Goal: Task Accomplishment & Management: Manage account settings

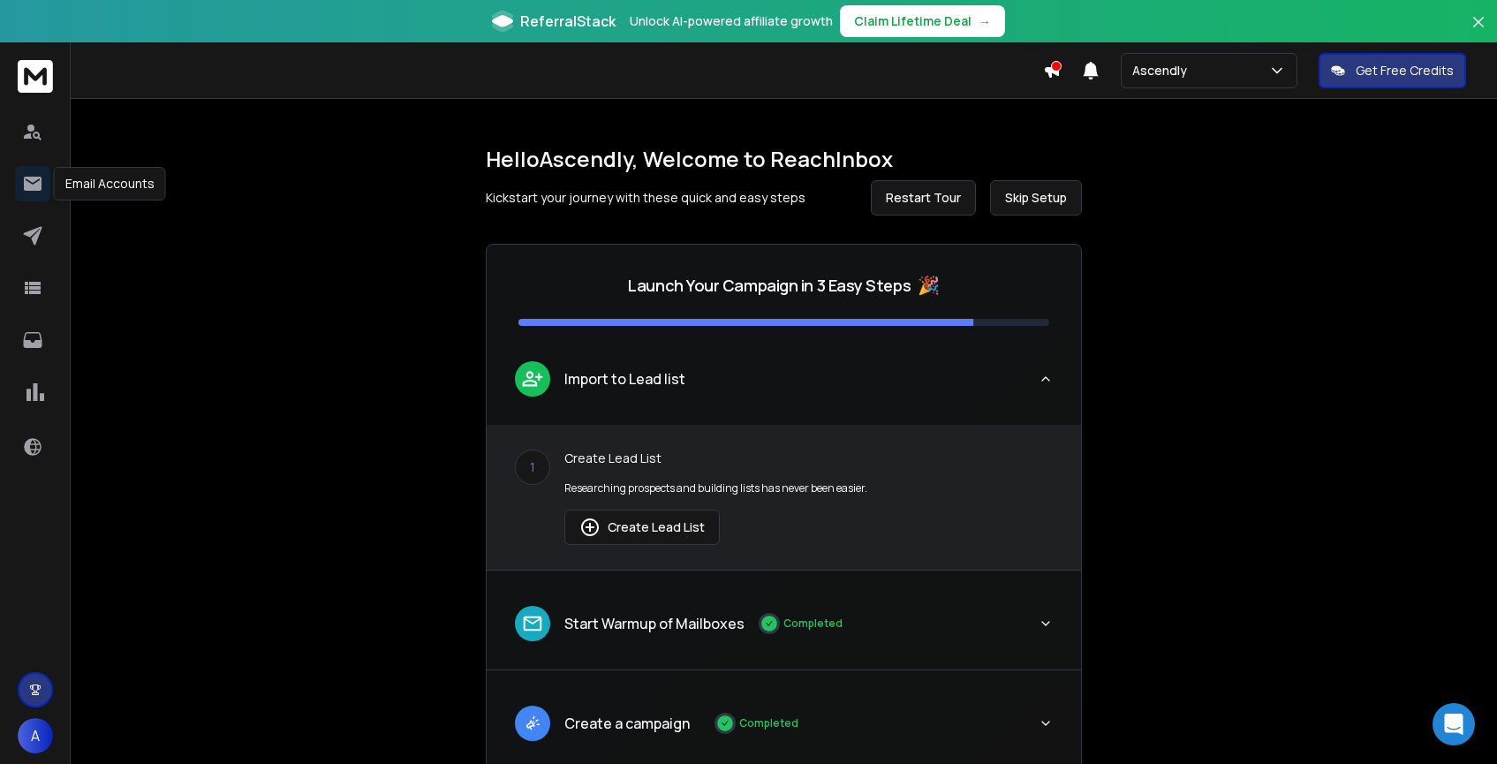
click at [42, 192] on icon at bounding box center [32, 183] width 21 height 21
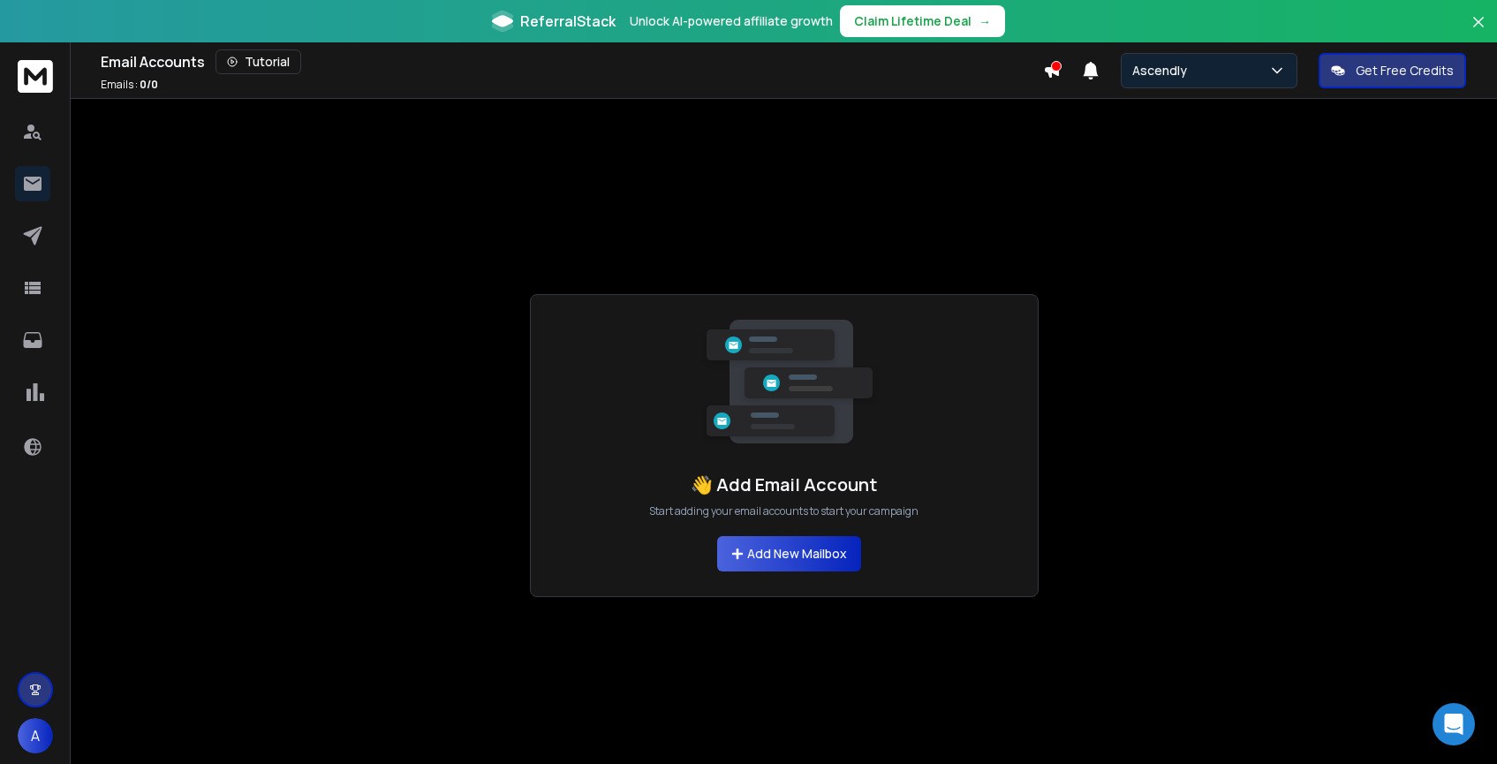
click at [1168, 70] on p "Ascendly" at bounding box center [1163, 71] width 62 height 18
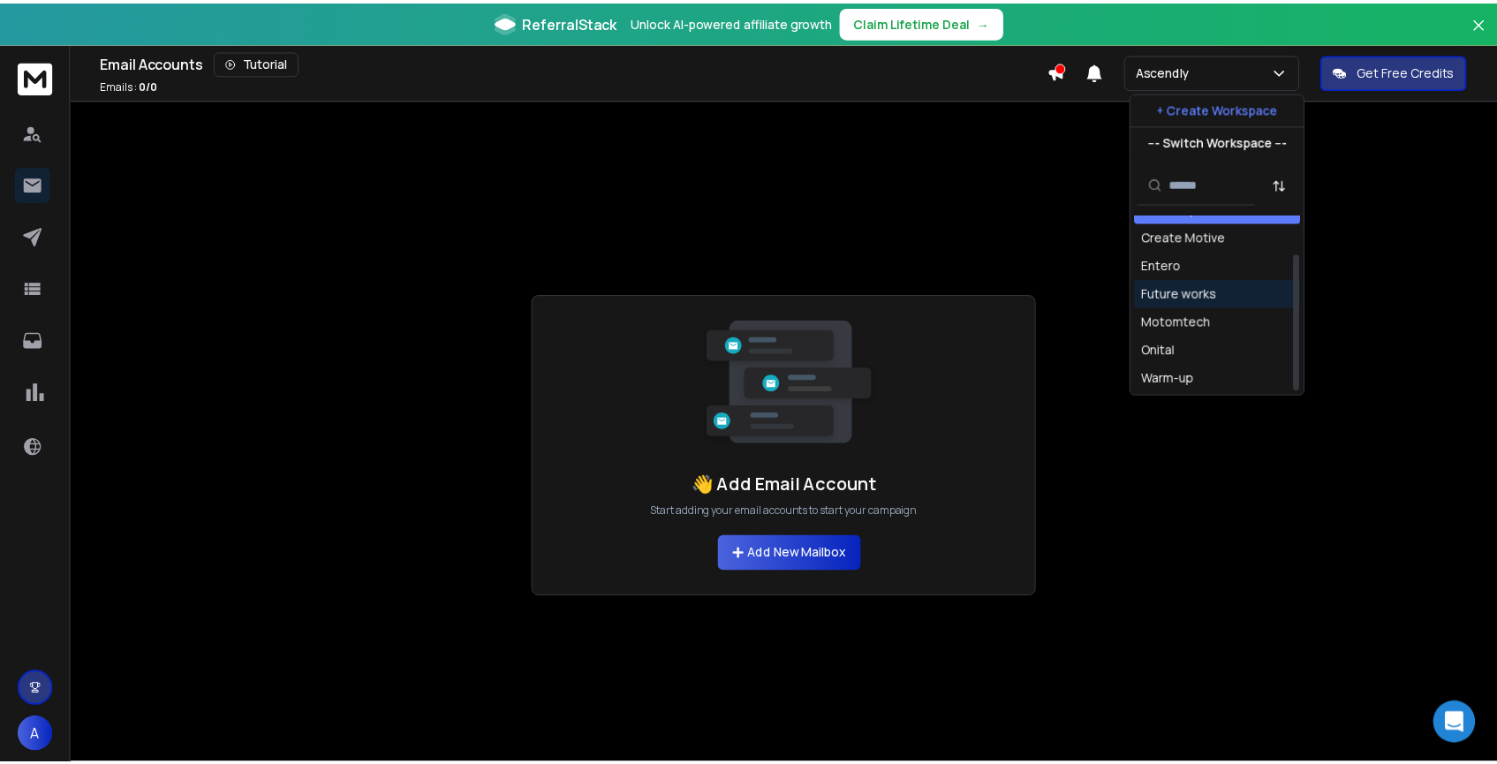
scroll to position [49, 0]
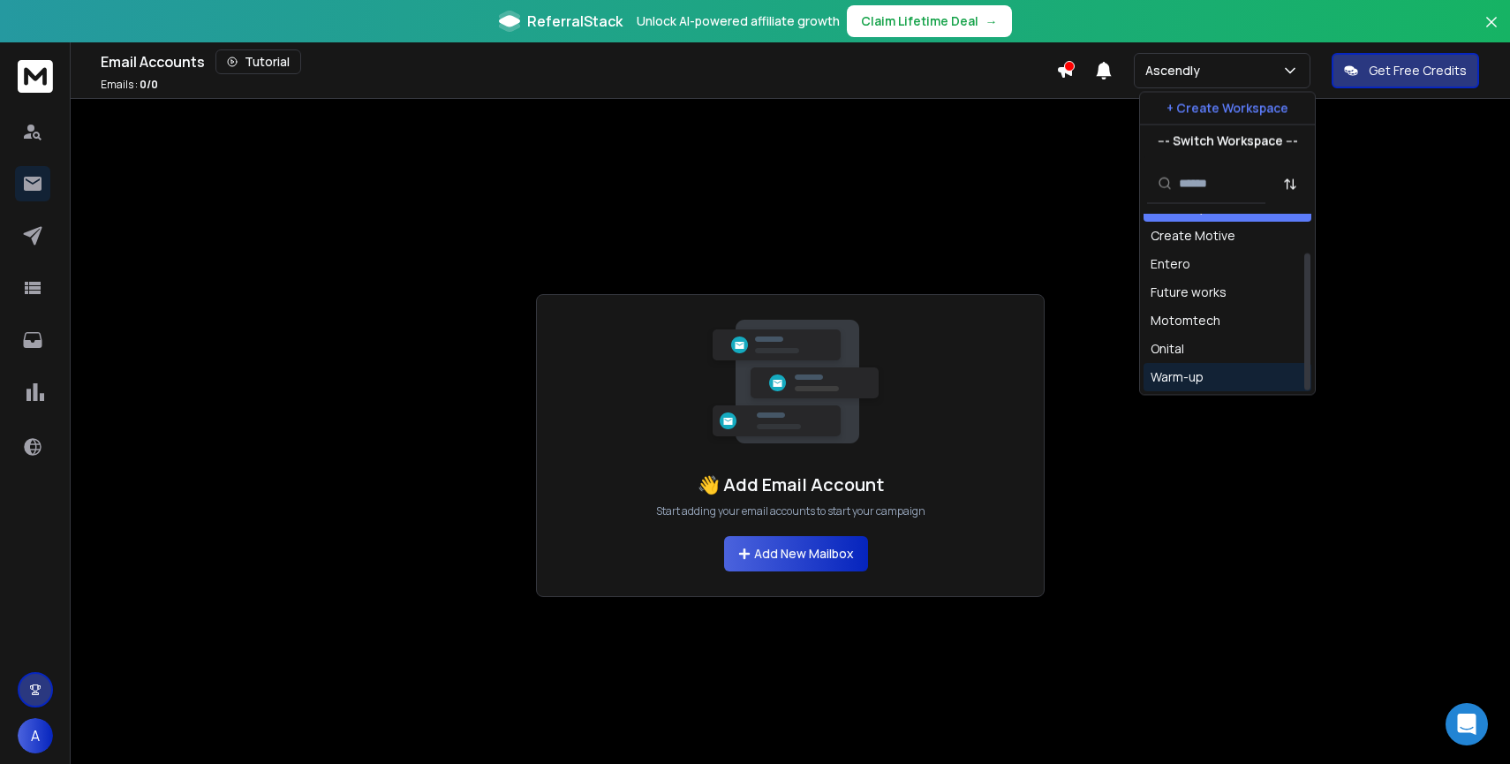
click at [1167, 365] on div "Warm-up" at bounding box center [1228, 377] width 168 height 28
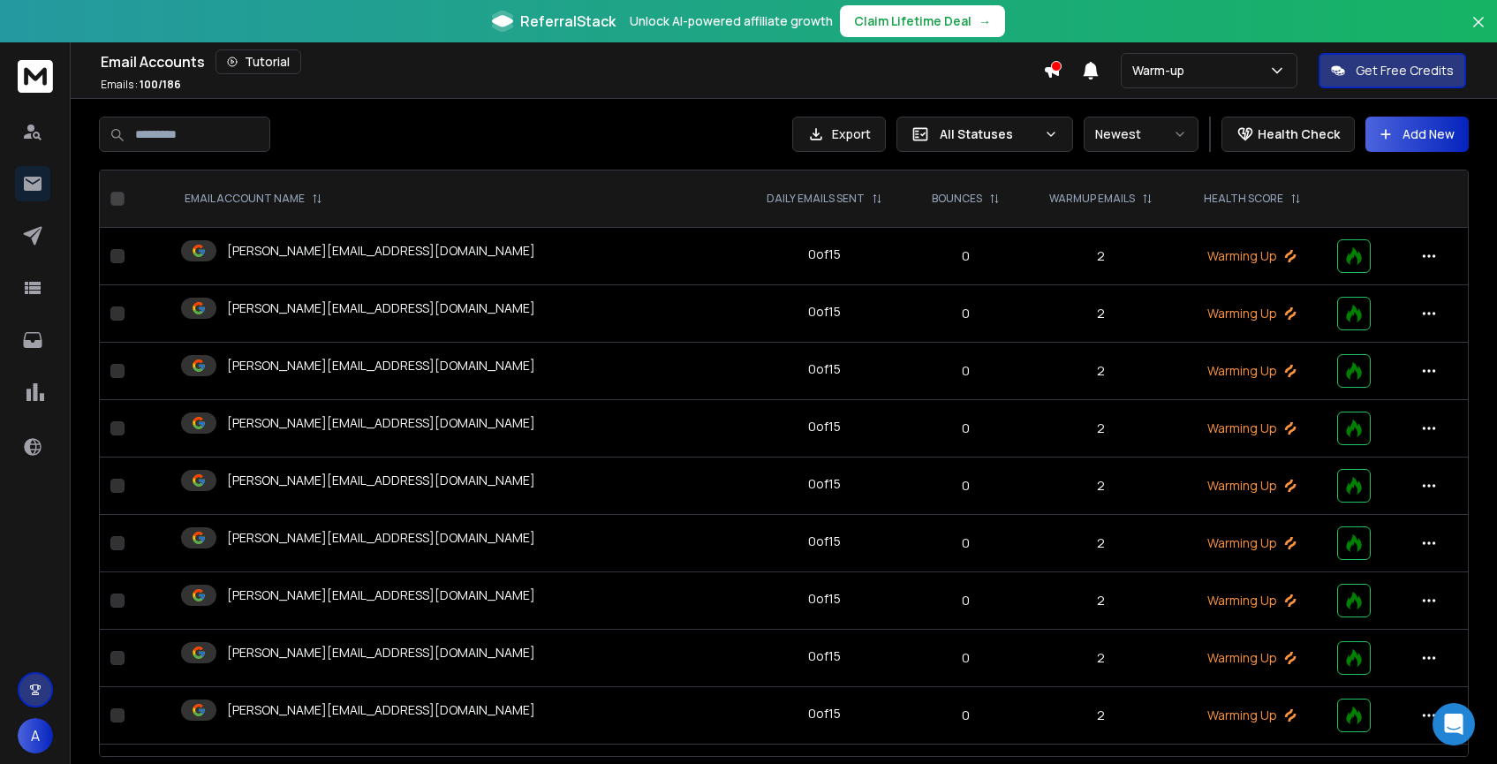
click at [1290, 197] on icon at bounding box center [1295, 198] width 11 height 11
click at [1234, 204] on div "HEALTH SCORE" at bounding box center [1252, 199] width 120 height 14
click at [1098, 253] on td "6" at bounding box center [1100, 256] width 155 height 57
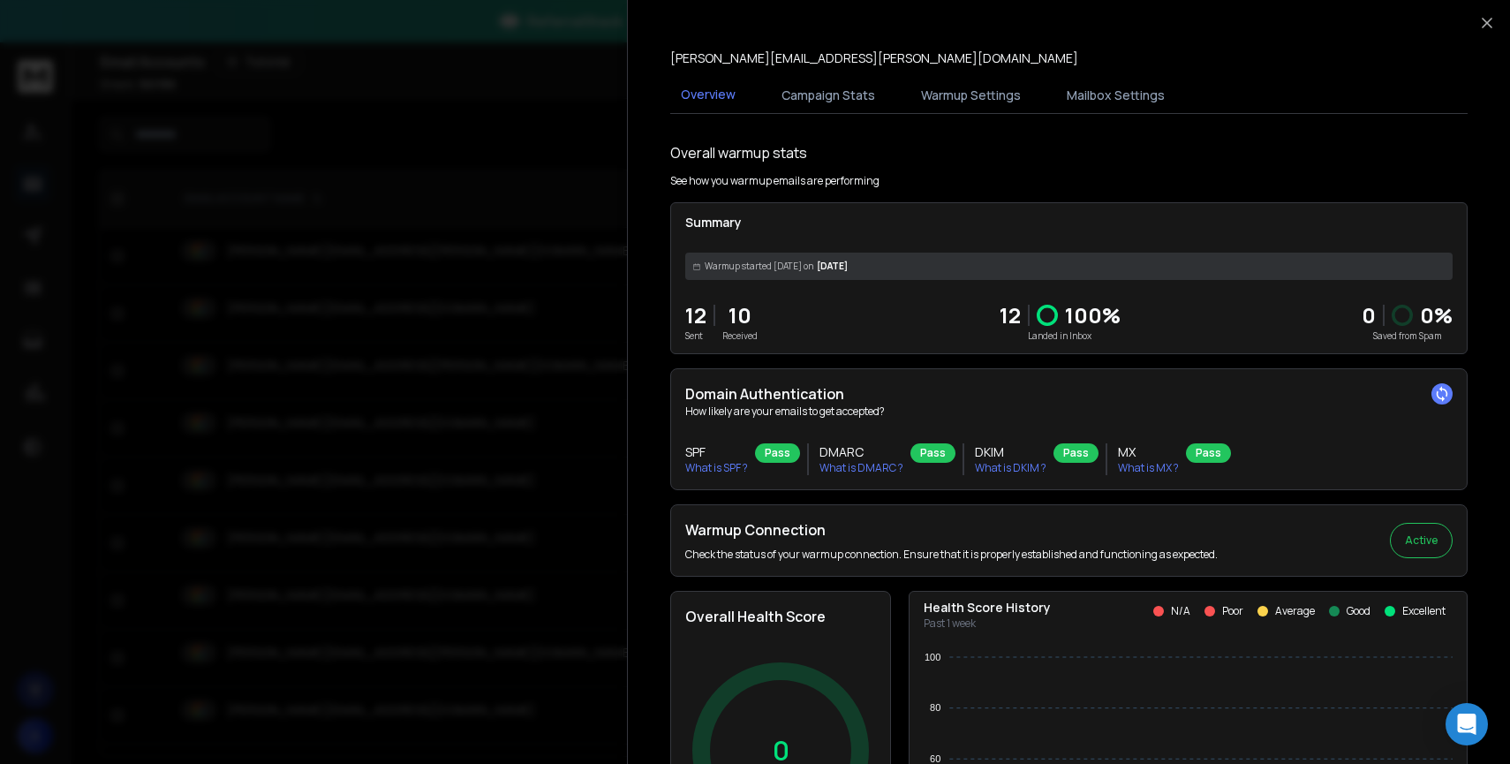
click at [974, 91] on button "Warmup Settings" at bounding box center [971, 95] width 121 height 39
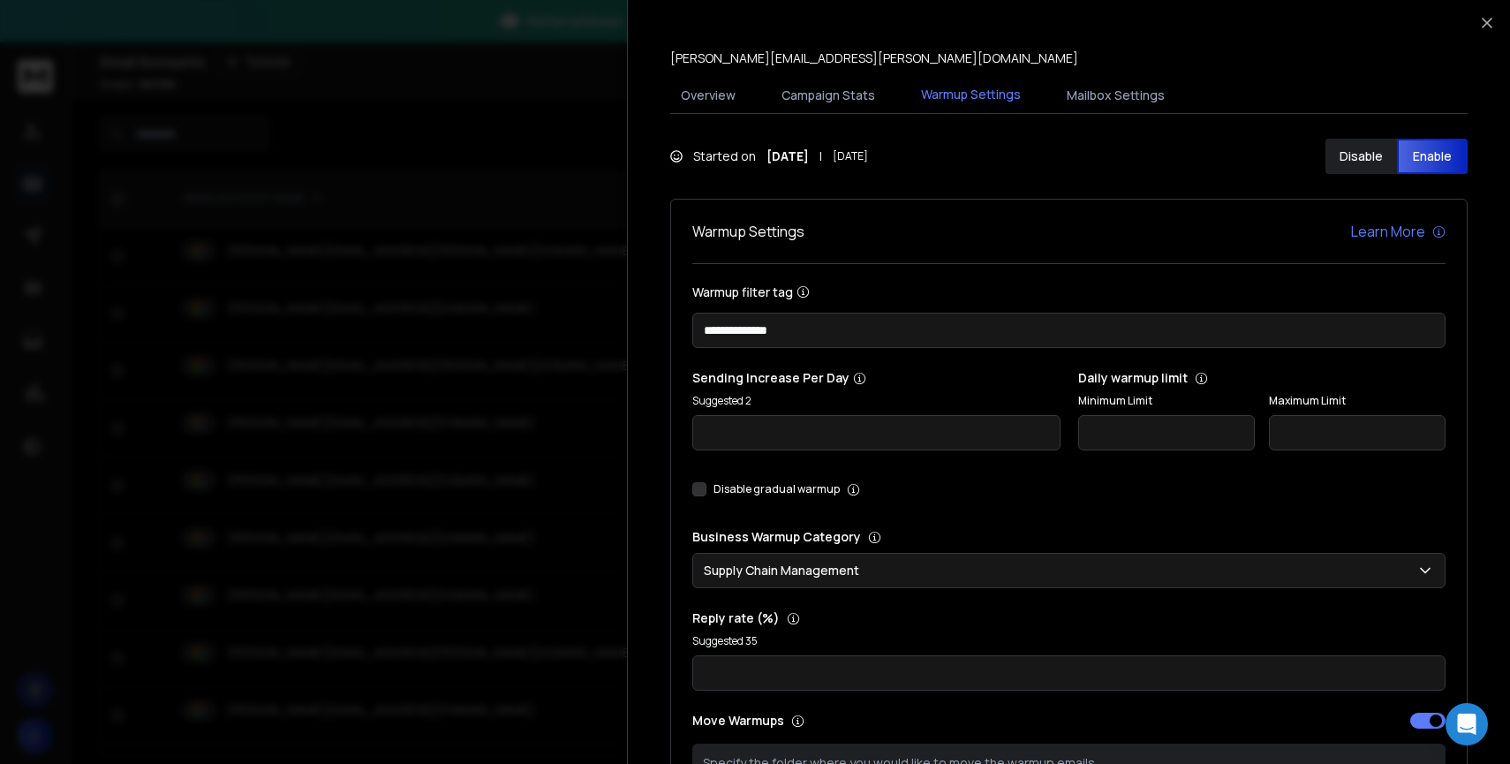
click at [1101, 89] on button "Mailbox Settings" at bounding box center [1115, 95] width 119 height 39
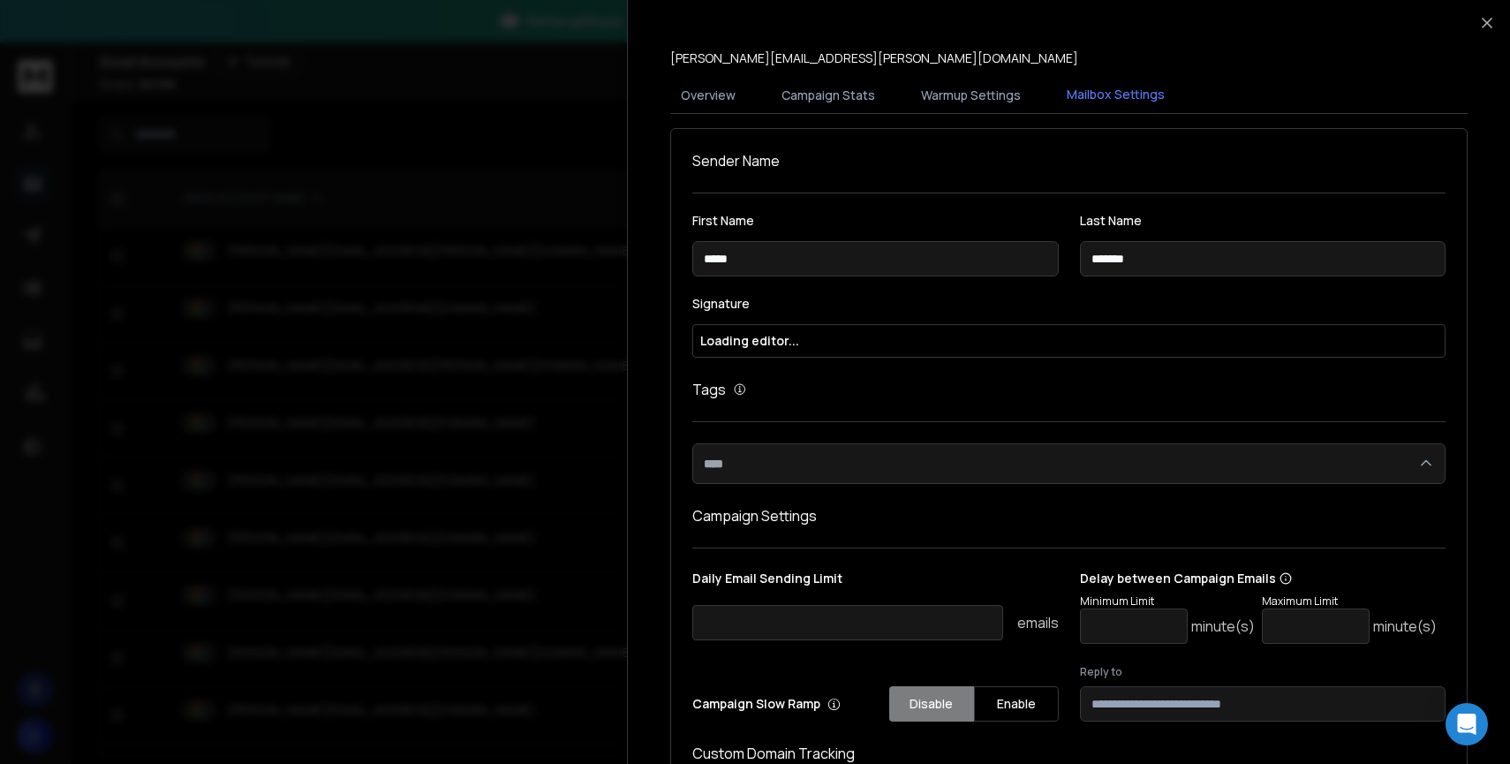
click at [707, 93] on button "Overview" at bounding box center [708, 95] width 76 height 39
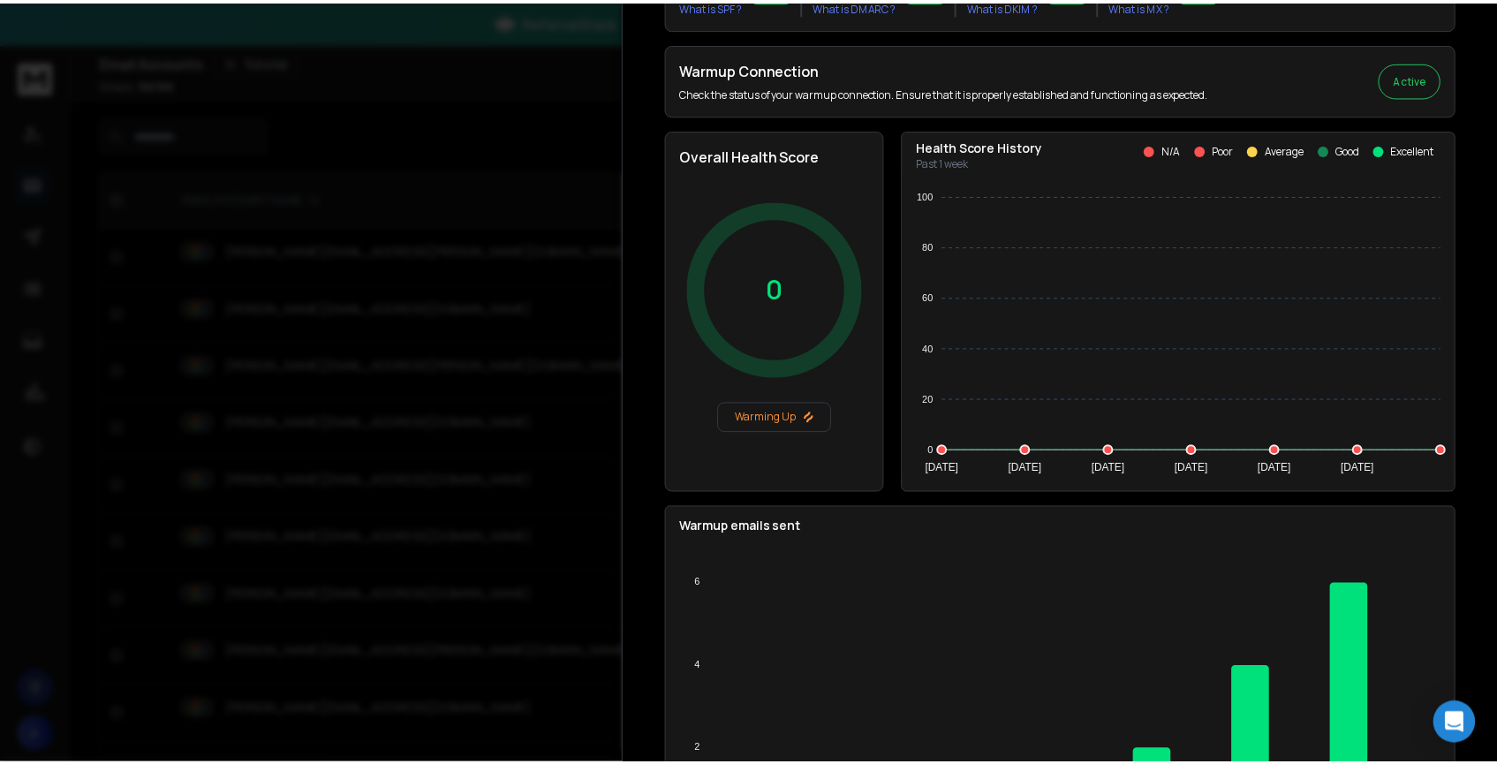
scroll to position [638, 0]
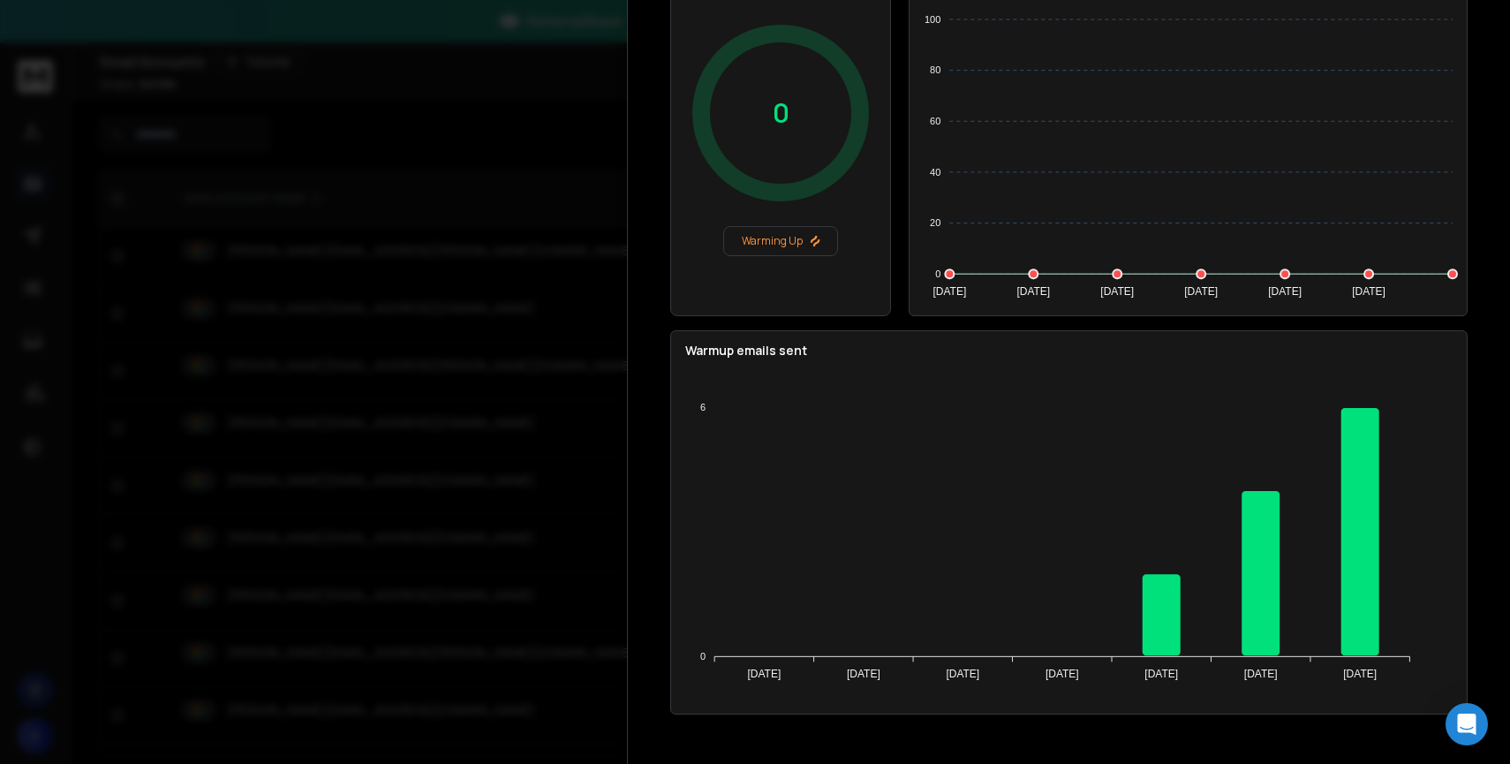
click at [615, 219] on div at bounding box center [755, 382] width 1510 height 764
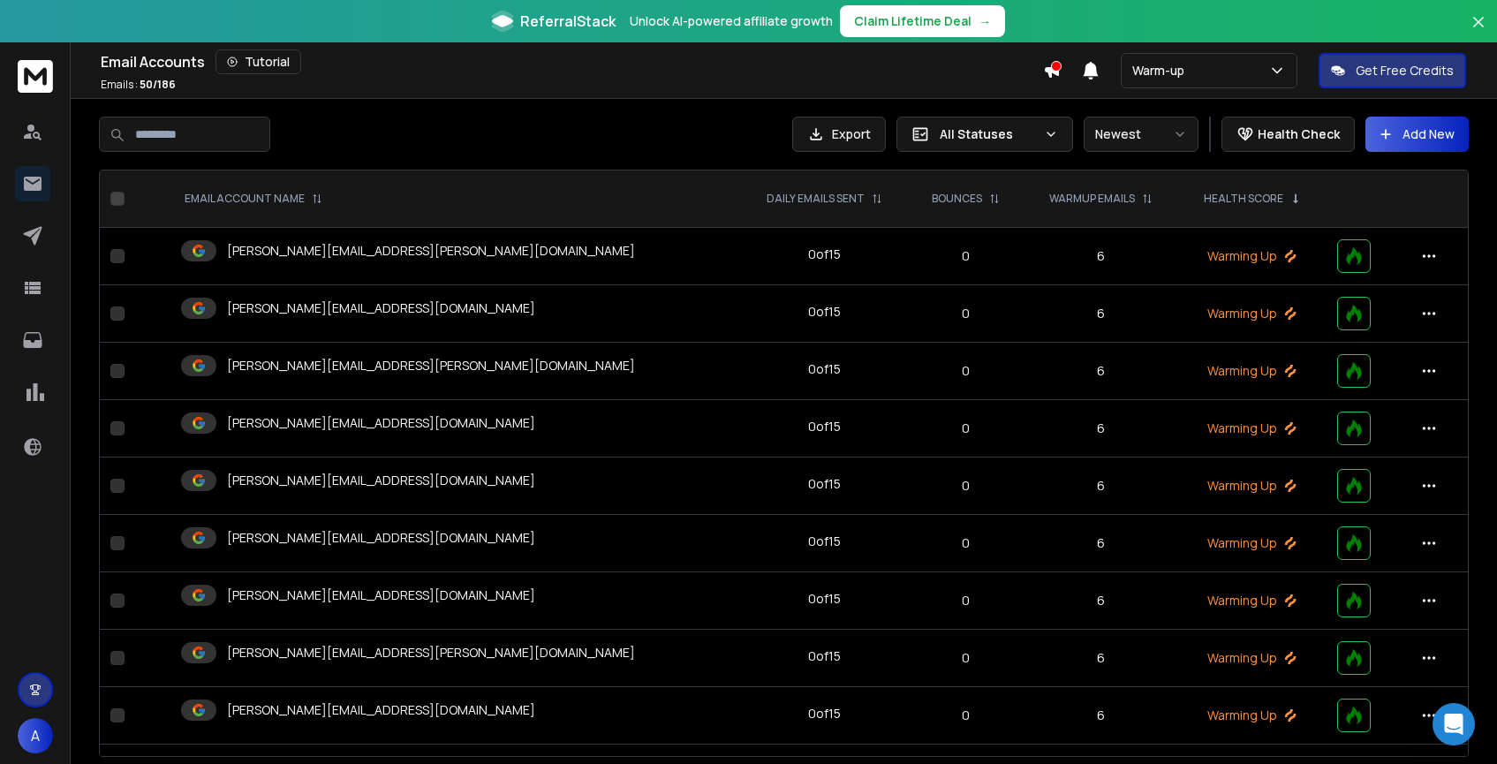
click at [179, 136] on input at bounding box center [184, 134] width 171 height 35
type input "******"
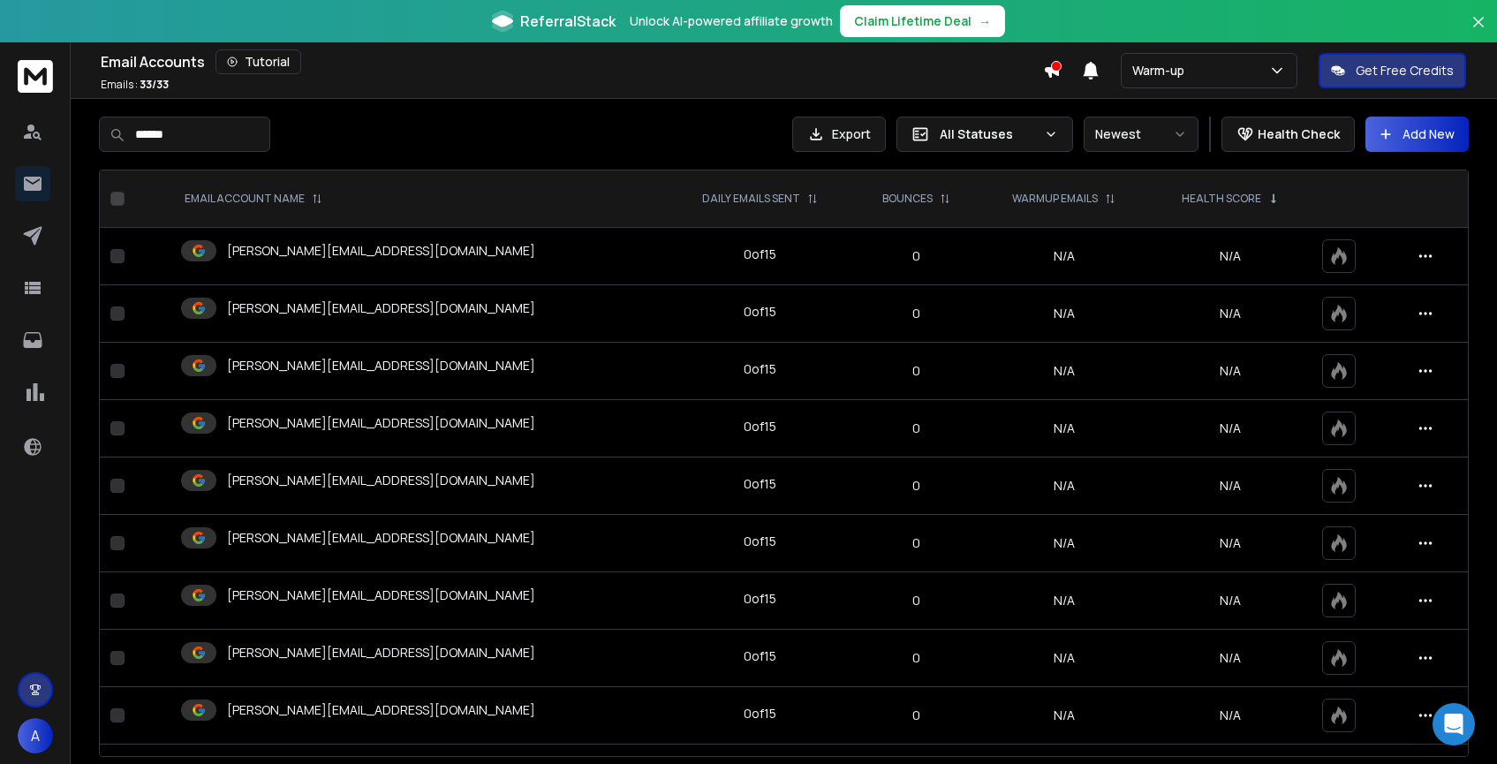
click at [462, 264] on td "daniel@createmotives.info" at bounding box center [418, 256] width 496 height 57
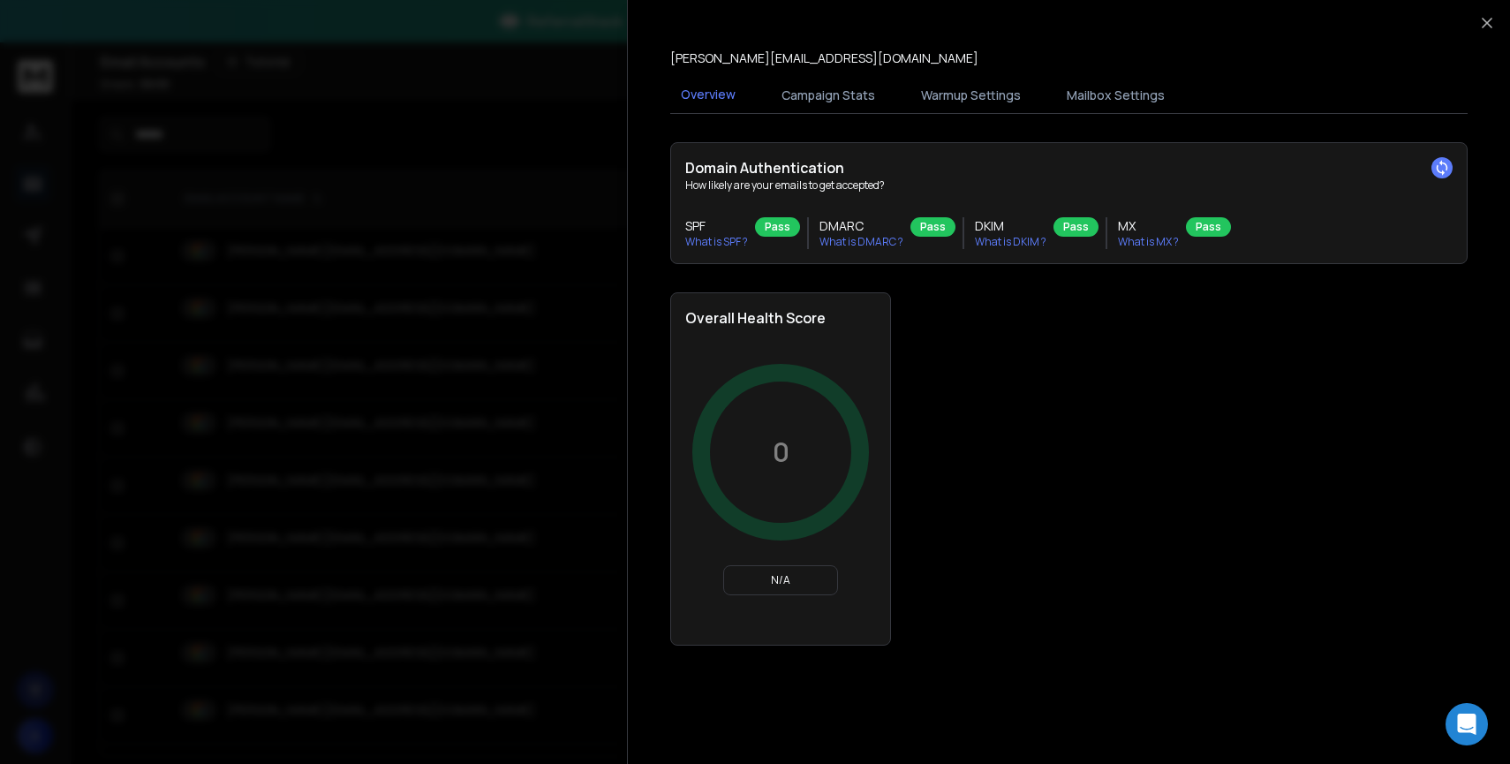
click at [1499, 21] on div "Multi Select Table Sheet daniel@createmotives.info Overview Campaign Stats Warm…" at bounding box center [1068, 382] width 883 height 764
click at [1484, 21] on icon "button" at bounding box center [1487, 23] width 18 height 18
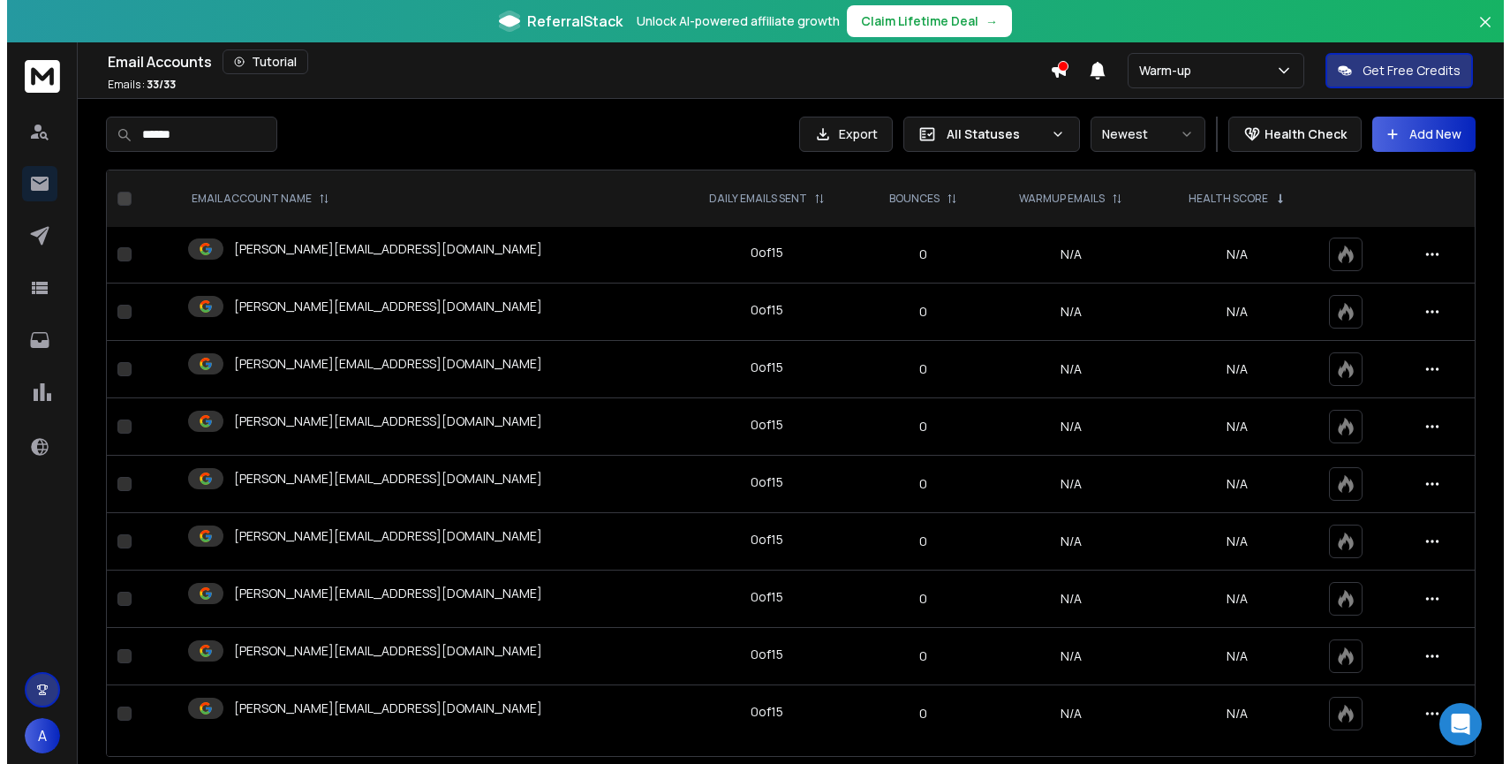
scroll to position [0, 0]
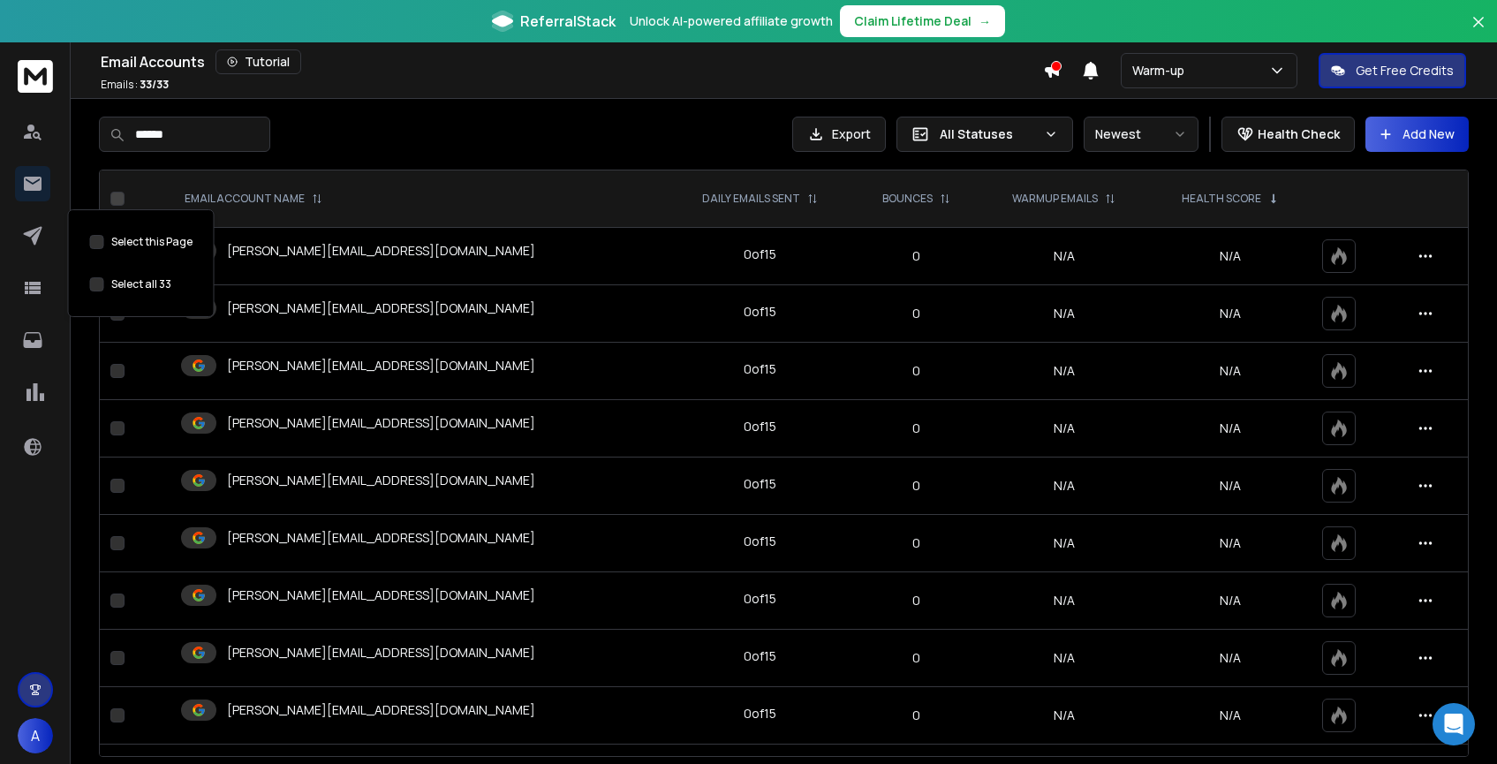
click at [134, 288] on label "Select all 33" at bounding box center [141, 284] width 60 height 14
click at [143, 286] on label "Select all 33" at bounding box center [141, 284] width 60 height 14
click at [101, 284] on button "Select this Page" at bounding box center [97, 284] width 14 height 14
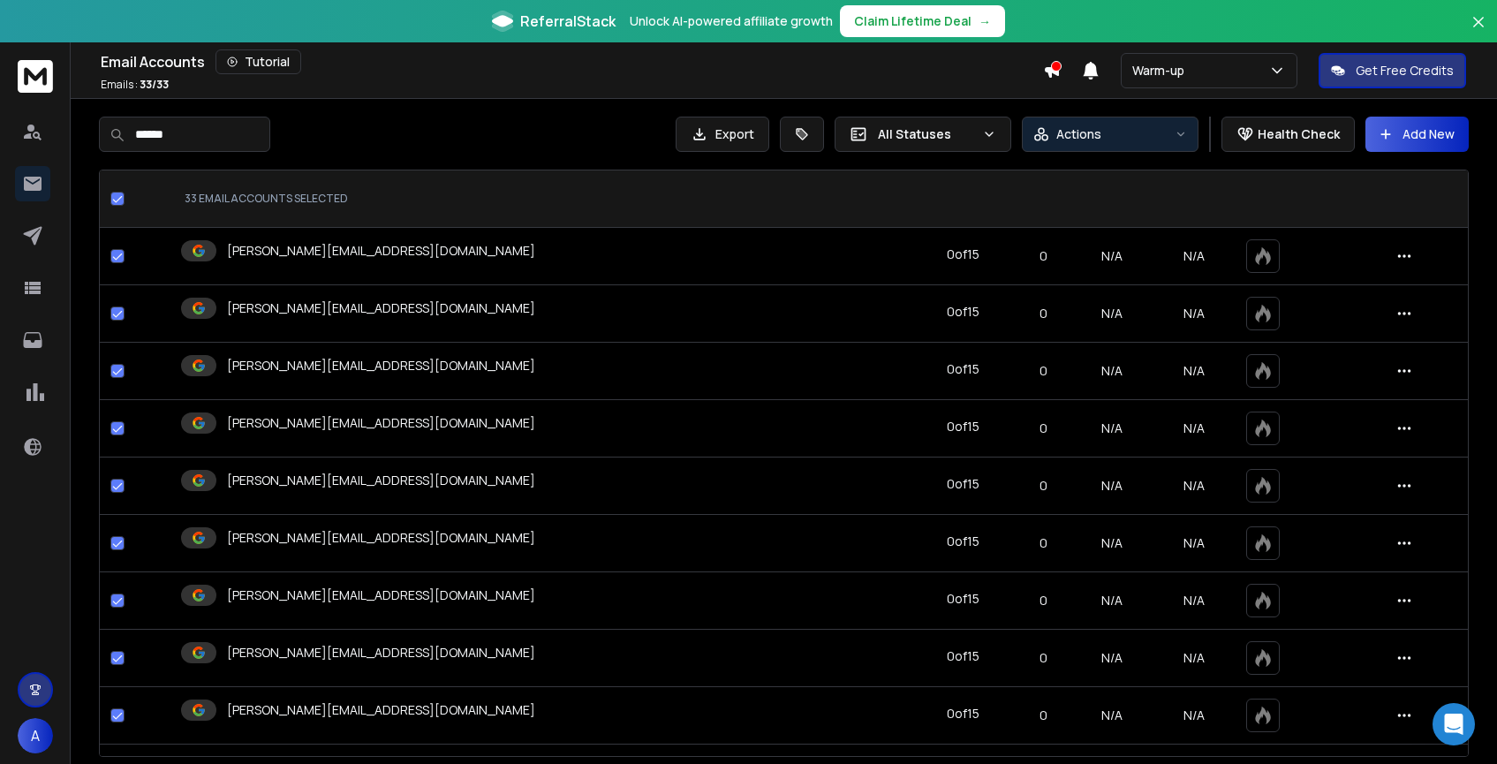
click at [1073, 137] on p "Actions" at bounding box center [1078, 134] width 45 height 18
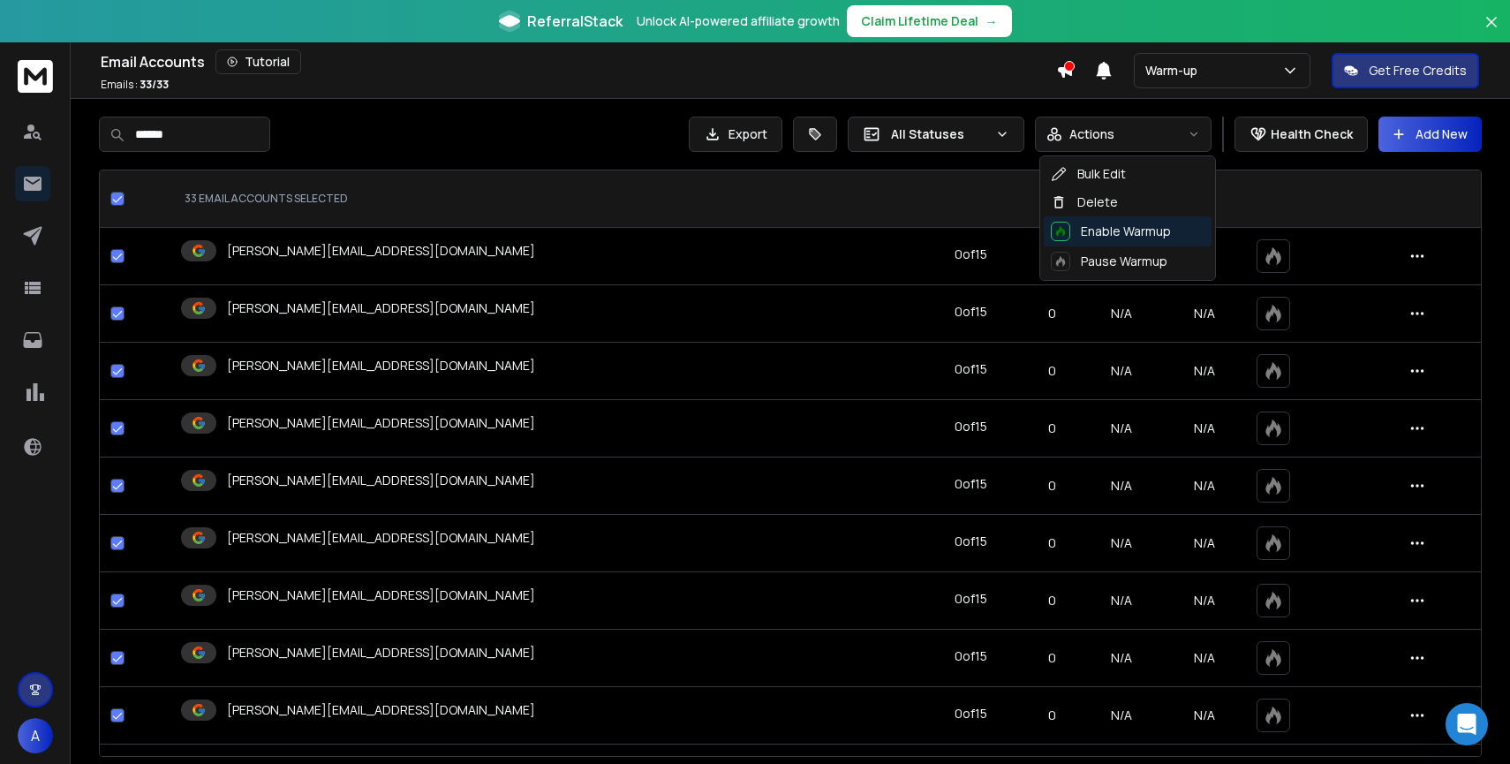
click at [1118, 227] on div "Enable Warmup" at bounding box center [1111, 231] width 120 height 19
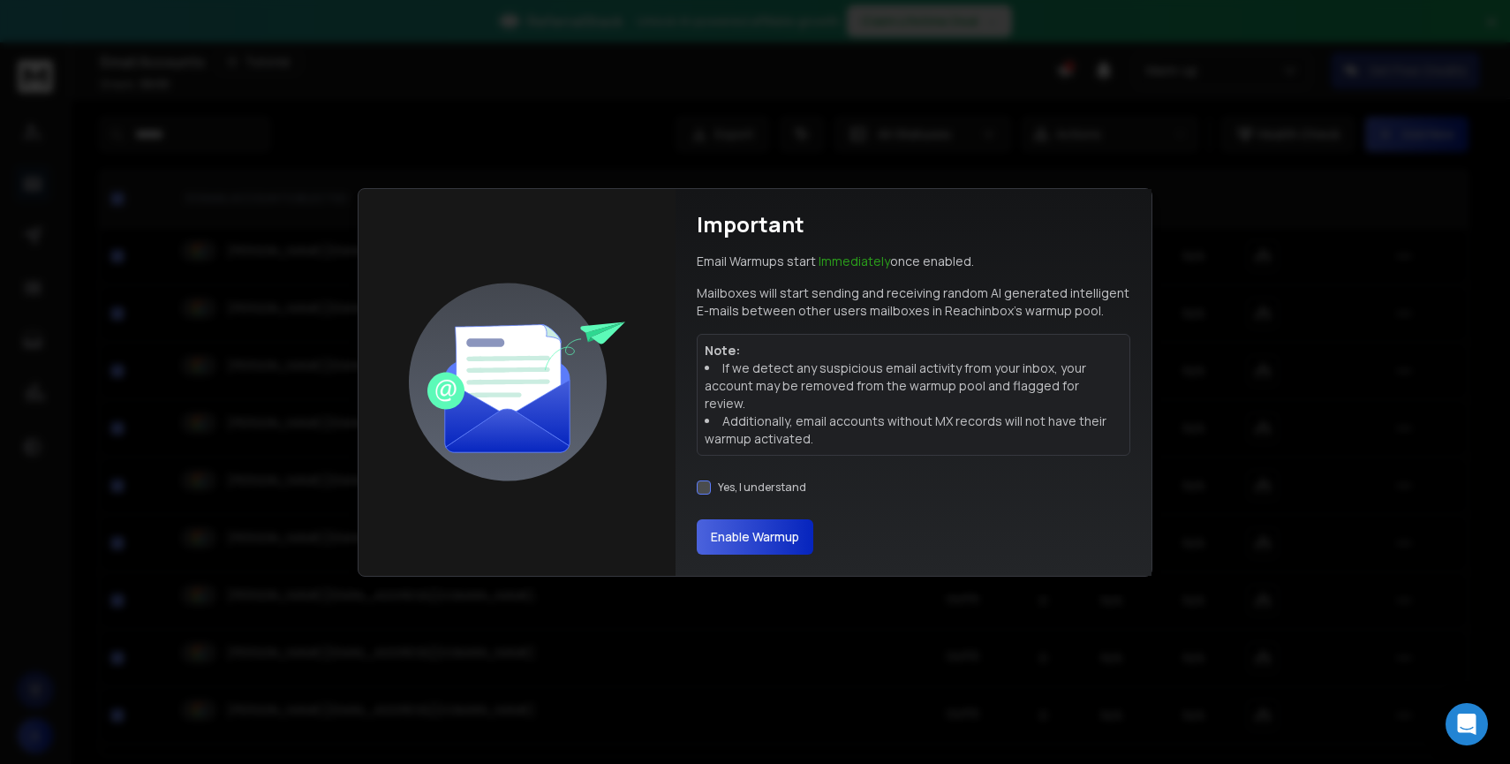
click at [700, 485] on div "Yes, I understand" at bounding box center [752, 487] width 110 height 35
click at [700, 482] on button "Yes, I understand" at bounding box center [704, 487] width 14 height 14
click at [760, 539] on button "Enable Warmup" at bounding box center [755, 536] width 117 height 35
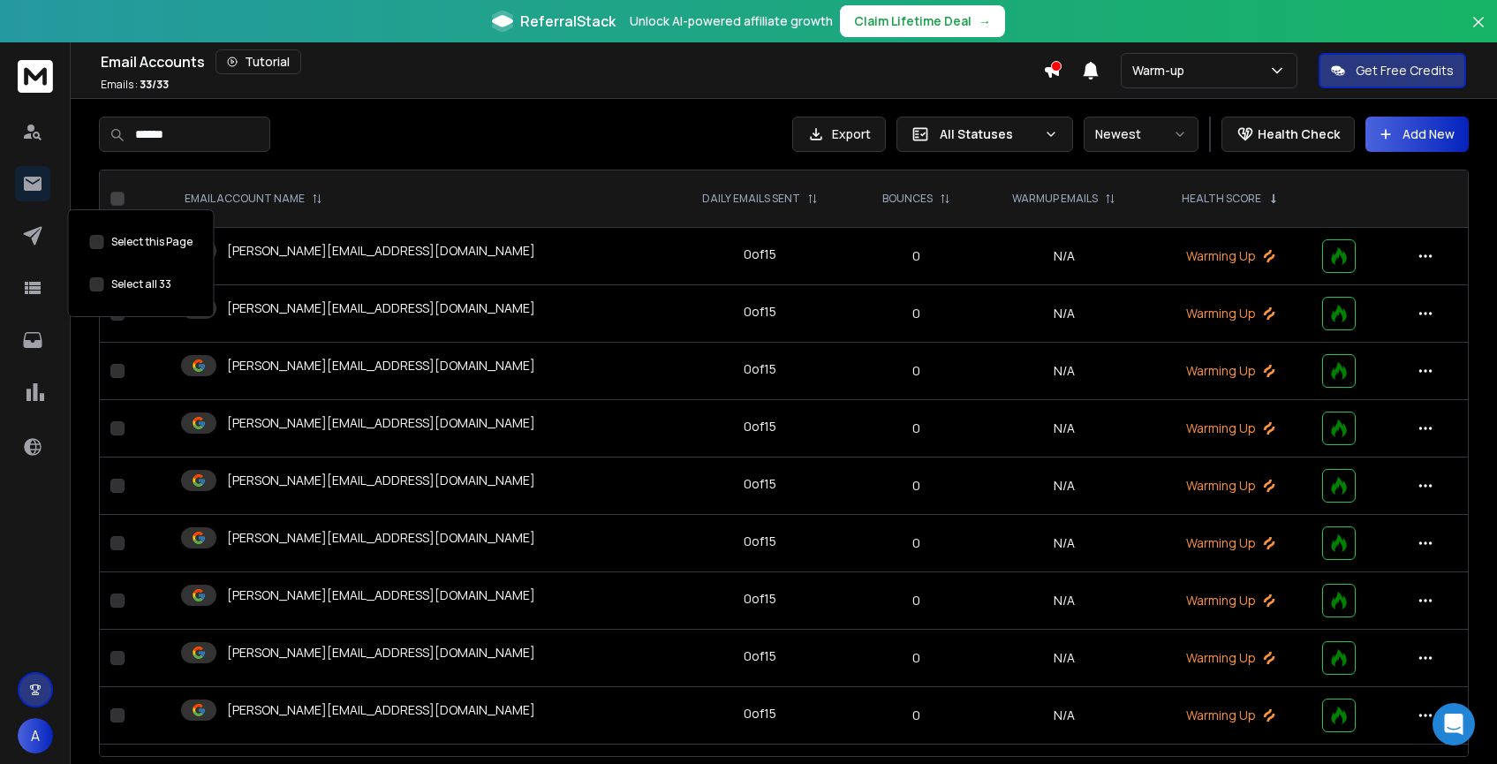
click at [98, 288] on button "Select this Page" at bounding box center [97, 284] width 14 height 14
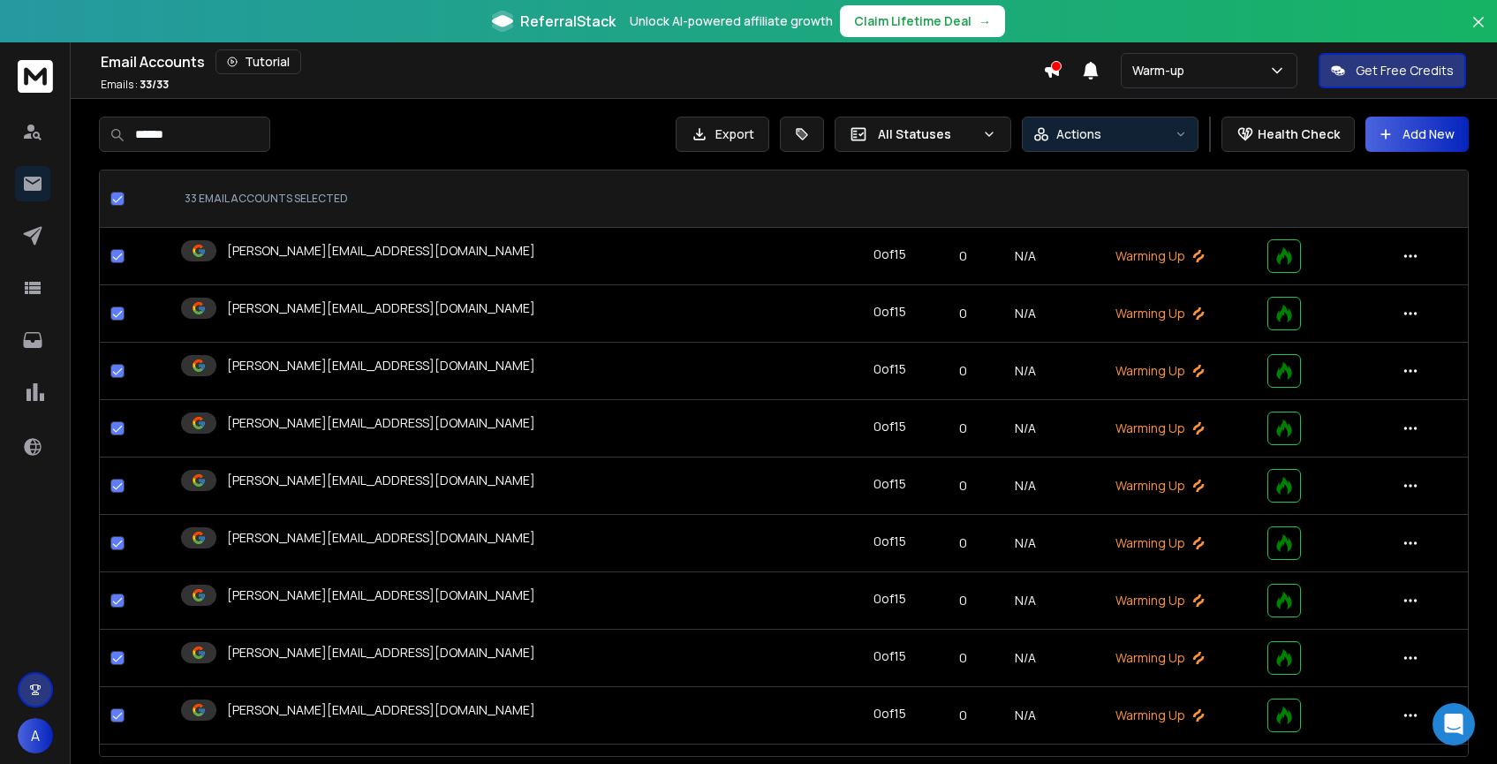
click at [1146, 132] on div "Actions" at bounding box center [1100, 134] width 134 height 18
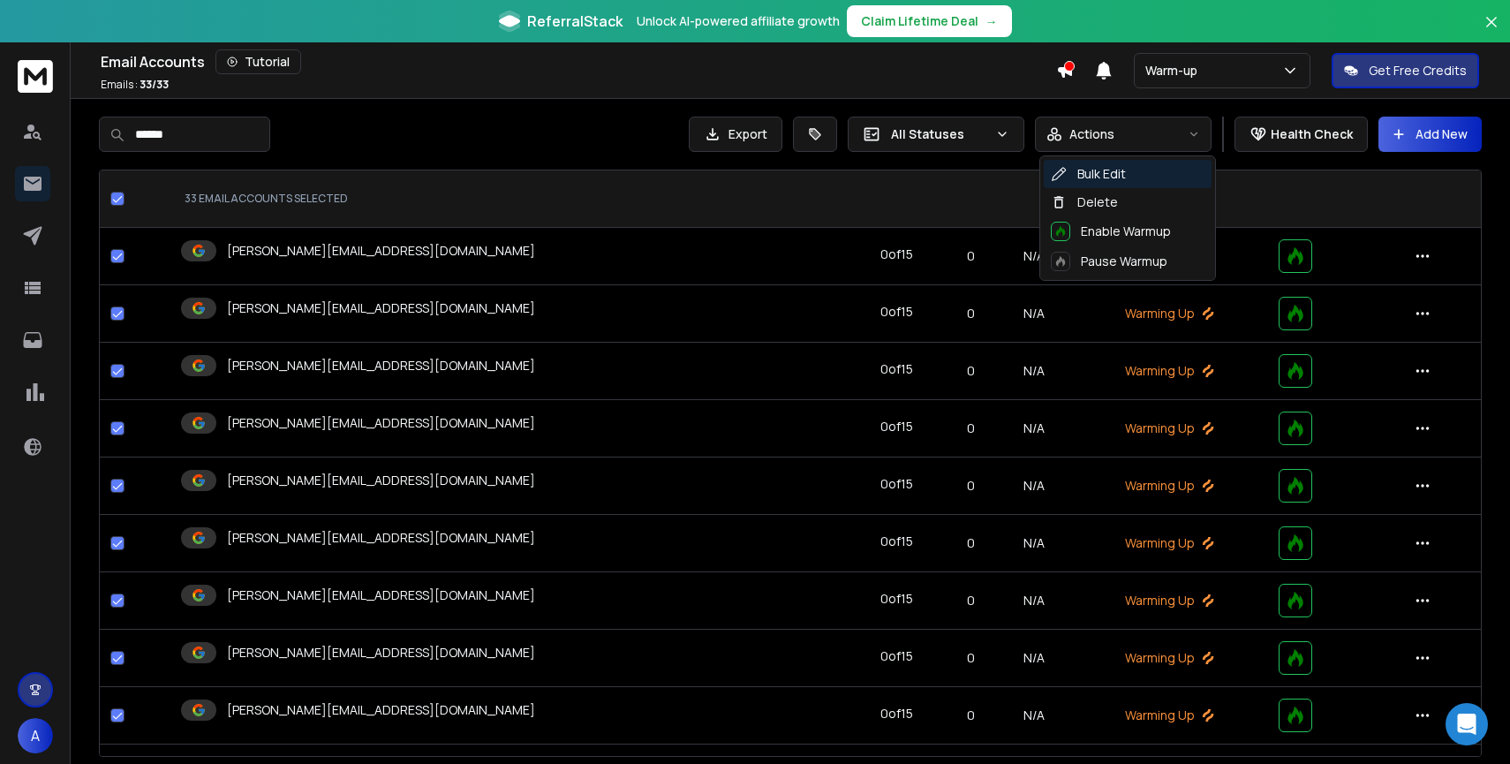
click at [1109, 172] on div "Bulk Edit" at bounding box center [1088, 174] width 75 height 18
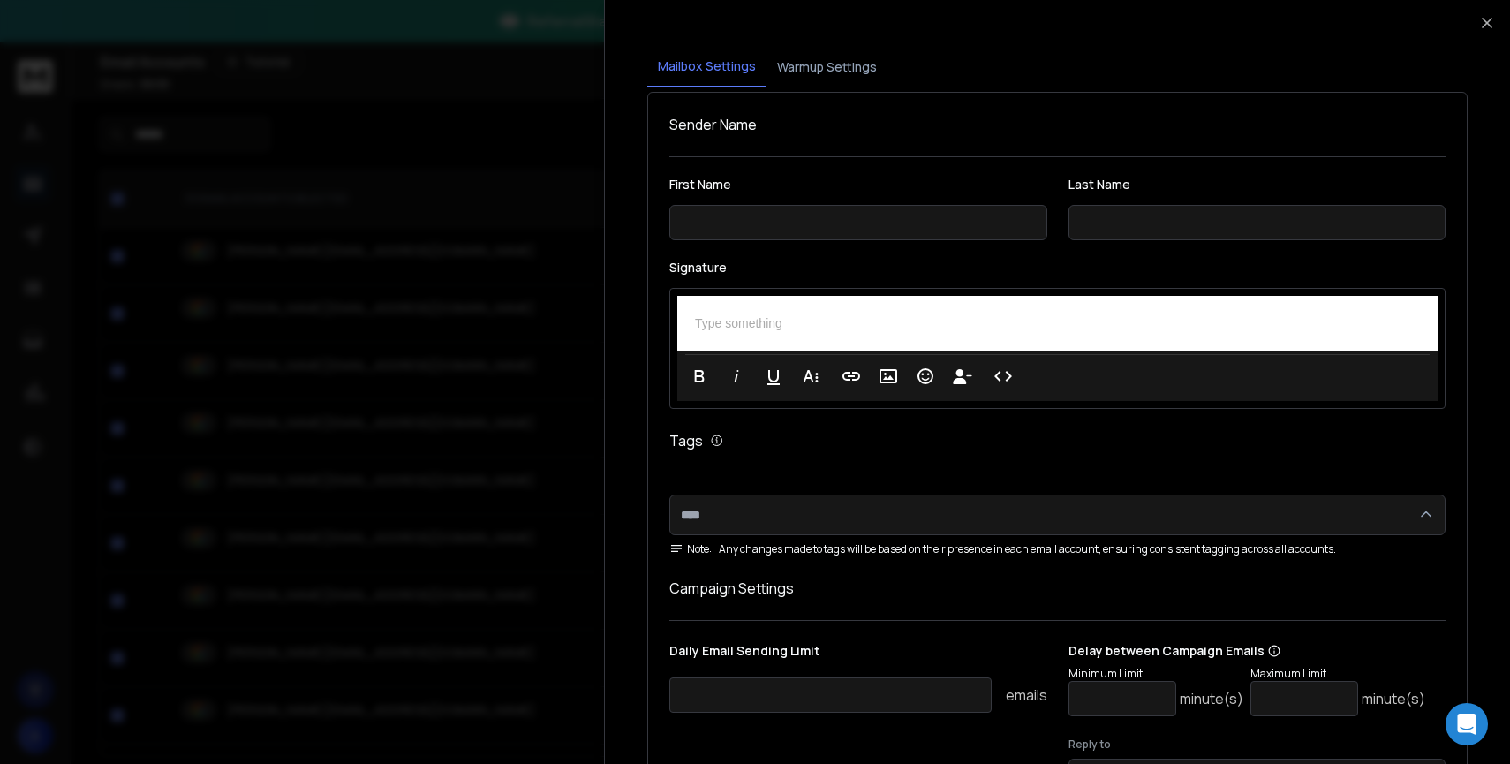
scroll to position [300, 0]
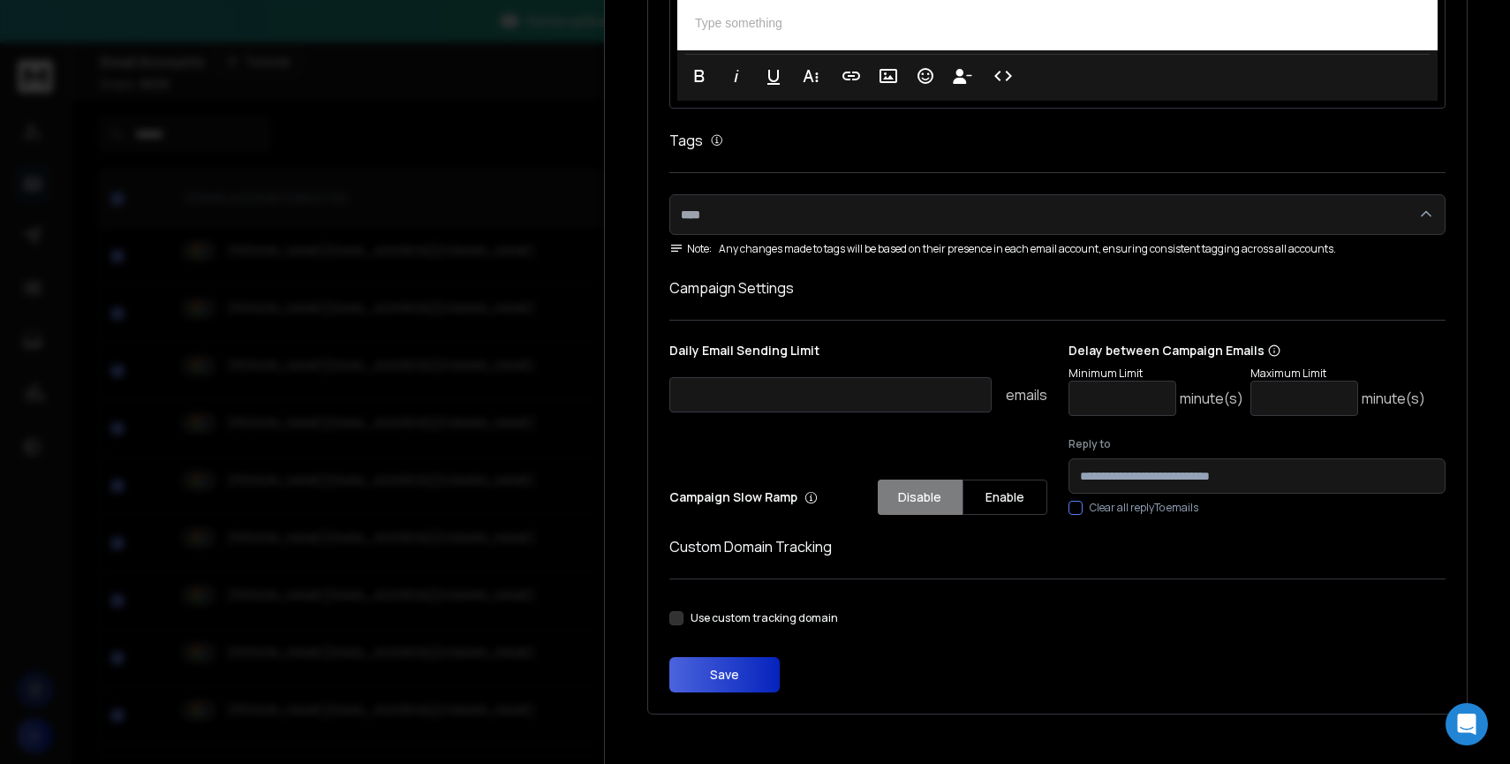
click at [1093, 409] on input "number" at bounding box center [1123, 398] width 108 height 35
click at [1254, 412] on input "number" at bounding box center [1305, 398] width 108 height 35
type input "*"
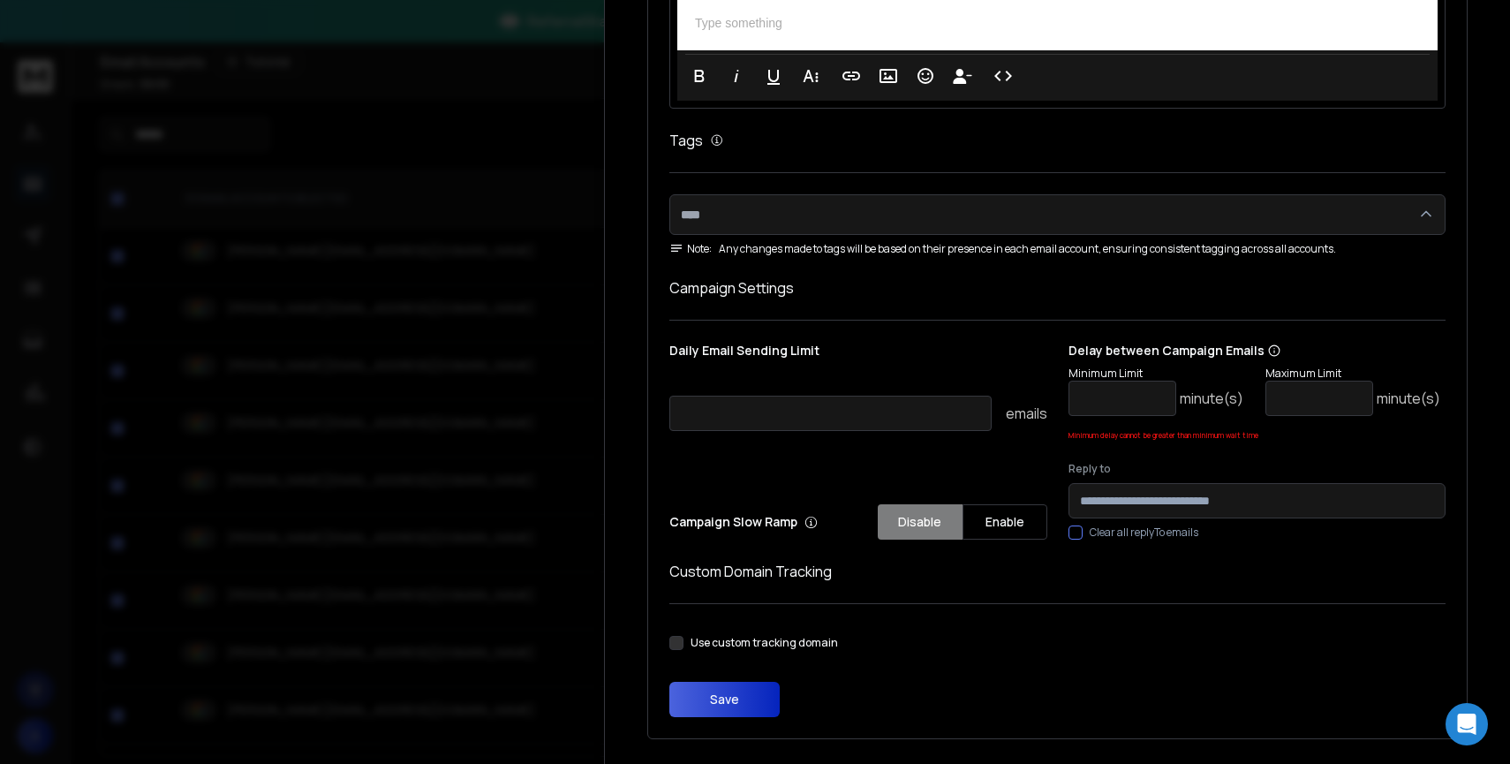
type input "*"
click at [822, 415] on input "number" at bounding box center [830, 413] width 322 height 35
click at [1292, 401] on input "*" at bounding box center [1320, 398] width 108 height 35
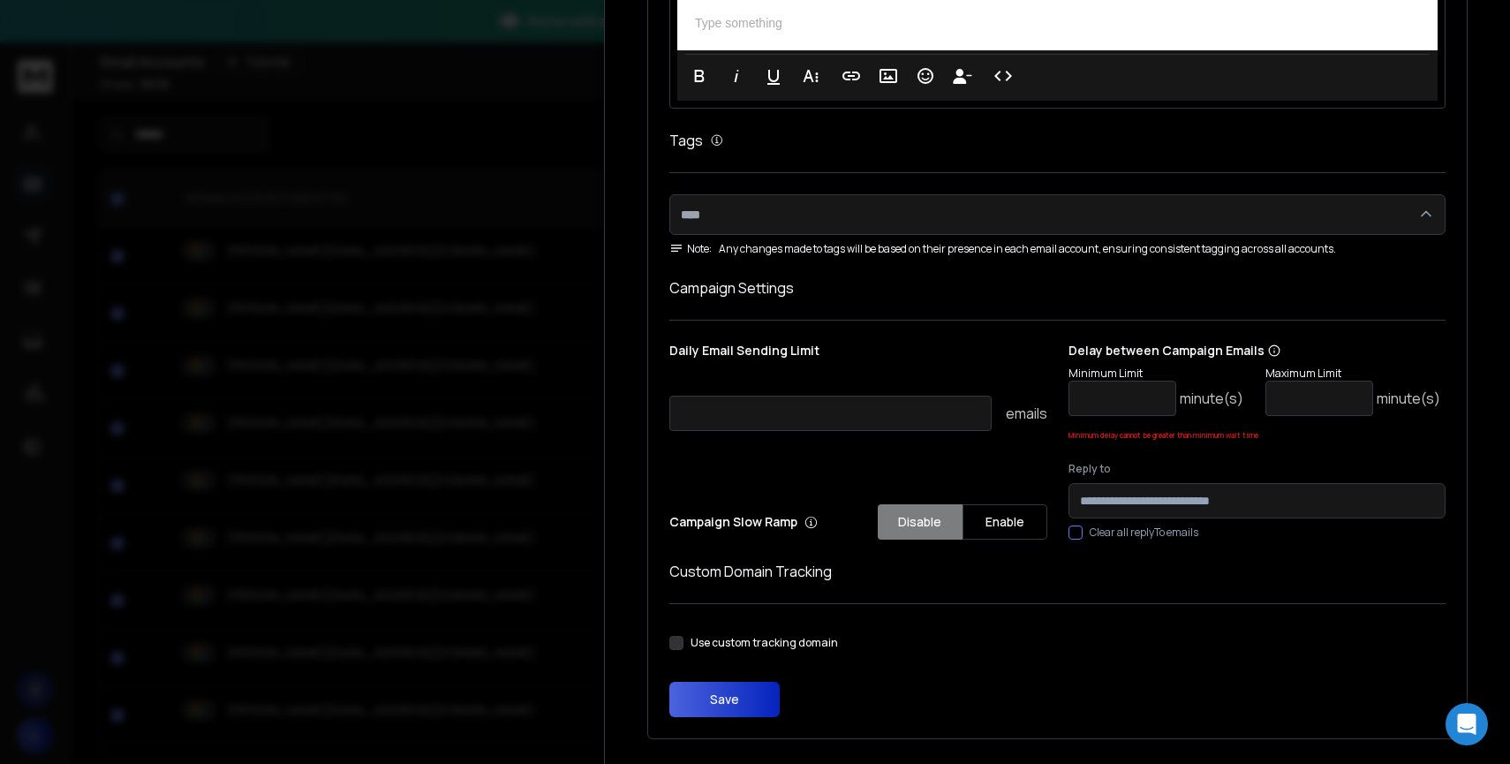
type input "*"
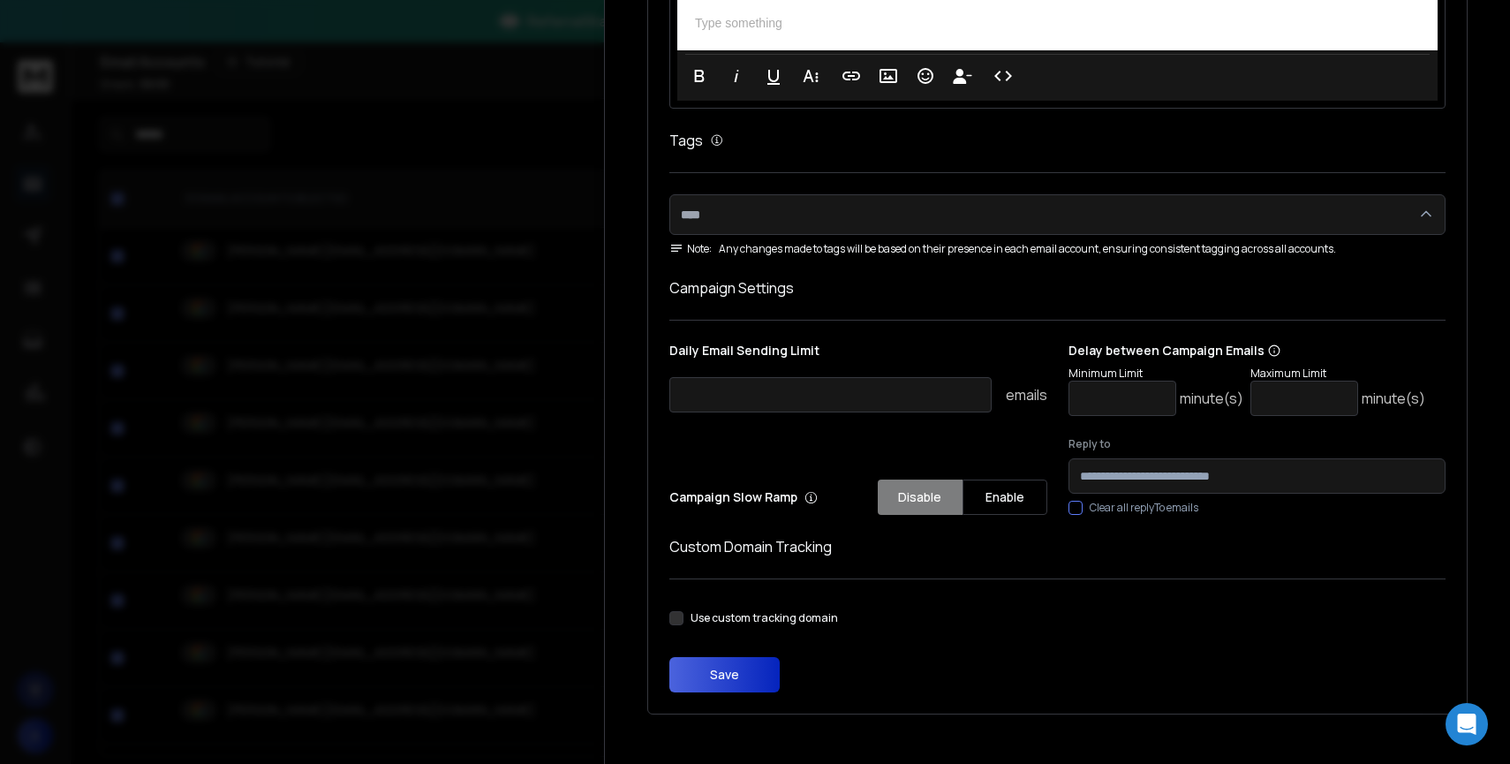
type input "**"
click at [1130, 410] on input "*" at bounding box center [1123, 398] width 108 height 35
type input "**"
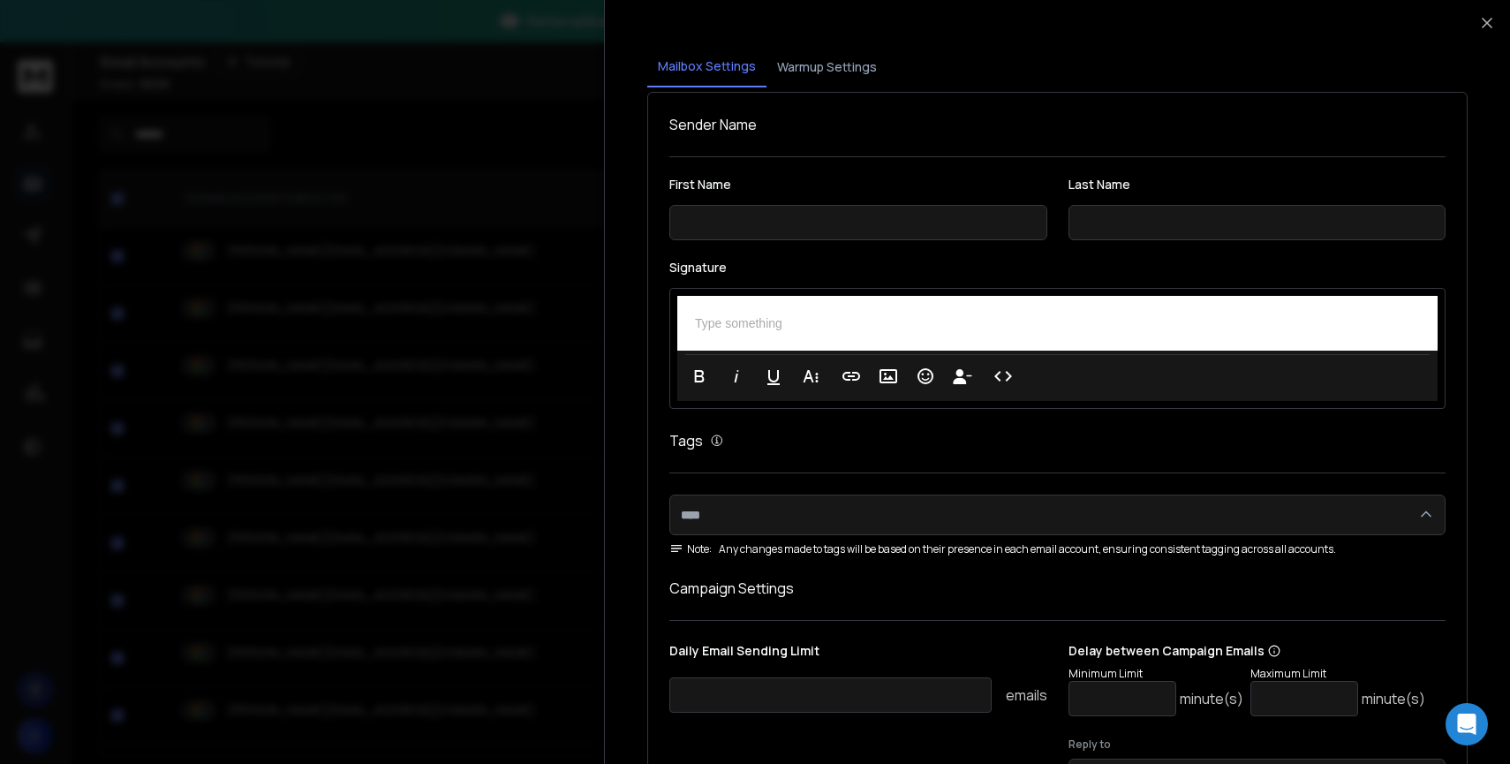
click at [804, 74] on button "Warmup Settings" at bounding box center [827, 67] width 121 height 39
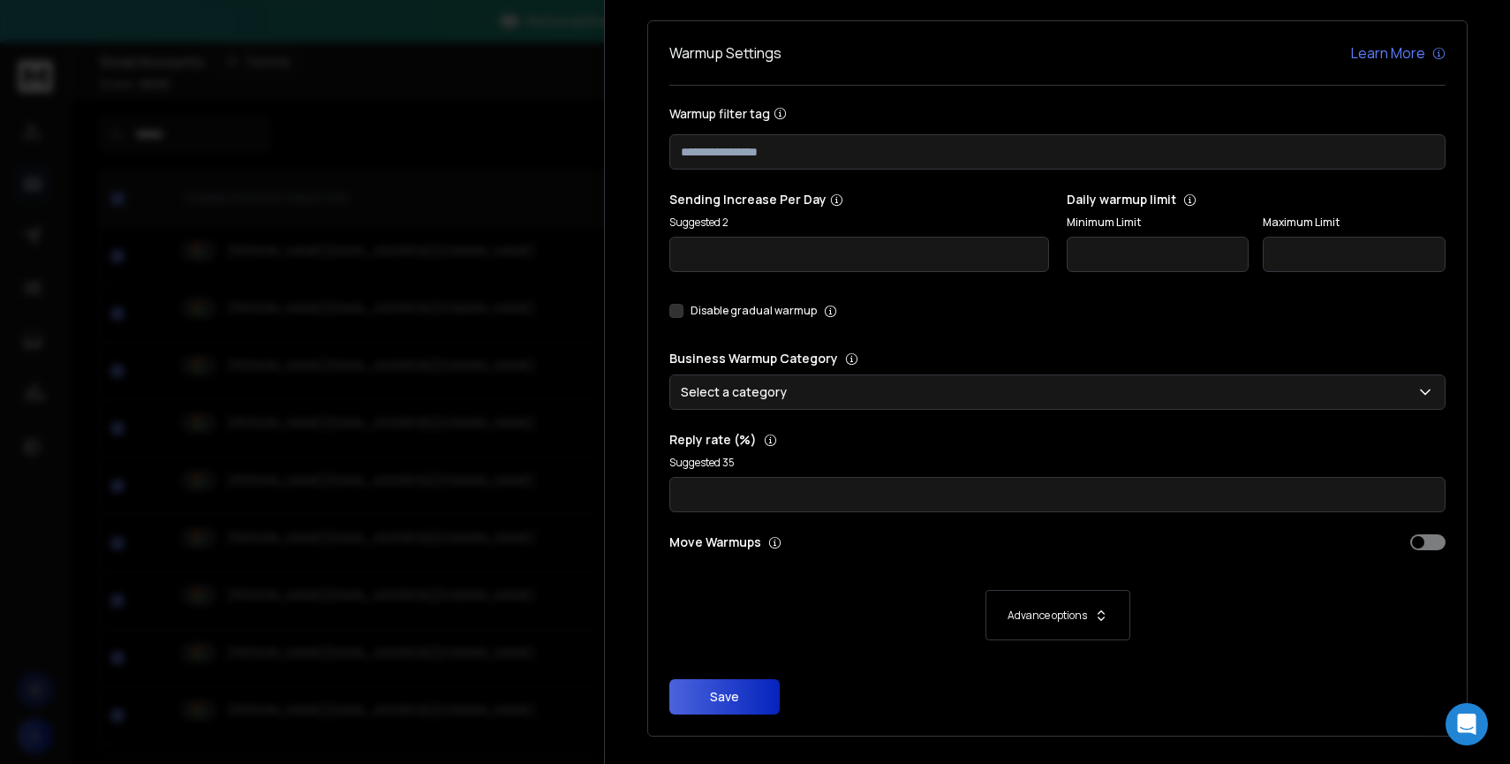
scroll to position [164, 0]
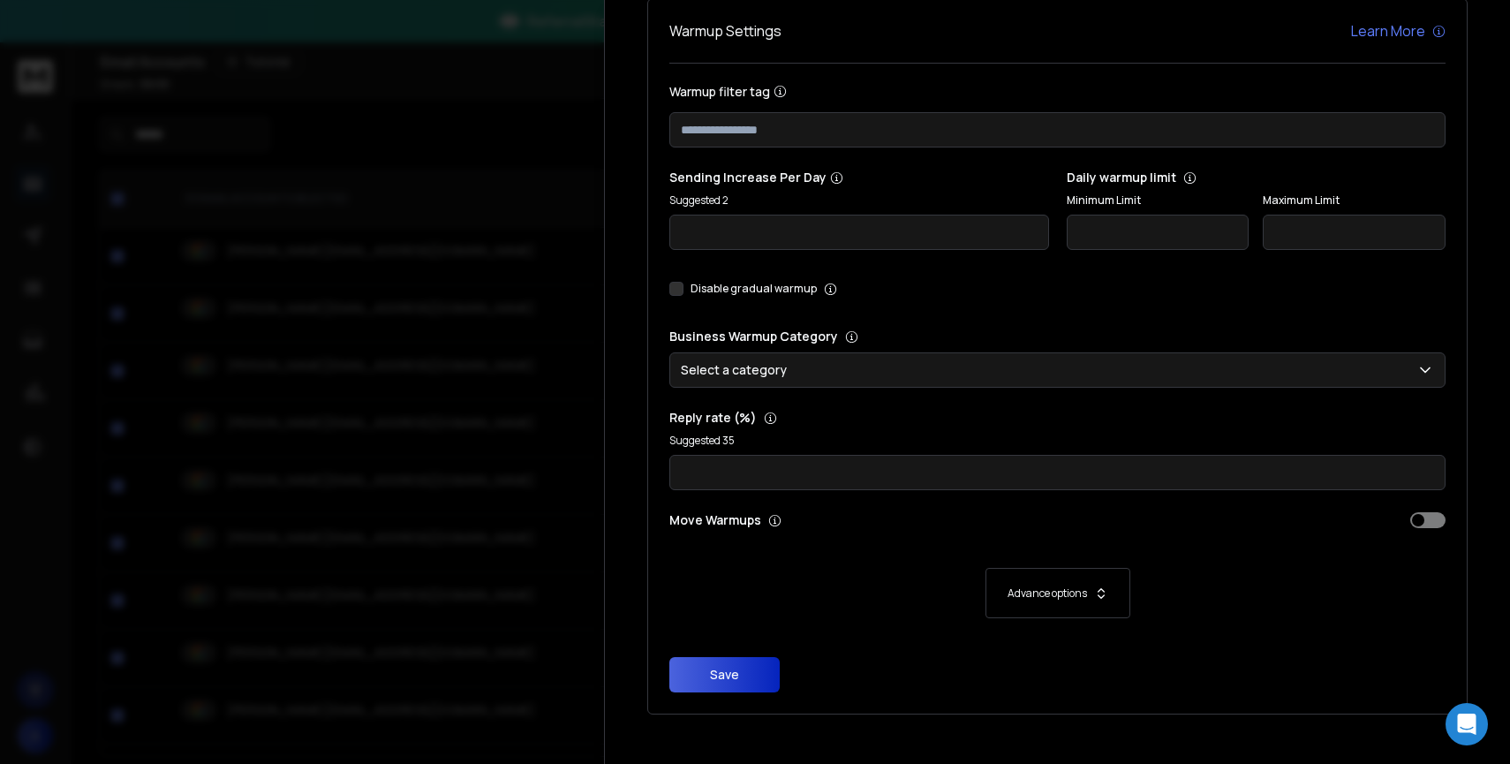
click at [1040, 586] on p "Advance options" at bounding box center [1047, 593] width 79 height 14
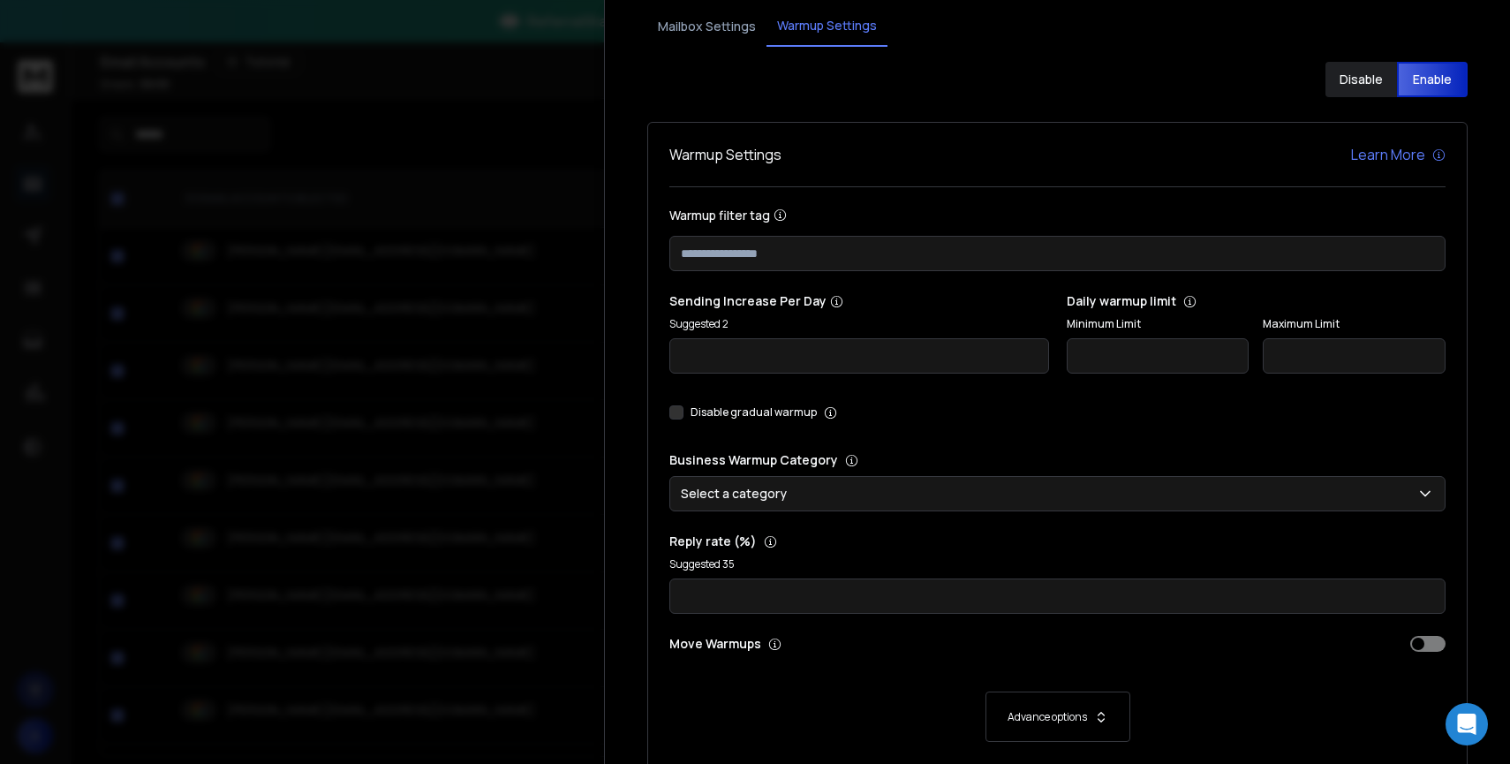
scroll to position [0, 0]
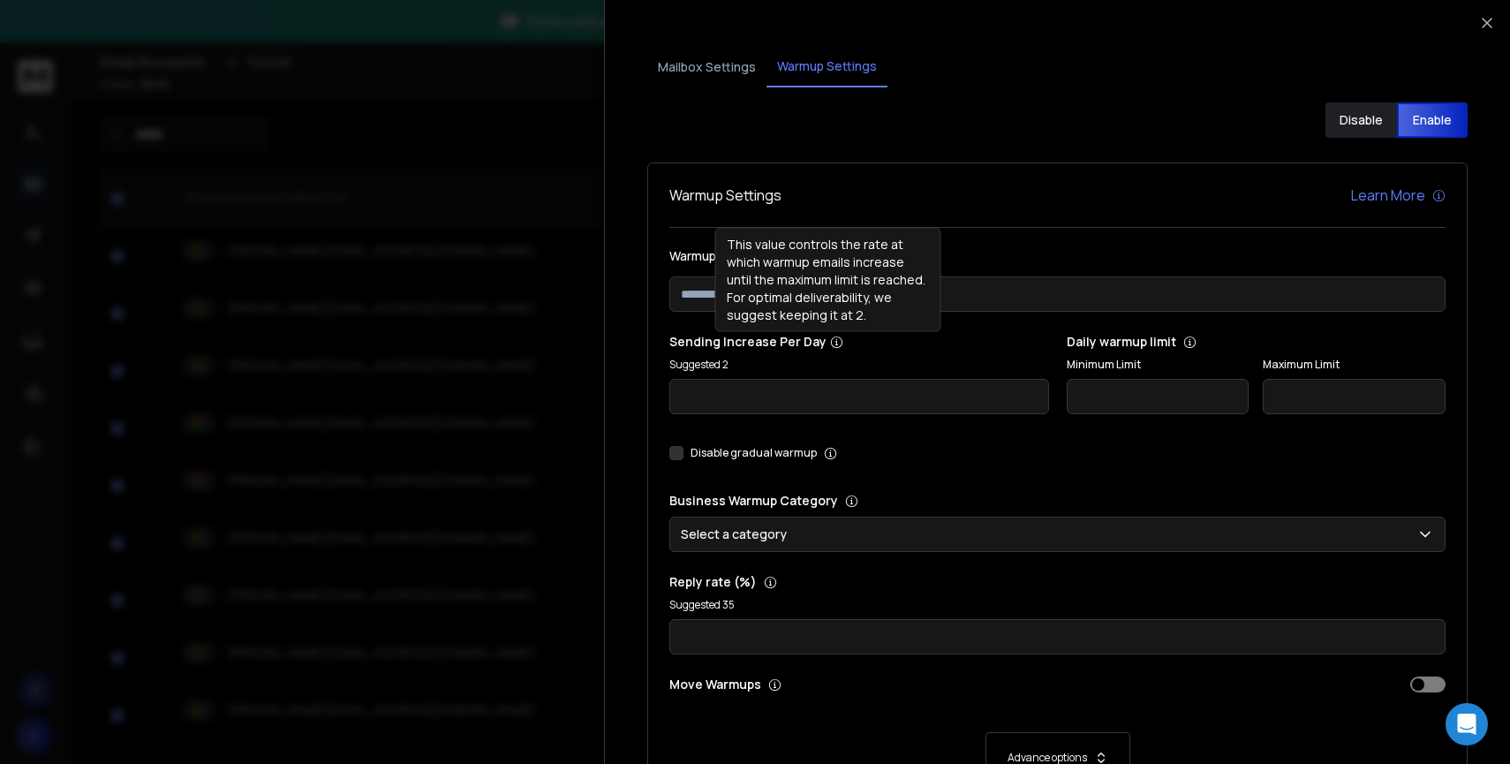
click at [840, 304] on div "This value controls the rate at which warmup emails increase until the maximum …" at bounding box center [828, 280] width 226 height 104
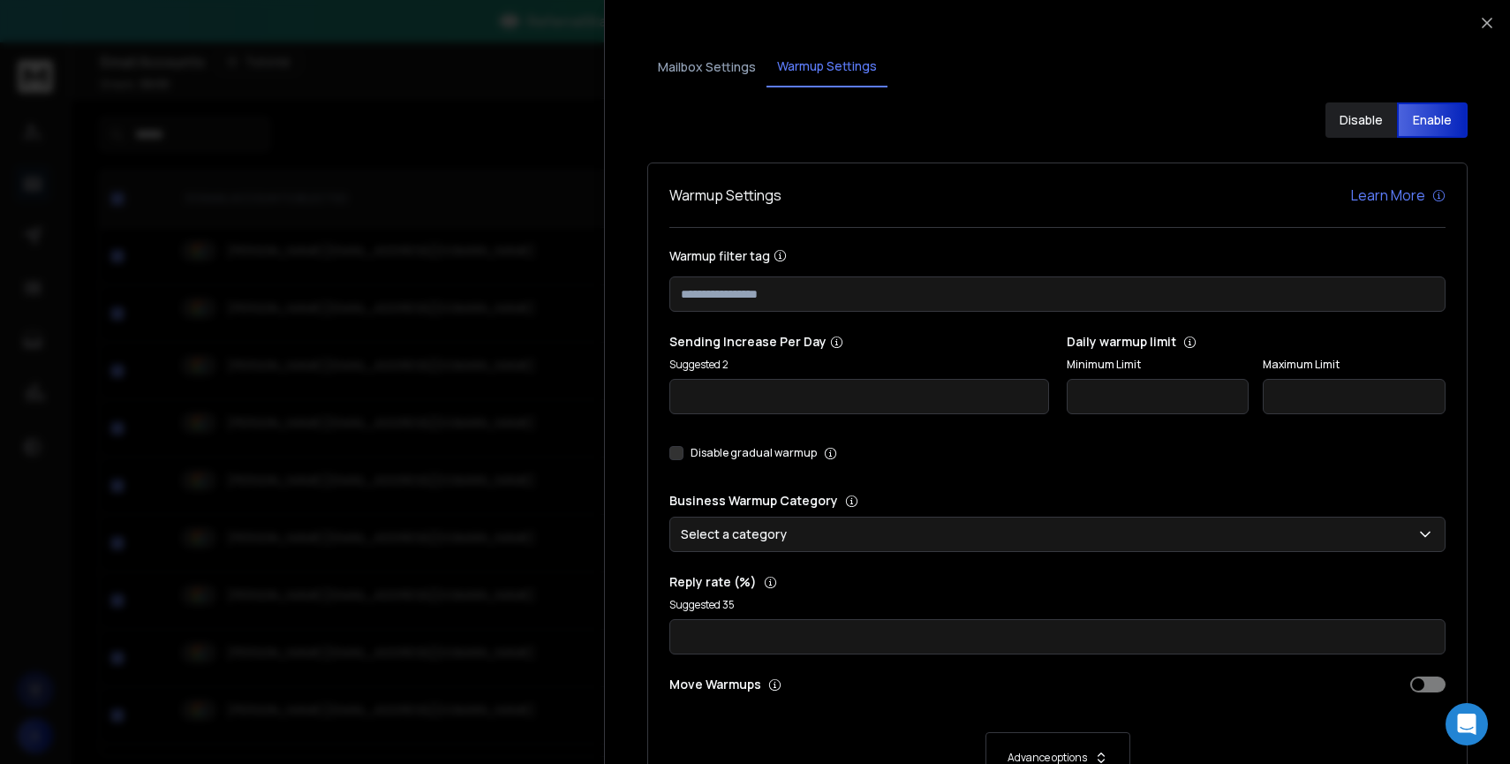
click at [1063, 291] on input at bounding box center [1057, 293] width 776 height 35
click at [1107, 239] on form "Warmup Settings Learn More Warmup filter tag Sending Increase Per Day Suggested…" at bounding box center [1057, 779] width 776 height 1188
click at [875, 392] on input "number" at bounding box center [859, 396] width 380 height 35
type input "**"
click at [1161, 400] on input "number" at bounding box center [1158, 396] width 183 height 35
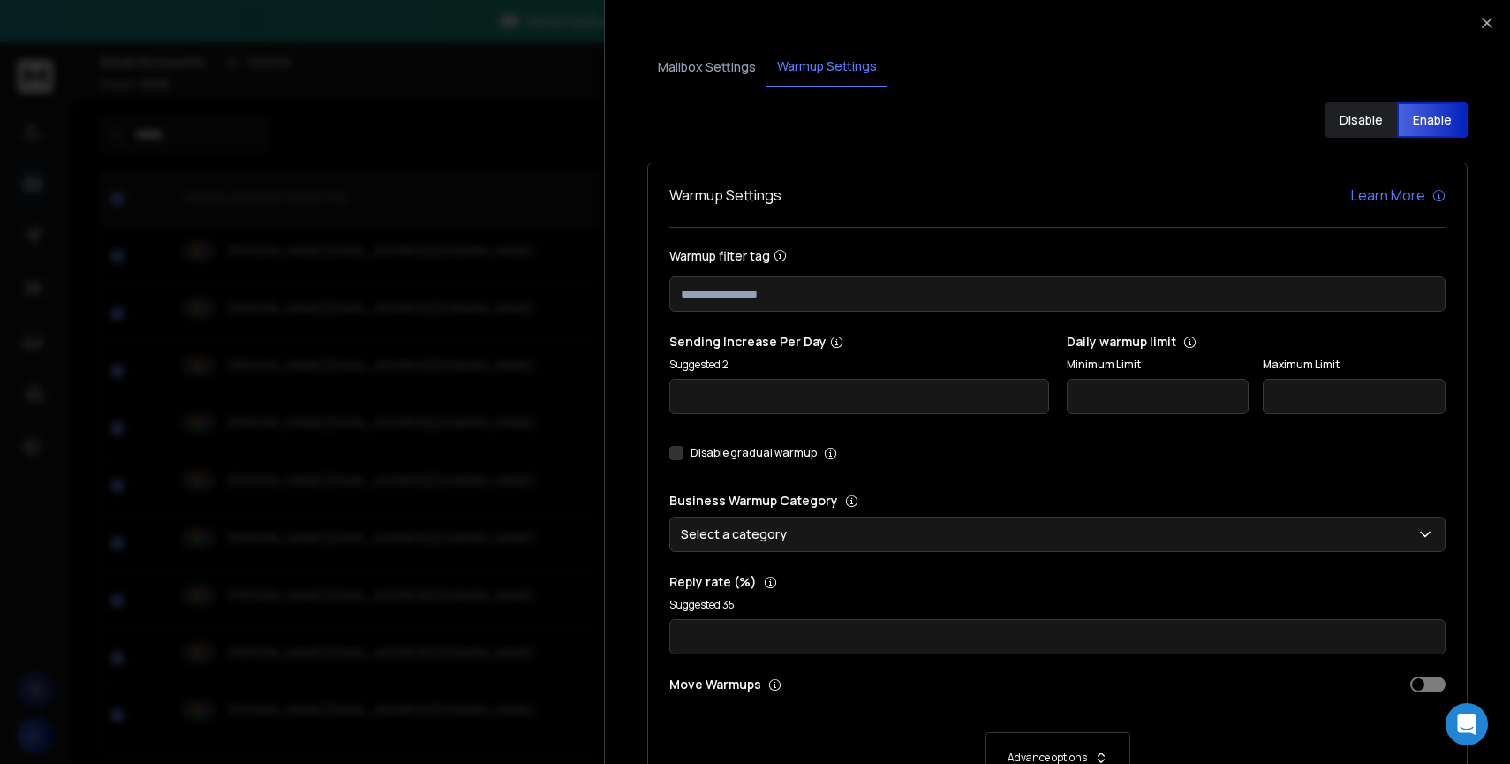
type input "**"
click at [1357, 401] on input "number" at bounding box center [1354, 396] width 183 height 35
type input "**"
click at [1152, 397] on input "**" at bounding box center [1158, 396] width 183 height 35
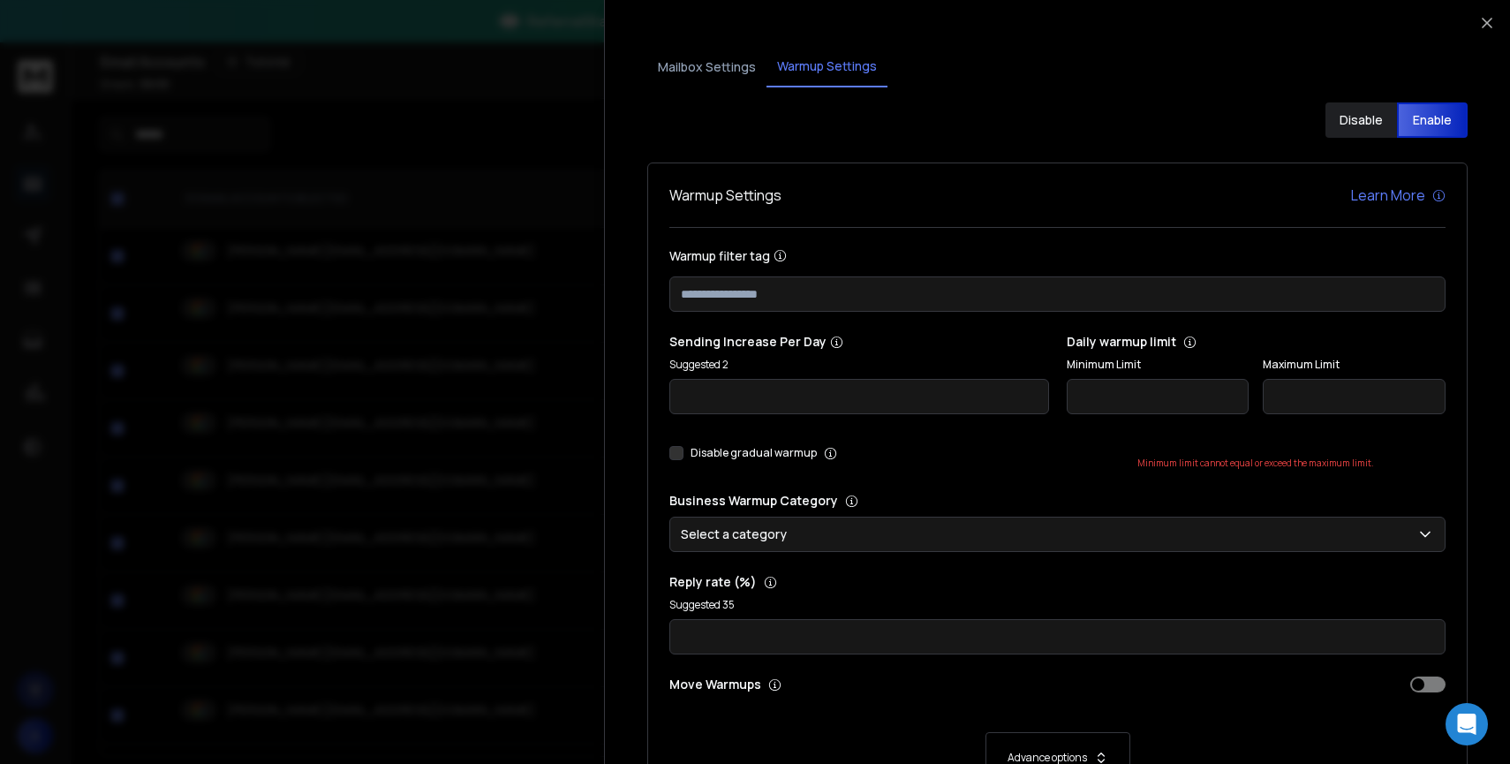
click at [1152, 397] on input "**" at bounding box center [1158, 396] width 183 height 35
type input "**"
click at [1224, 458] on div "Disable gradual warmup" at bounding box center [1057, 452] width 776 height 35
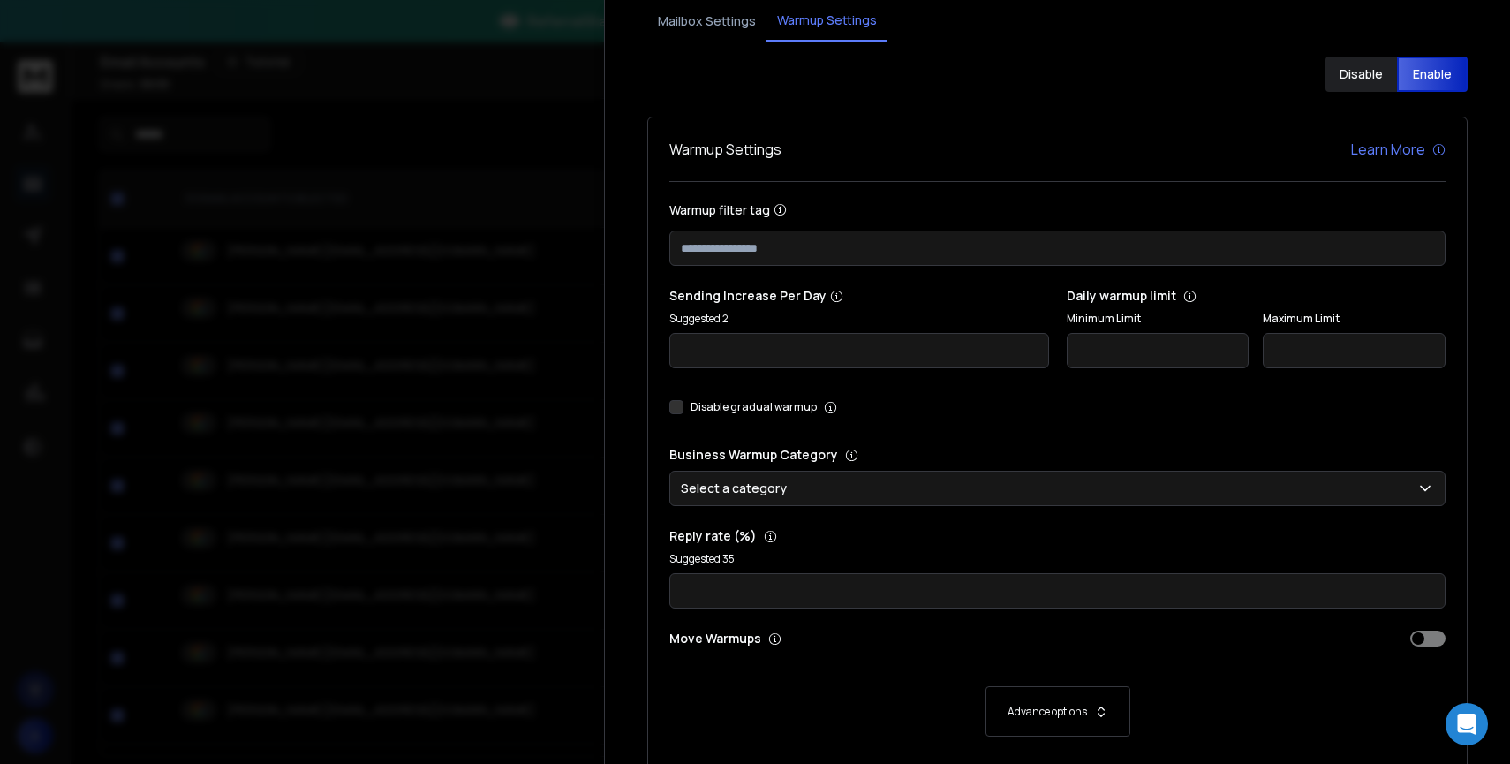
scroll to position [47, 0]
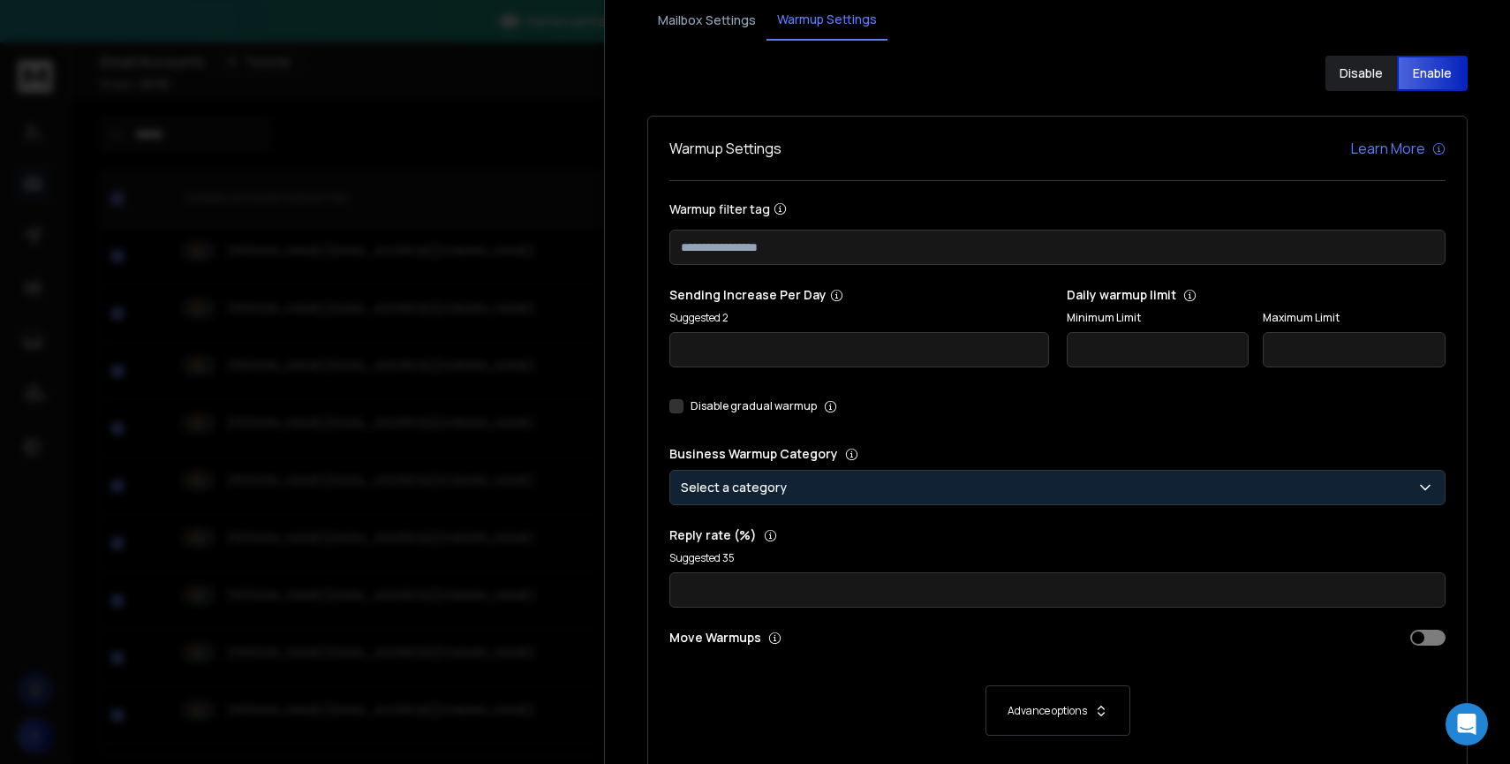
click at [788, 485] on p "Select a category" at bounding box center [737, 488] width 113 height 18
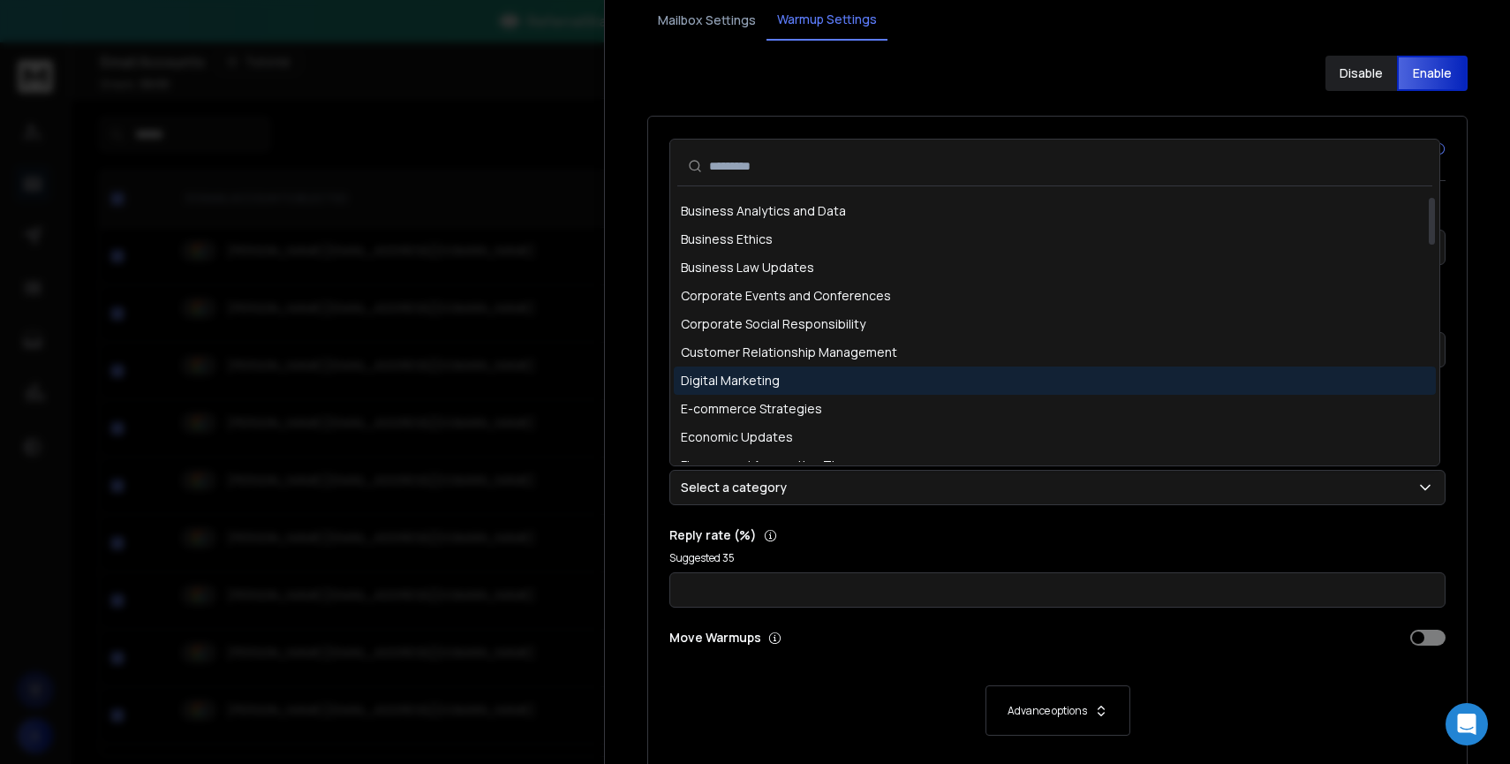
click at [819, 371] on div "Digital Marketing" at bounding box center [1055, 381] width 762 height 28
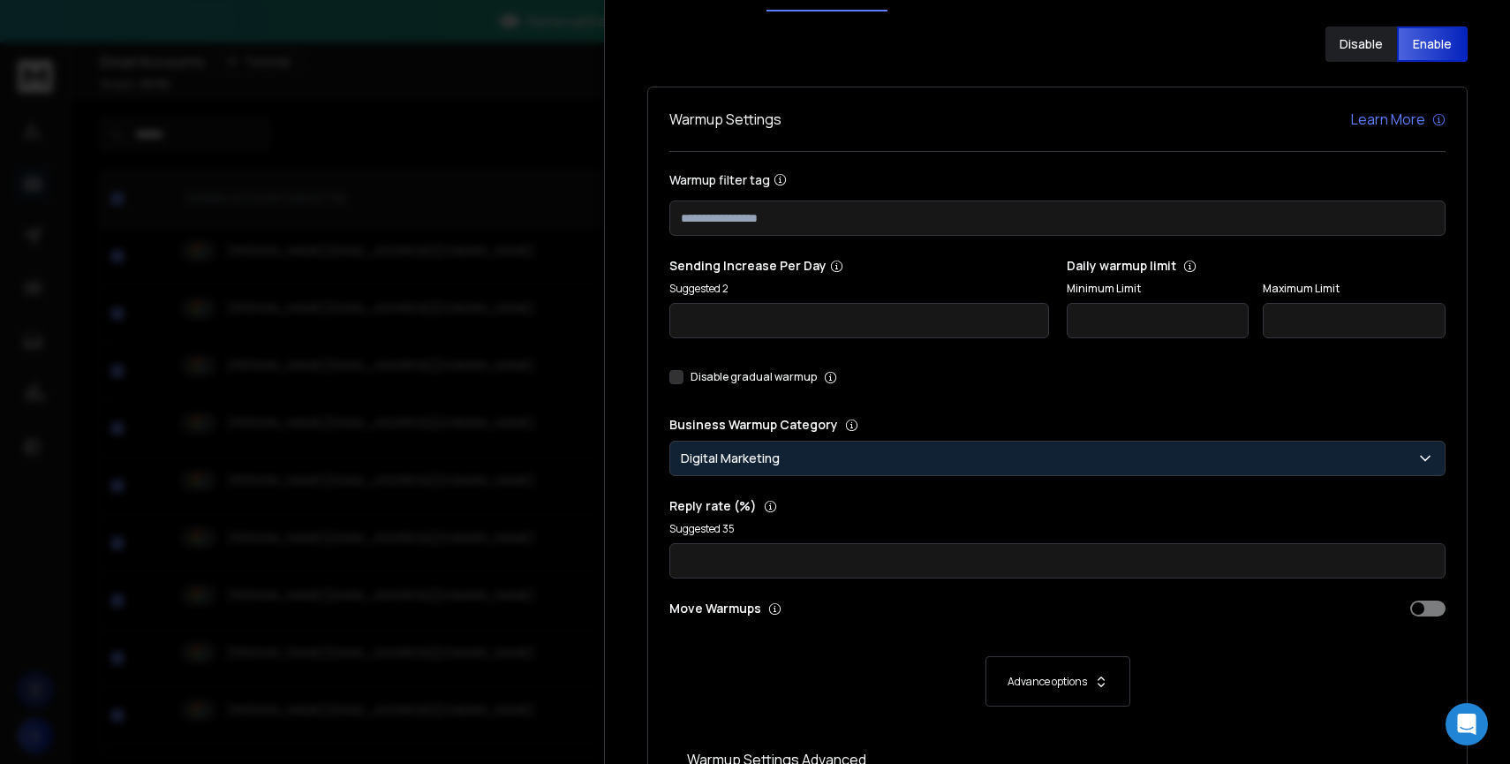
scroll to position [284, 0]
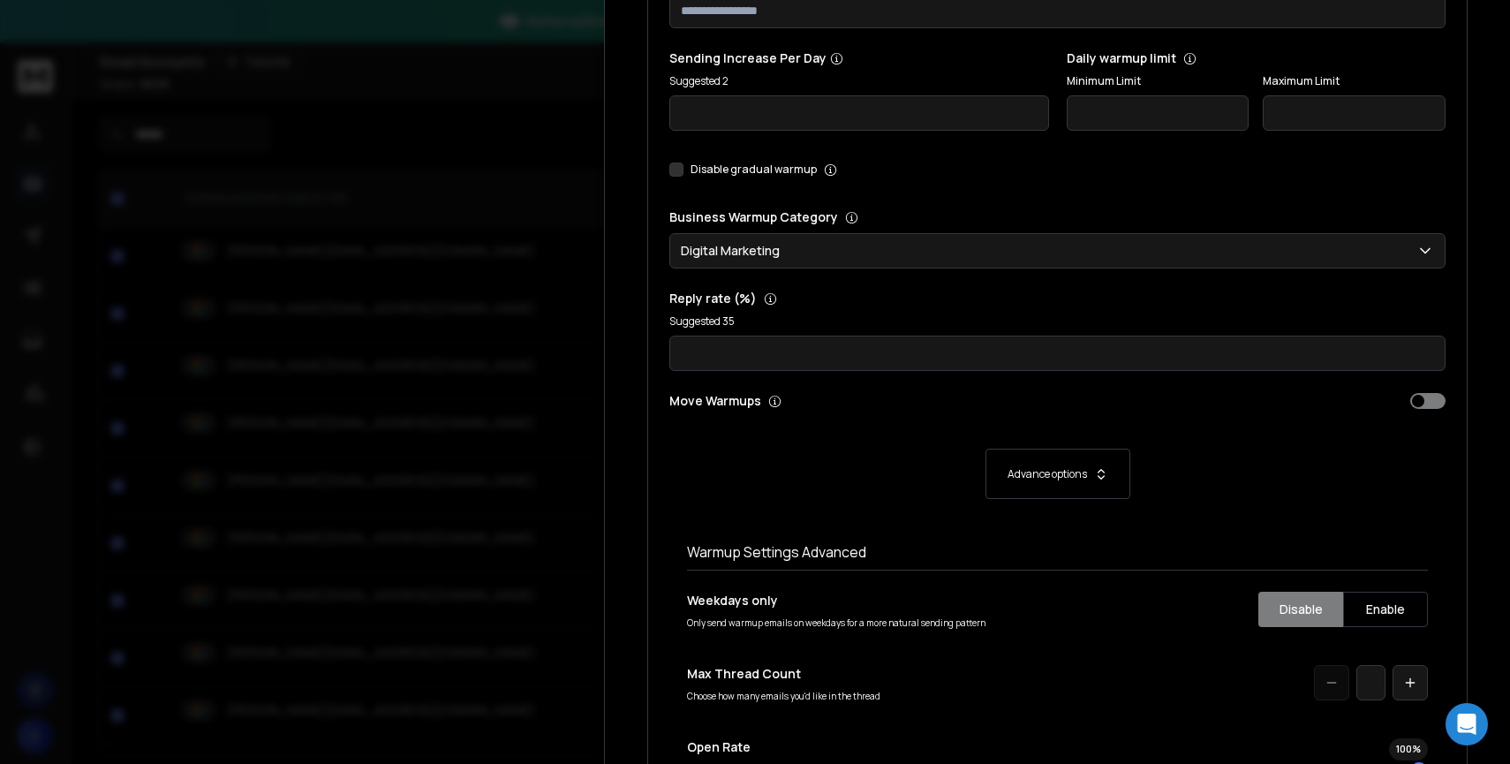
click at [809, 352] on input "number" at bounding box center [1057, 353] width 776 height 35
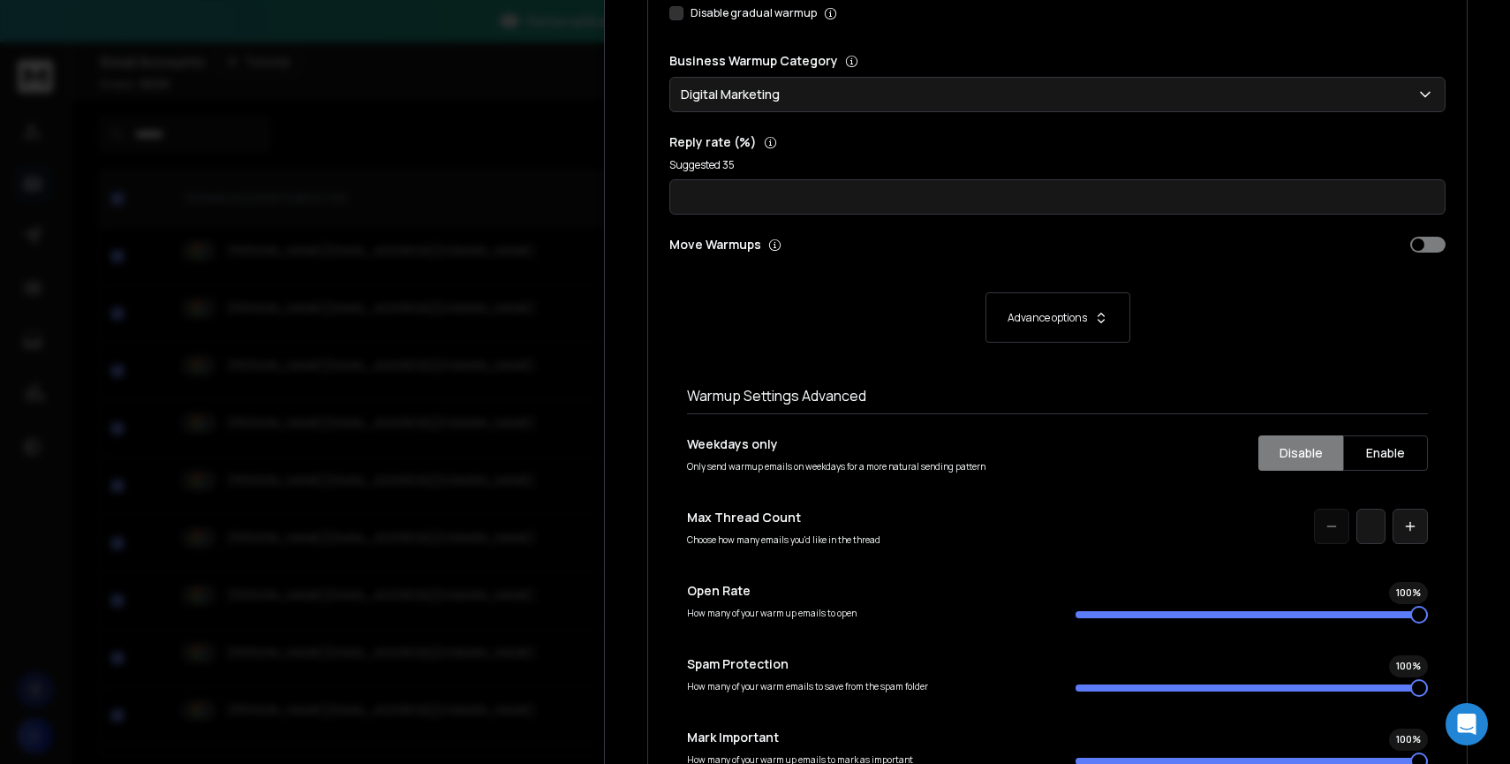
scroll to position [680, 0]
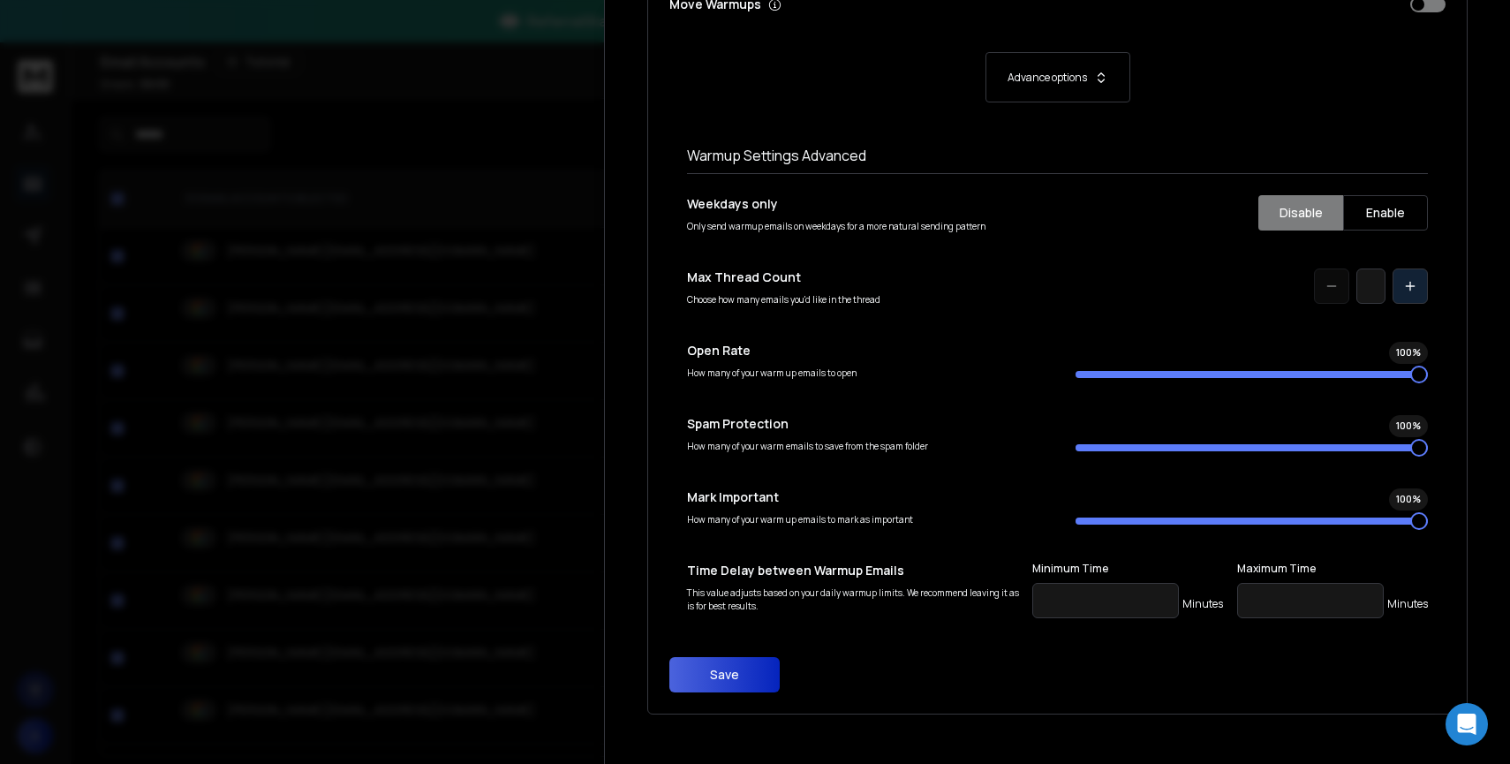
type input "**"
click at [1408, 287] on icon "button" at bounding box center [1410, 286] width 14 height 14
type input "*"
click at [1066, 605] on input "number" at bounding box center [1105, 600] width 147 height 35
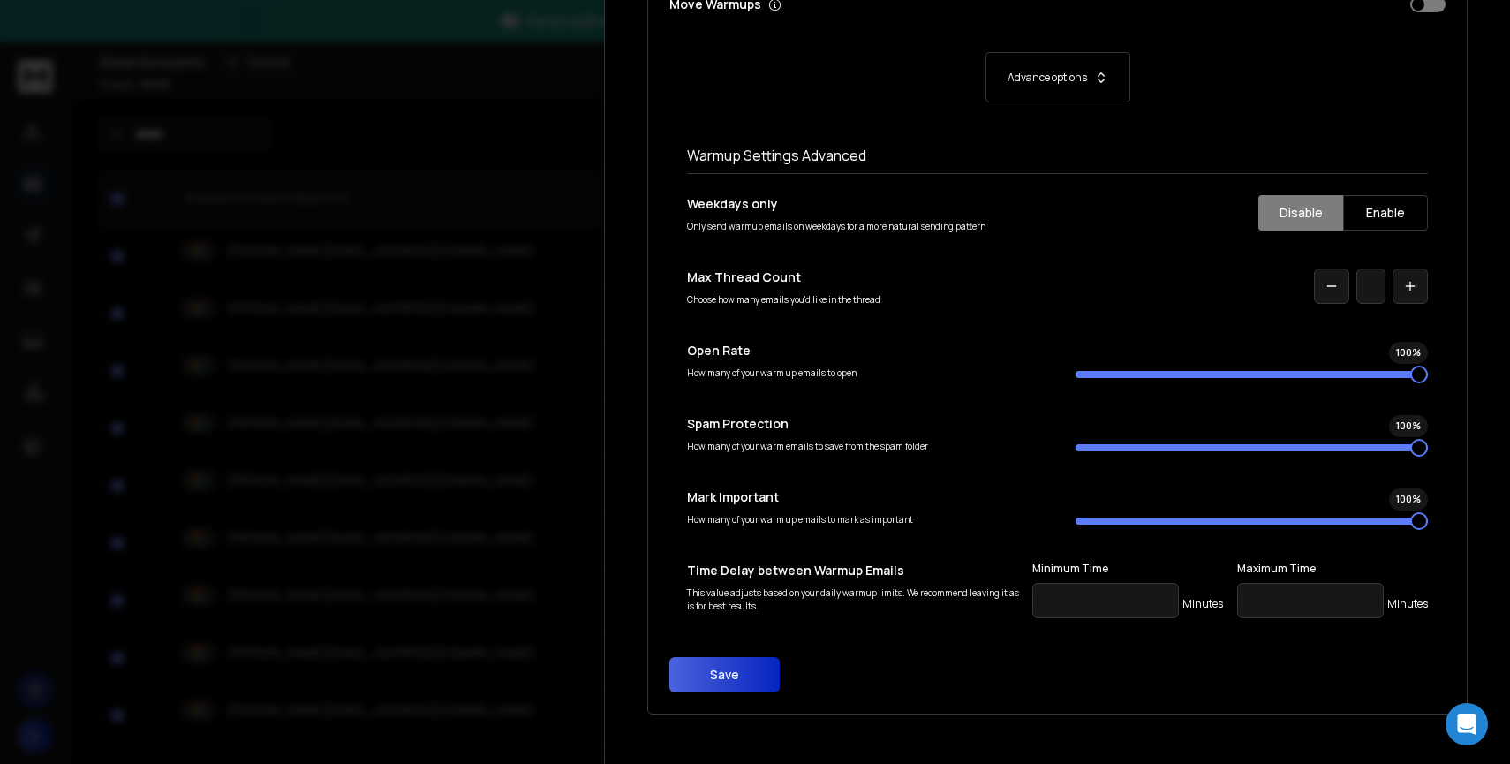
type input "**"
click at [1307, 612] on input "number" at bounding box center [1310, 600] width 147 height 35
type input "**"
click at [712, 682] on button "Save" at bounding box center [724, 674] width 110 height 35
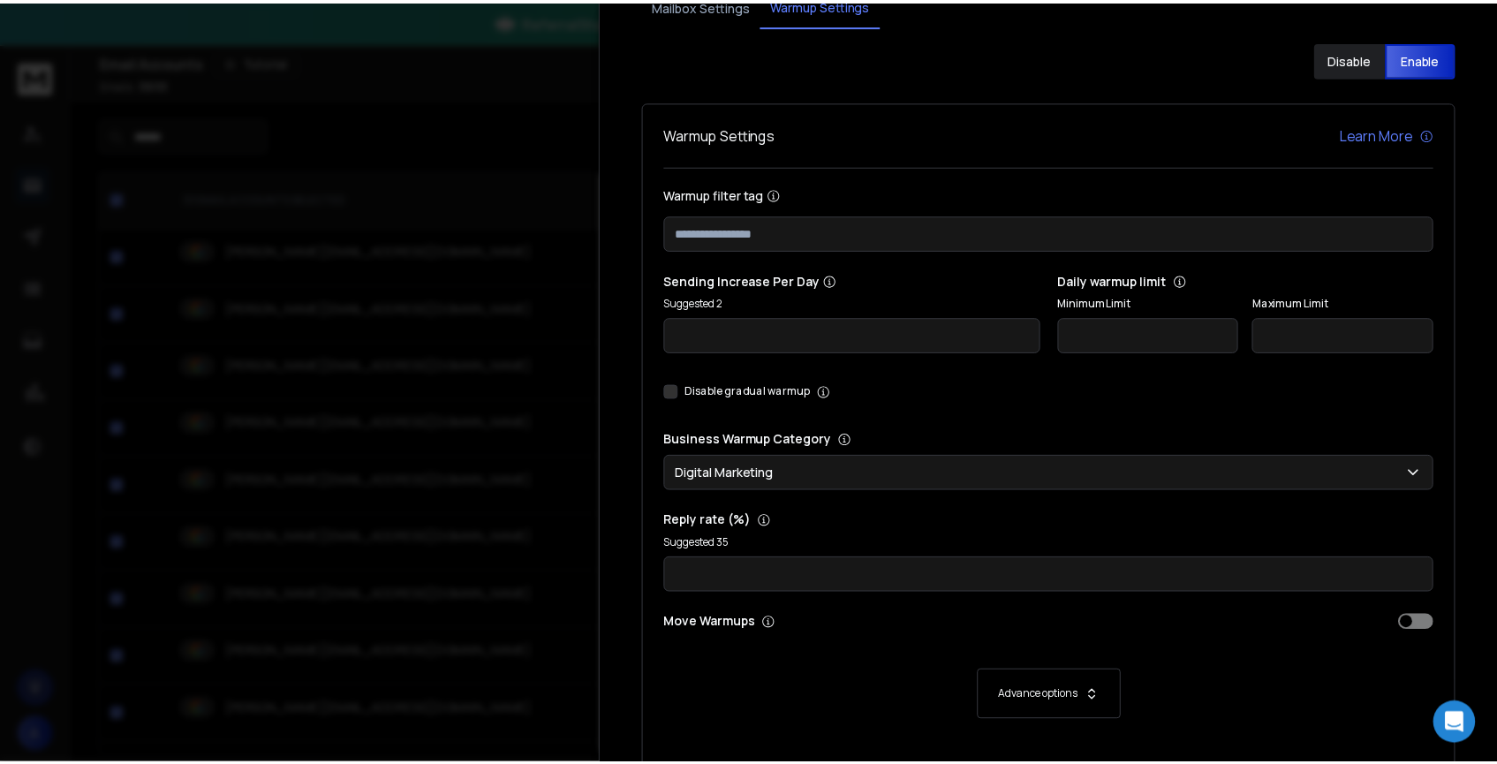
scroll to position [0, 0]
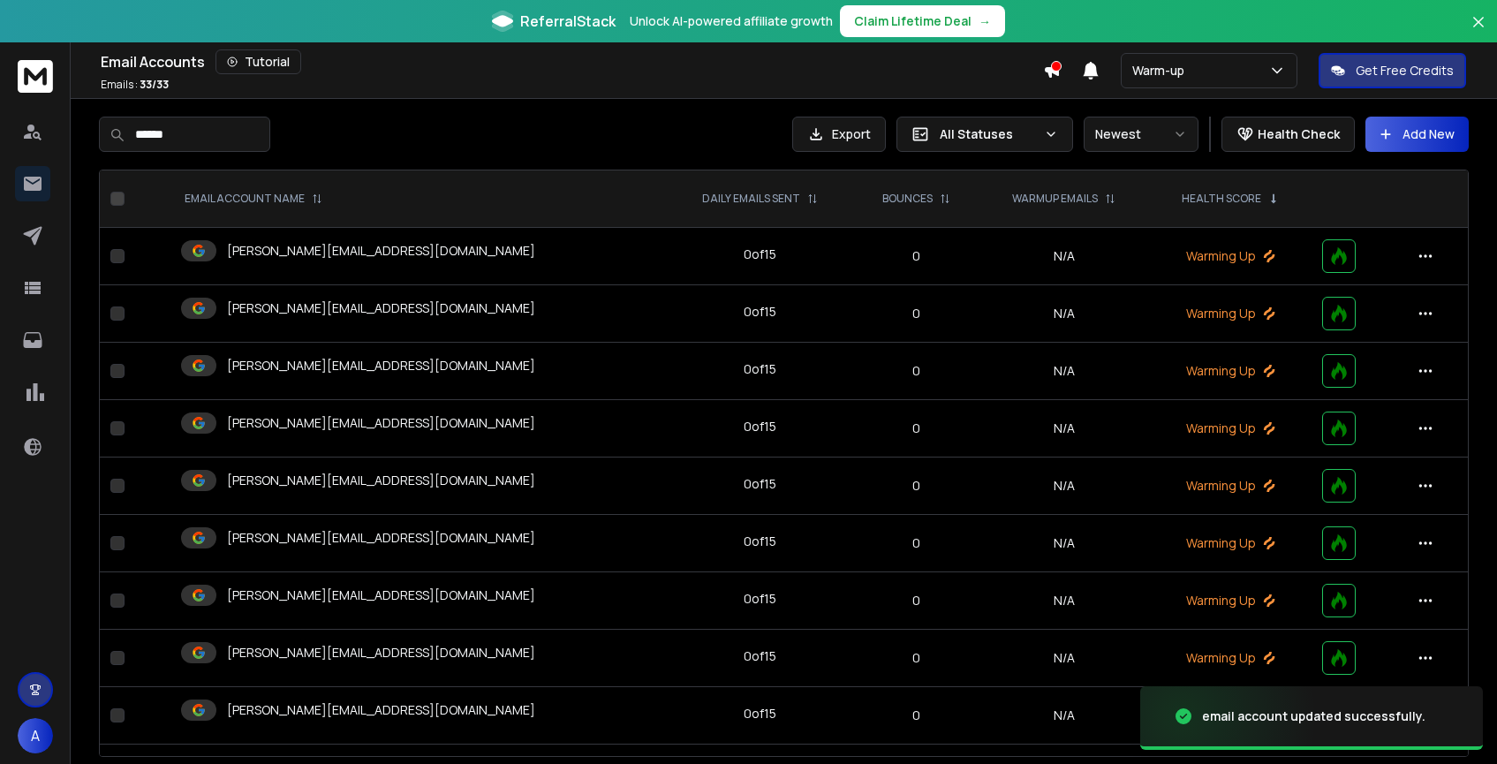
click at [1024, 132] on p "All Statuses" at bounding box center [988, 134] width 97 height 18
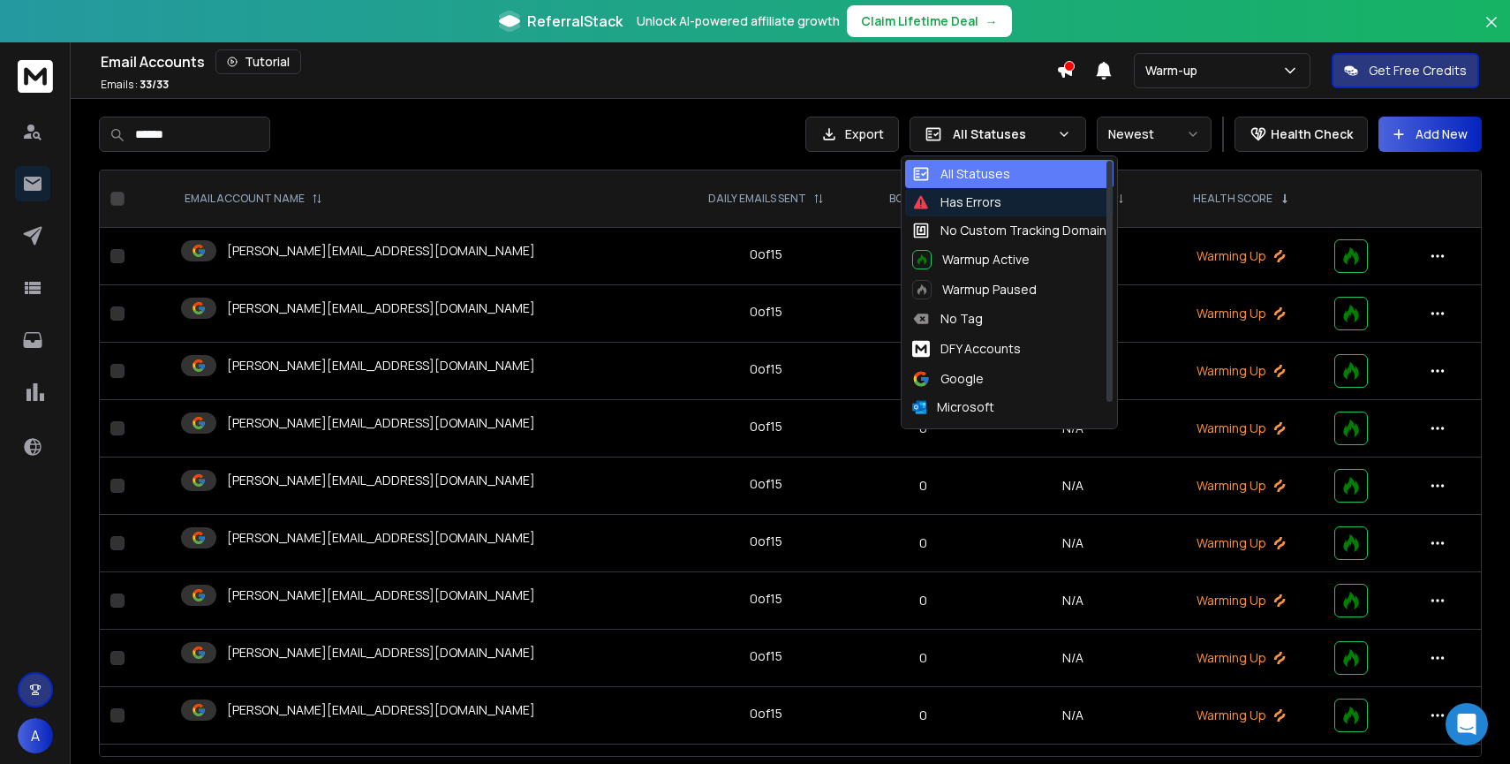
click at [1219, 124] on div "Export All Statuses Newest Health Check Add New" at bounding box center [1143, 134] width 677 height 35
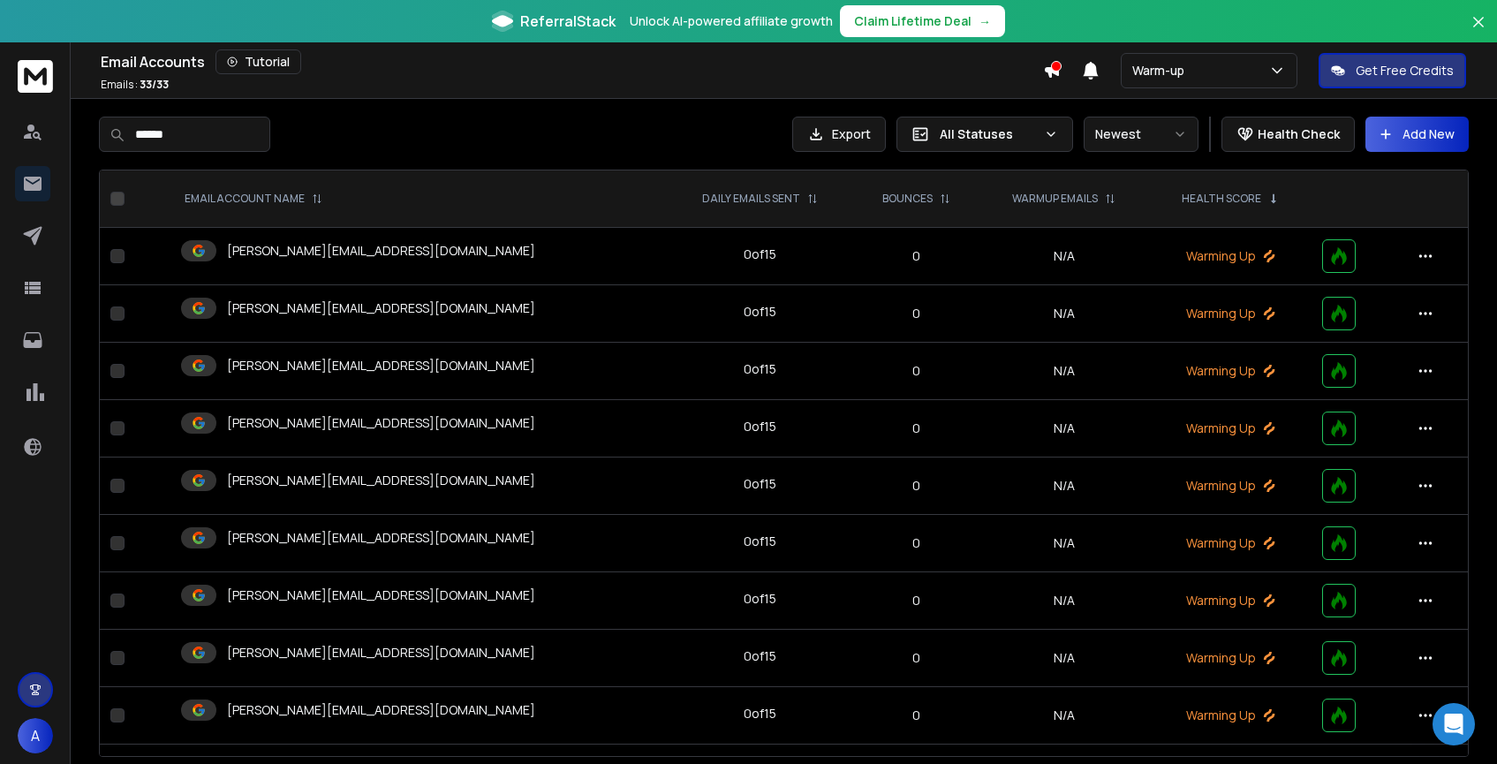
click at [1131, 145] on button "Newest" at bounding box center [1141, 134] width 115 height 35
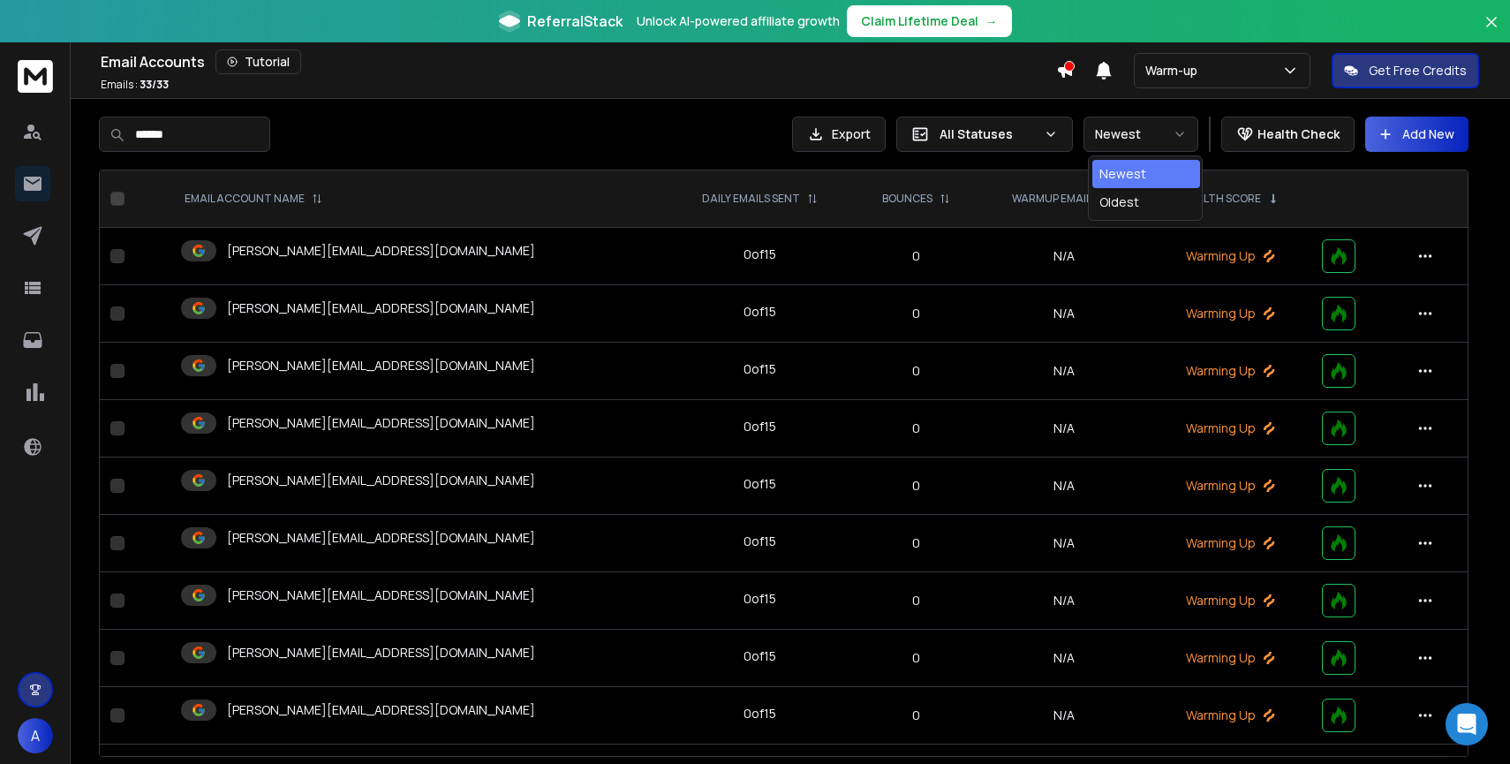
click at [981, 135] on p "All Statuses" at bounding box center [988, 134] width 97 height 18
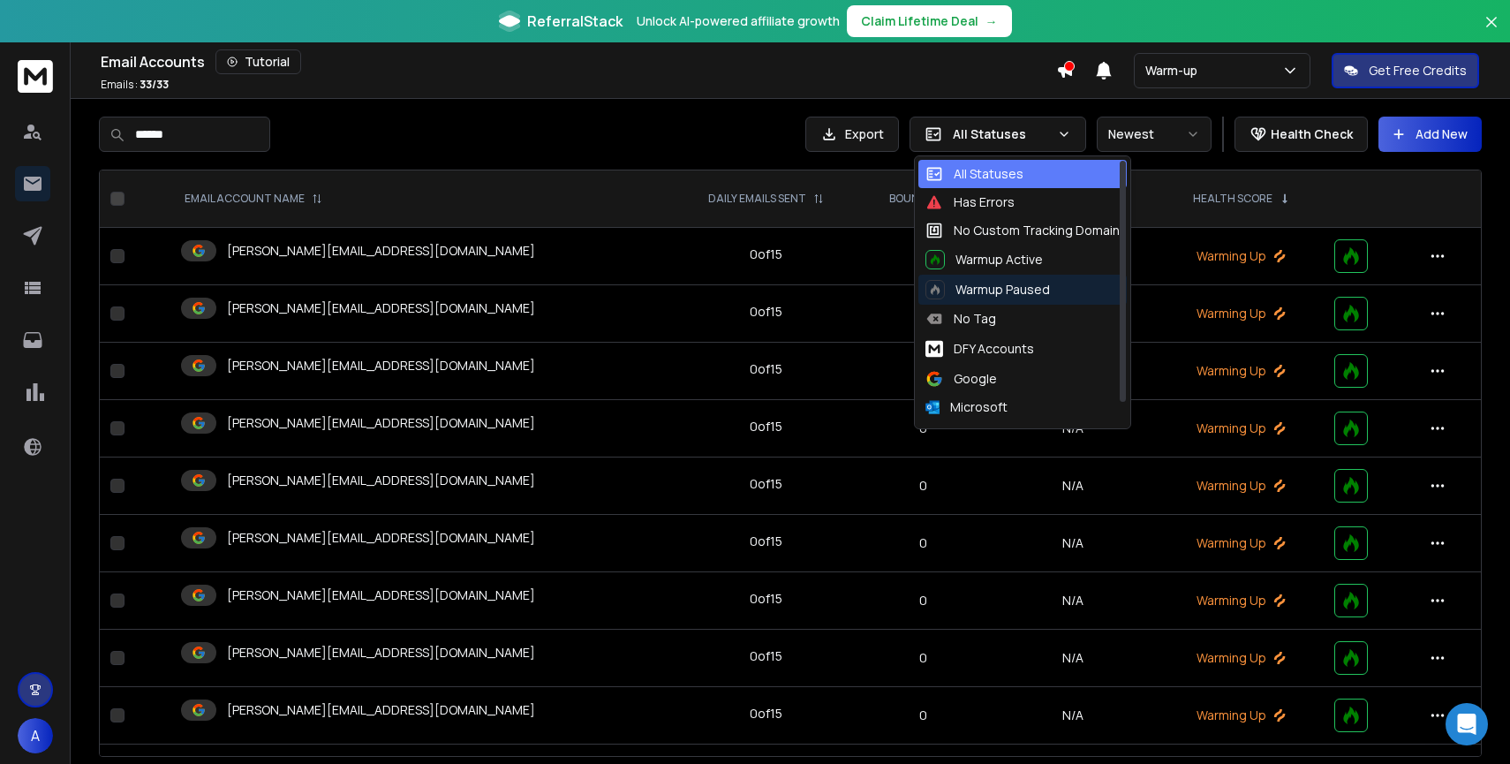
click at [1002, 285] on div "Warmup Paused" at bounding box center [988, 289] width 125 height 19
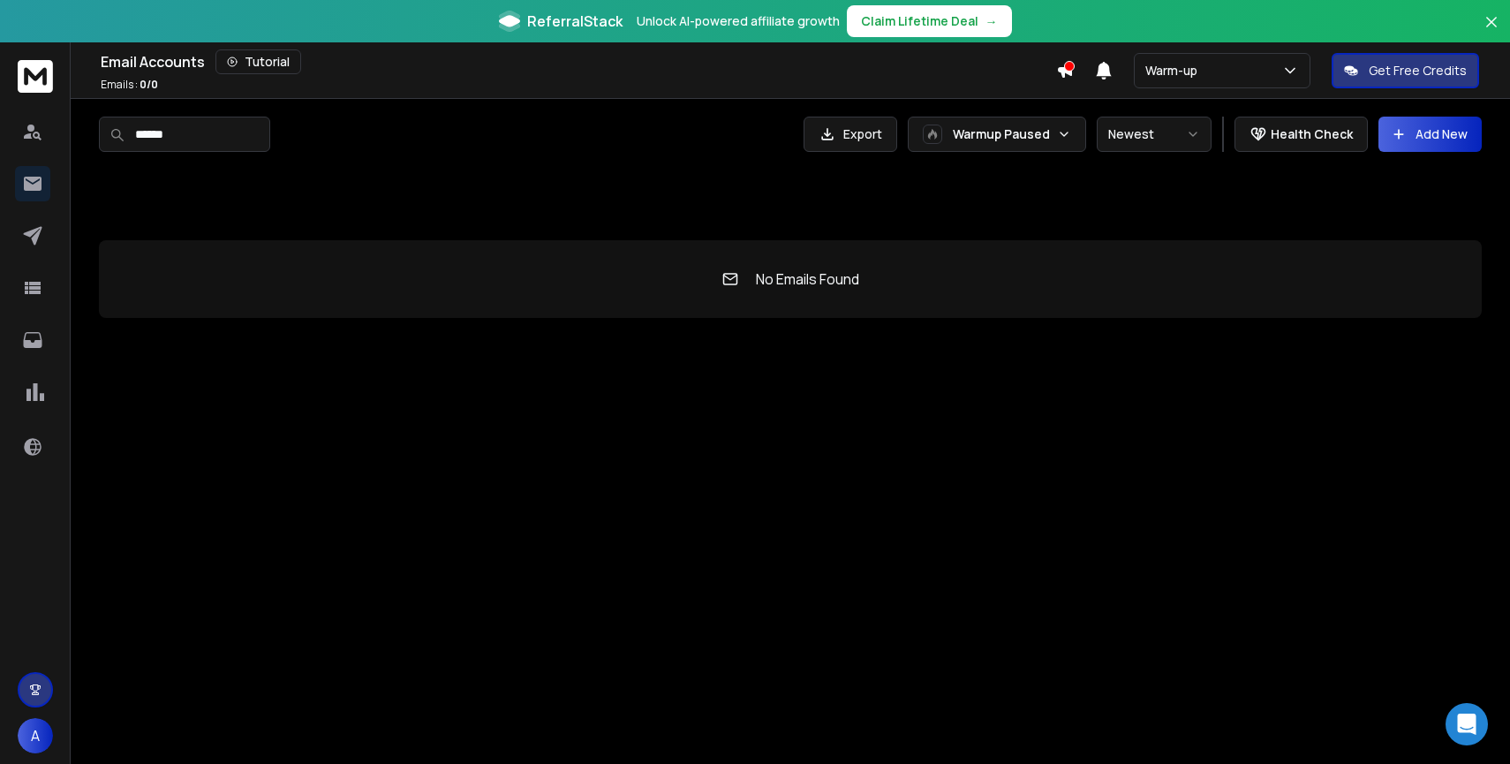
click at [992, 121] on div "Warmup Paused" at bounding box center [997, 134] width 178 height 35
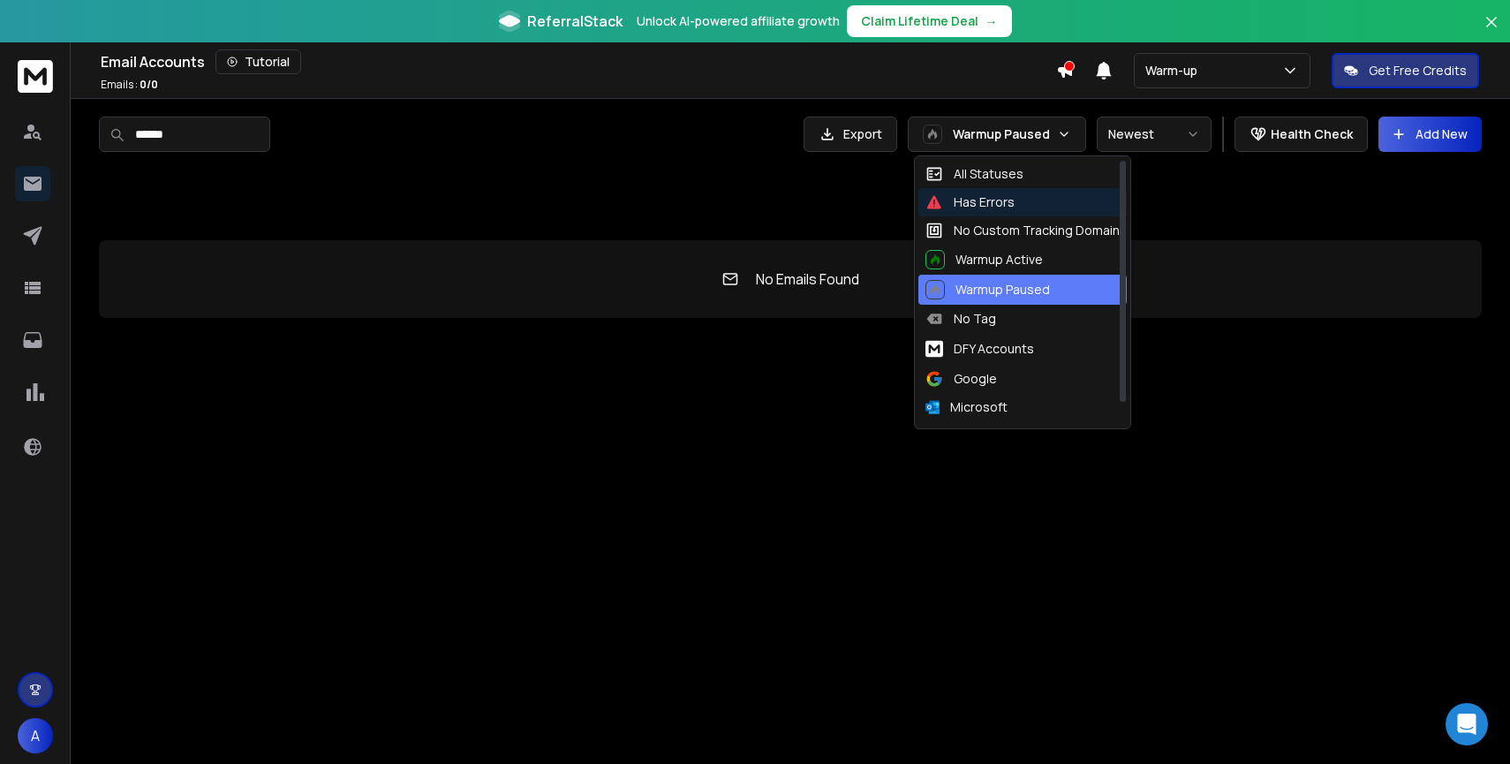
click at [997, 178] on div "All Statuses" at bounding box center [975, 174] width 98 height 18
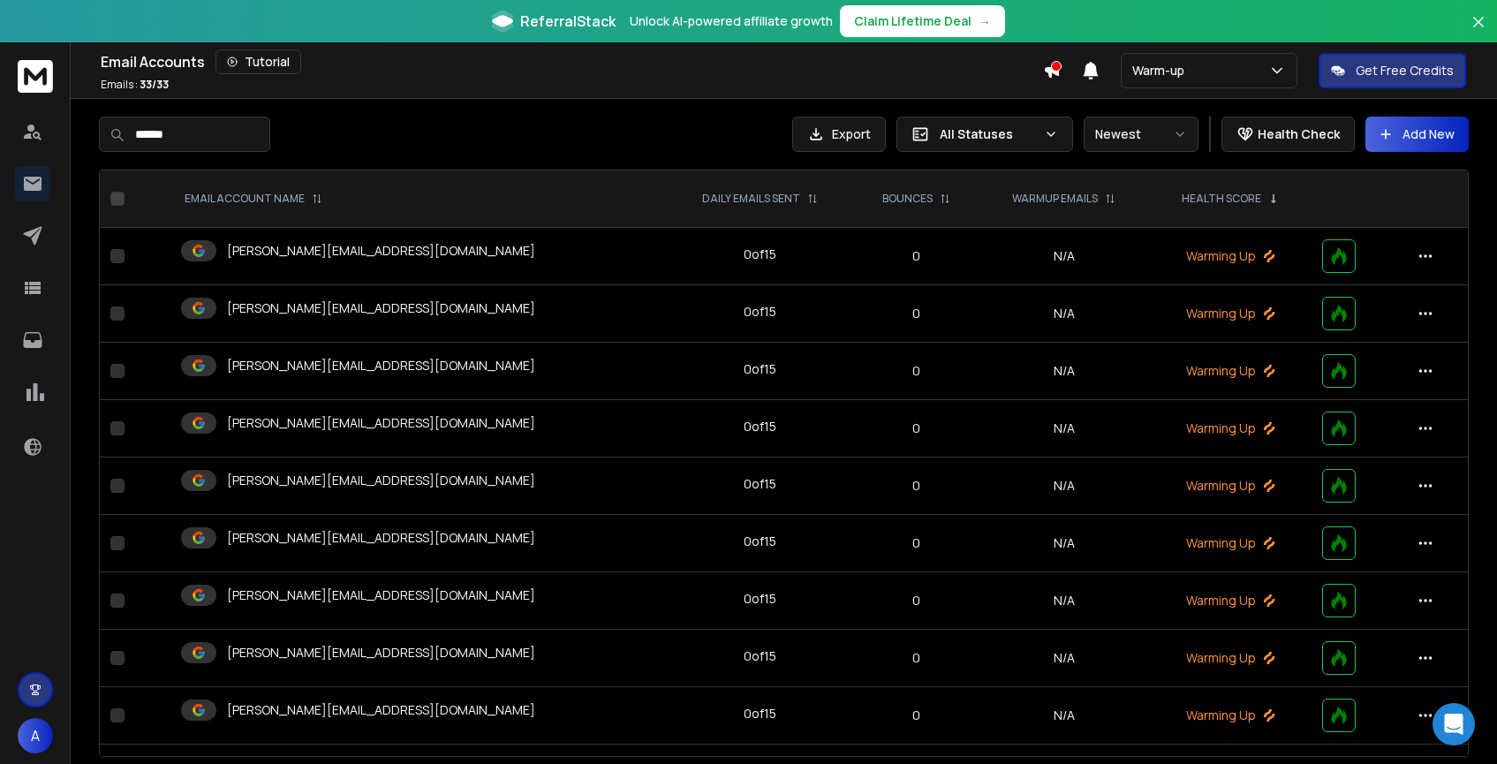
scroll to position [1380, 0]
click at [1268, 203] on icon at bounding box center [1273, 198] width 11 height 11
click at [212, 140] on input "******" at bounding box center [184, 134] width 171 height 35
click at [211, 140] on input "******" at bounding box center [184, 134] width 171 height 35
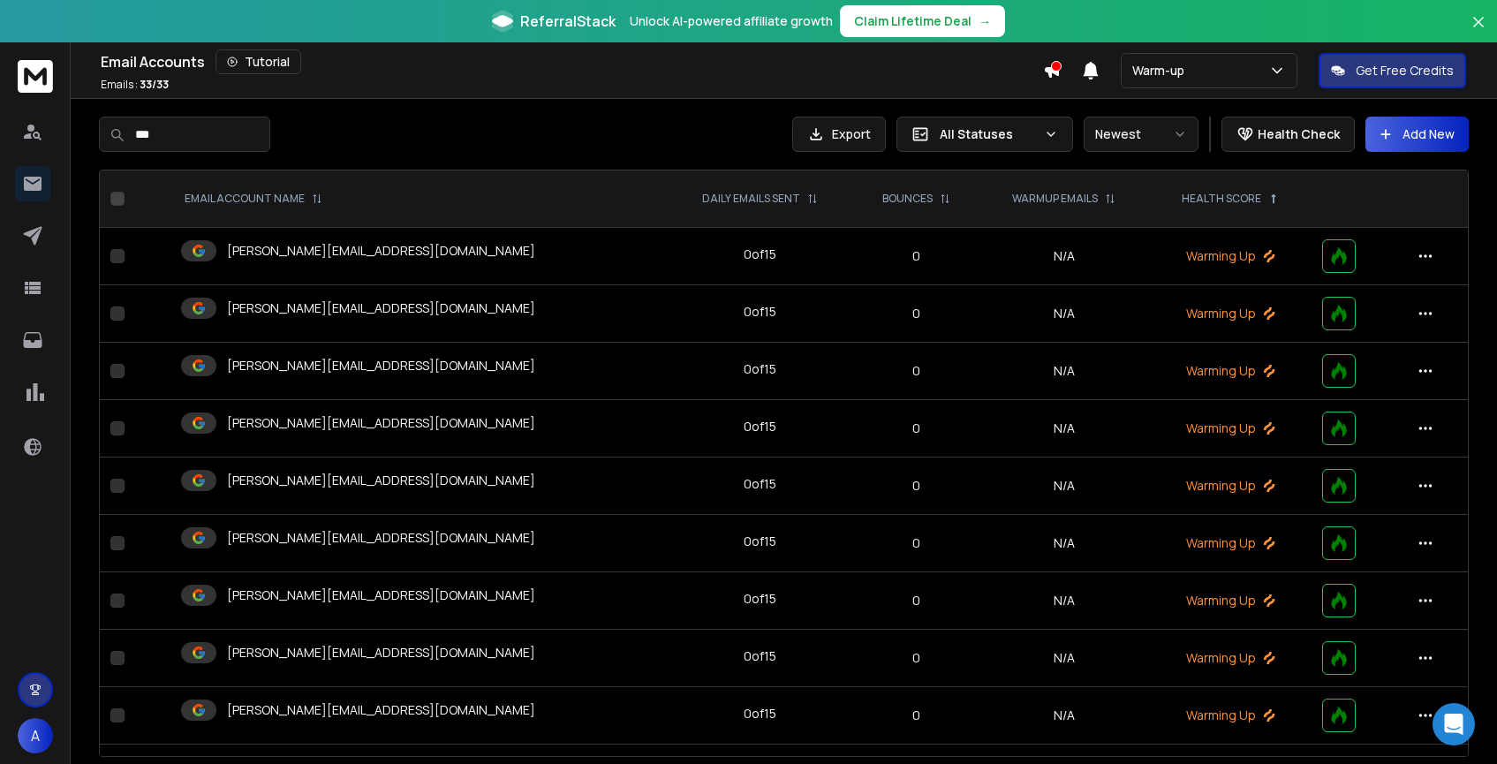
type input "****"
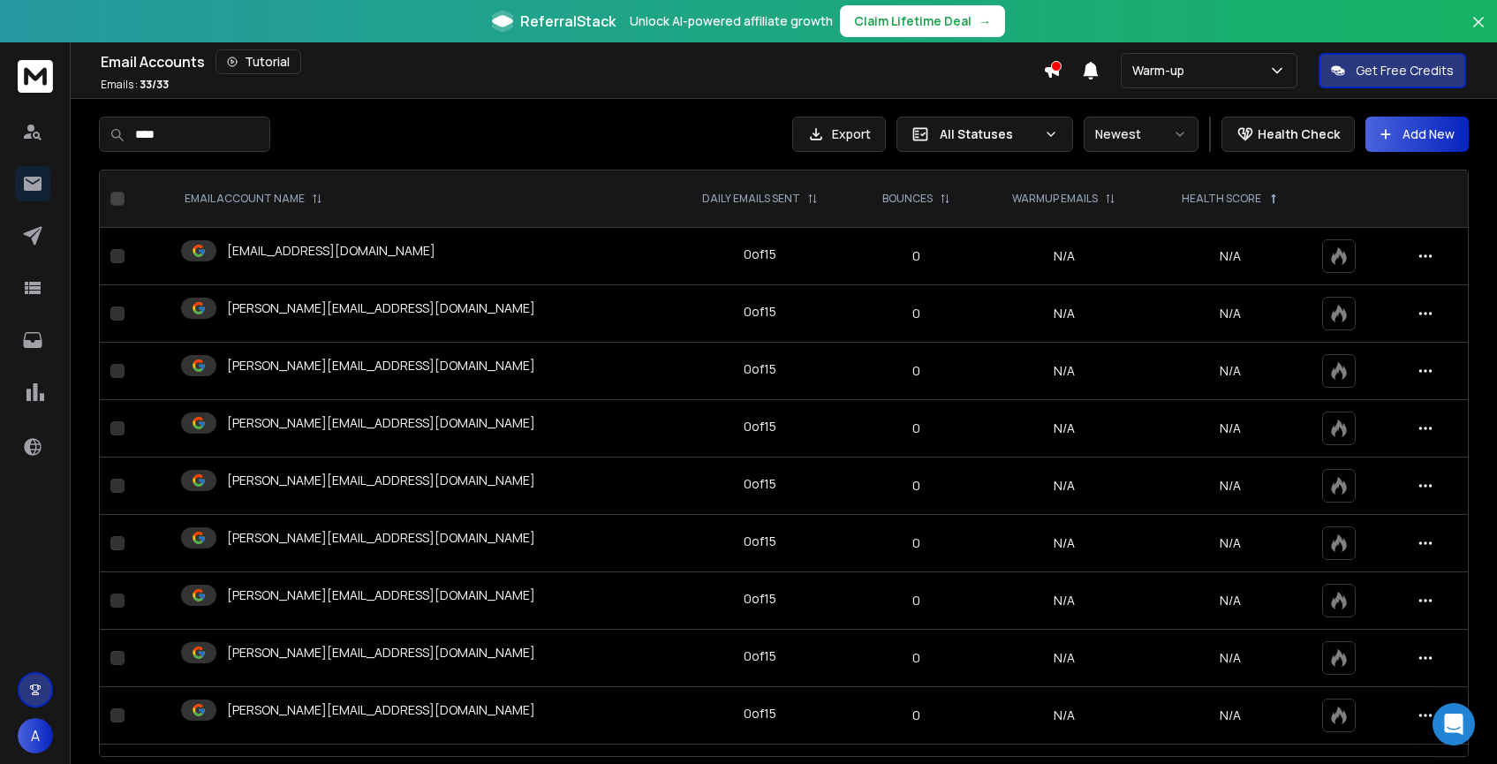
click at [234, 132] on input "****" at bounding box center [184, 134] width 171 height 35
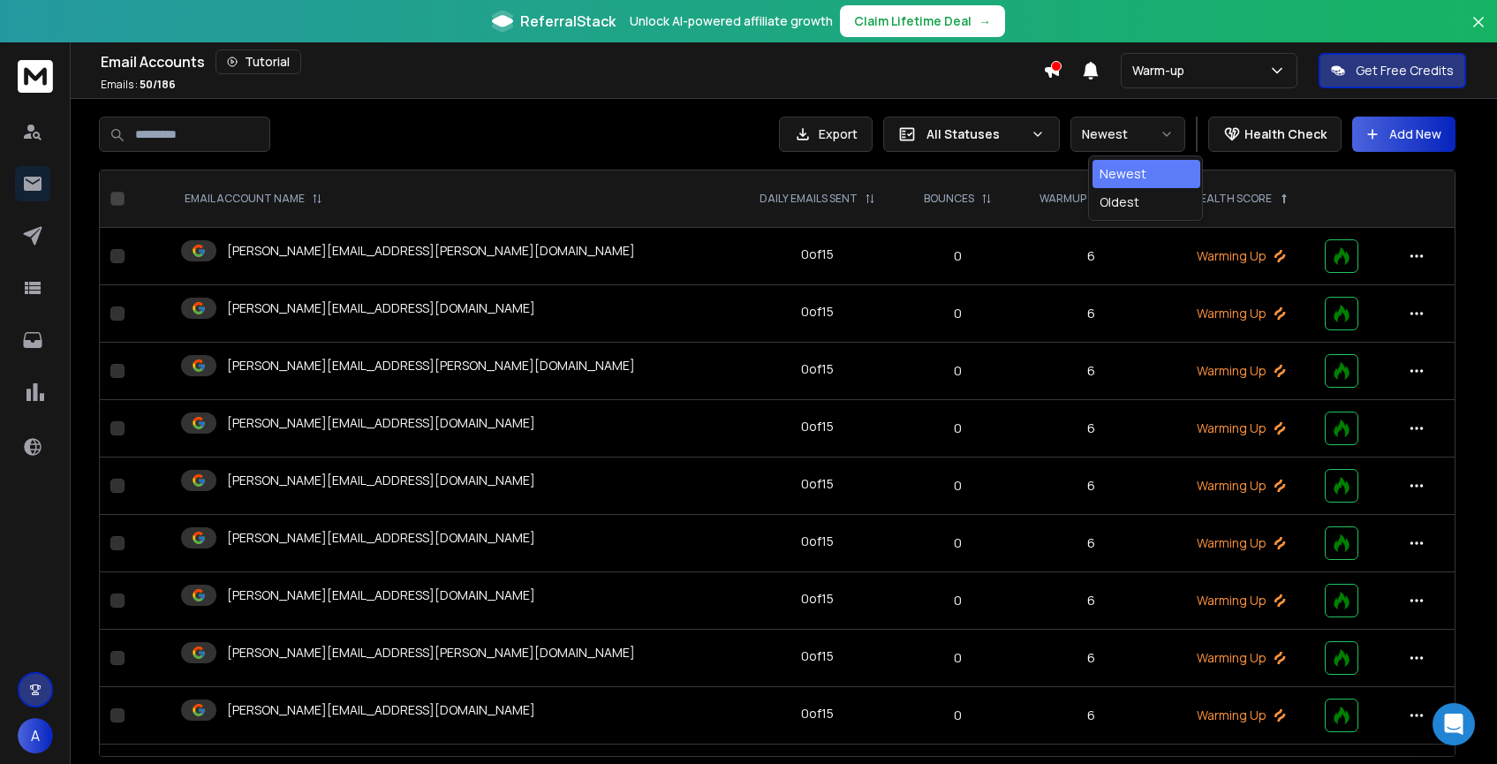
click at [1087, 133] on div "Export All Statuses Newest Health Check Add New" at bounding box center [1117, 134] width 677 height 35
click at [1045, 132] on icon at bounding box center [1038, 134] width 14 height 14
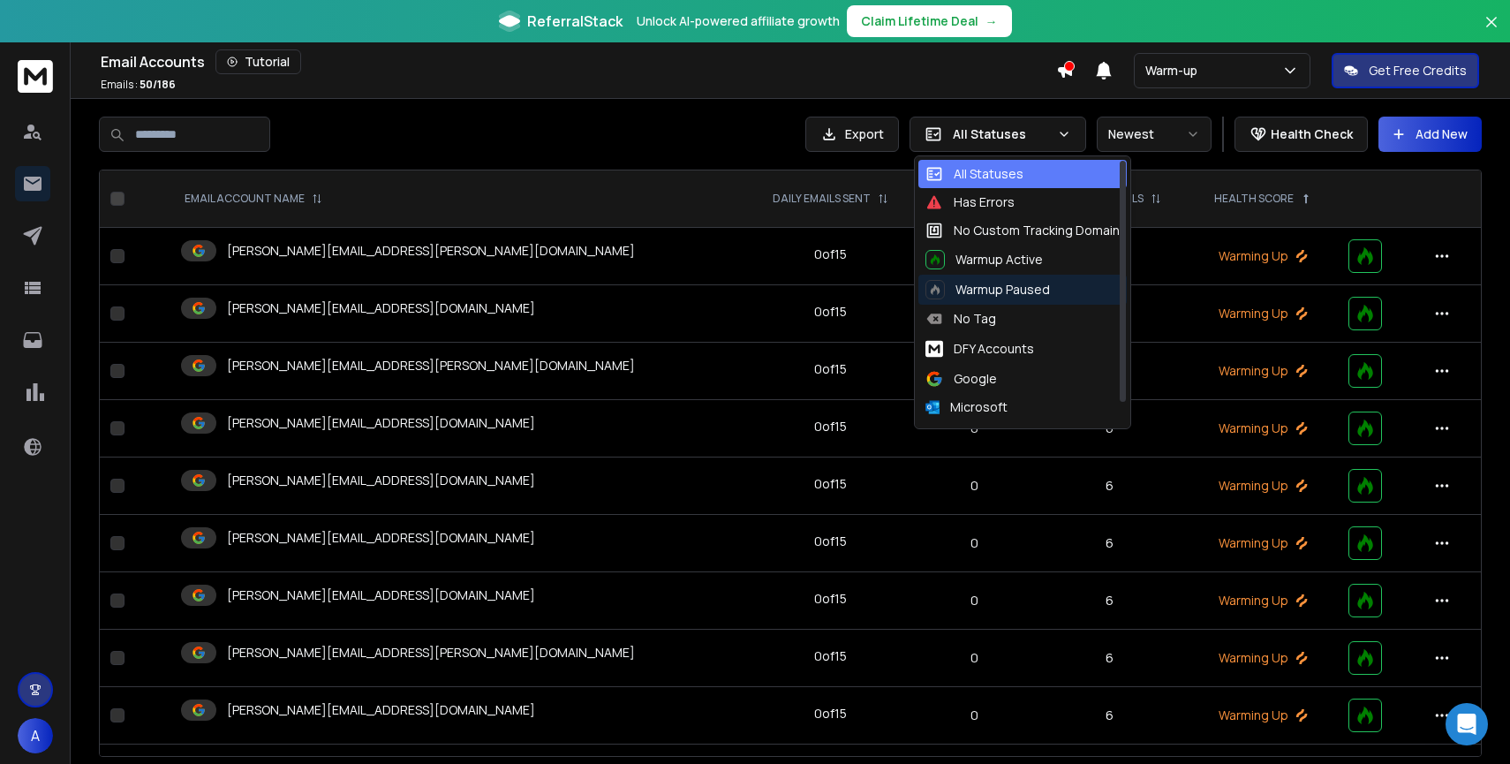
click at [1013, 299] on div "Warmup Paused" at bounding box center [988, 289] width 125 height 19
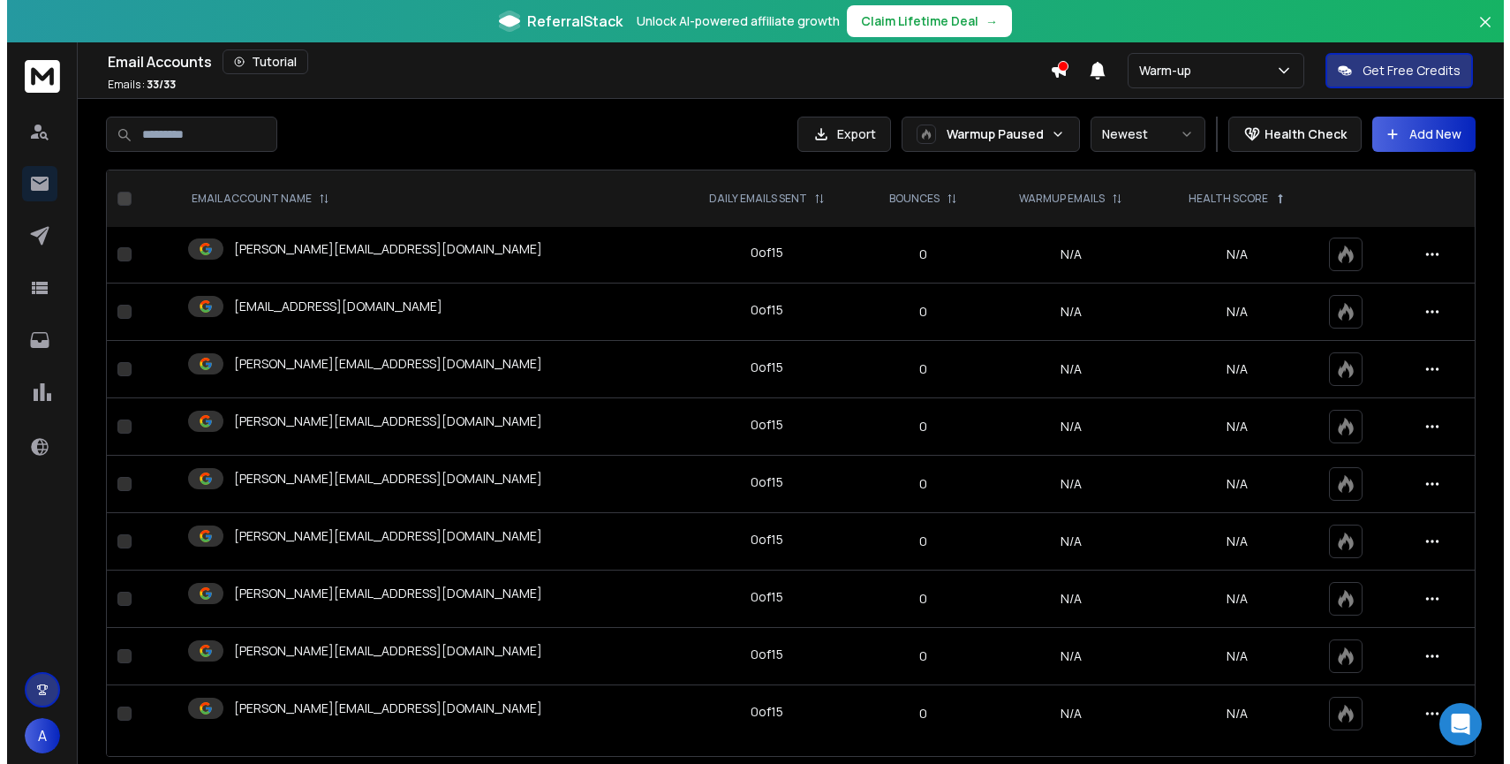
scroll to position [0, 0]
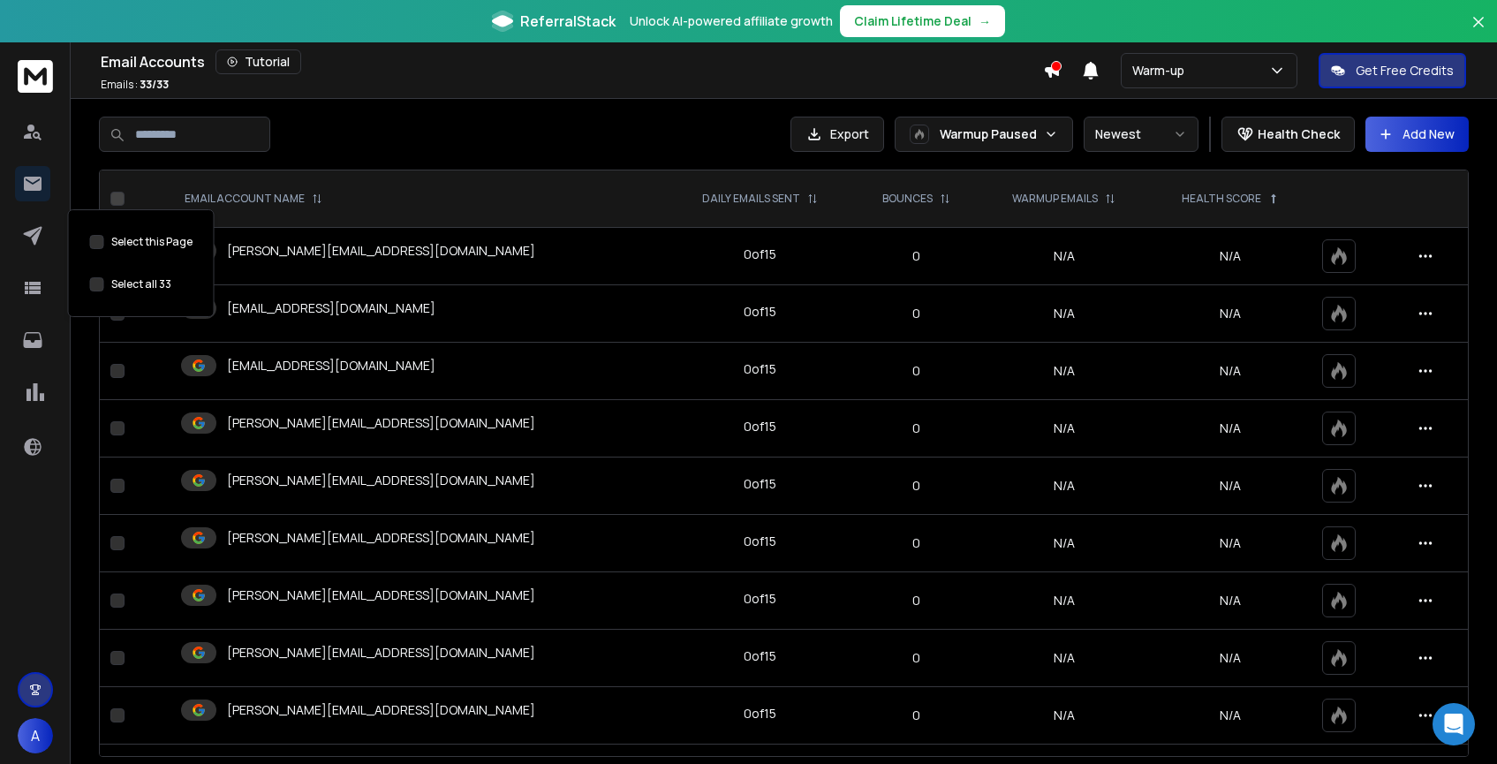
click at [112, 204] on button "Select this Page" at bounding box center [117, 199] width 14 height 14
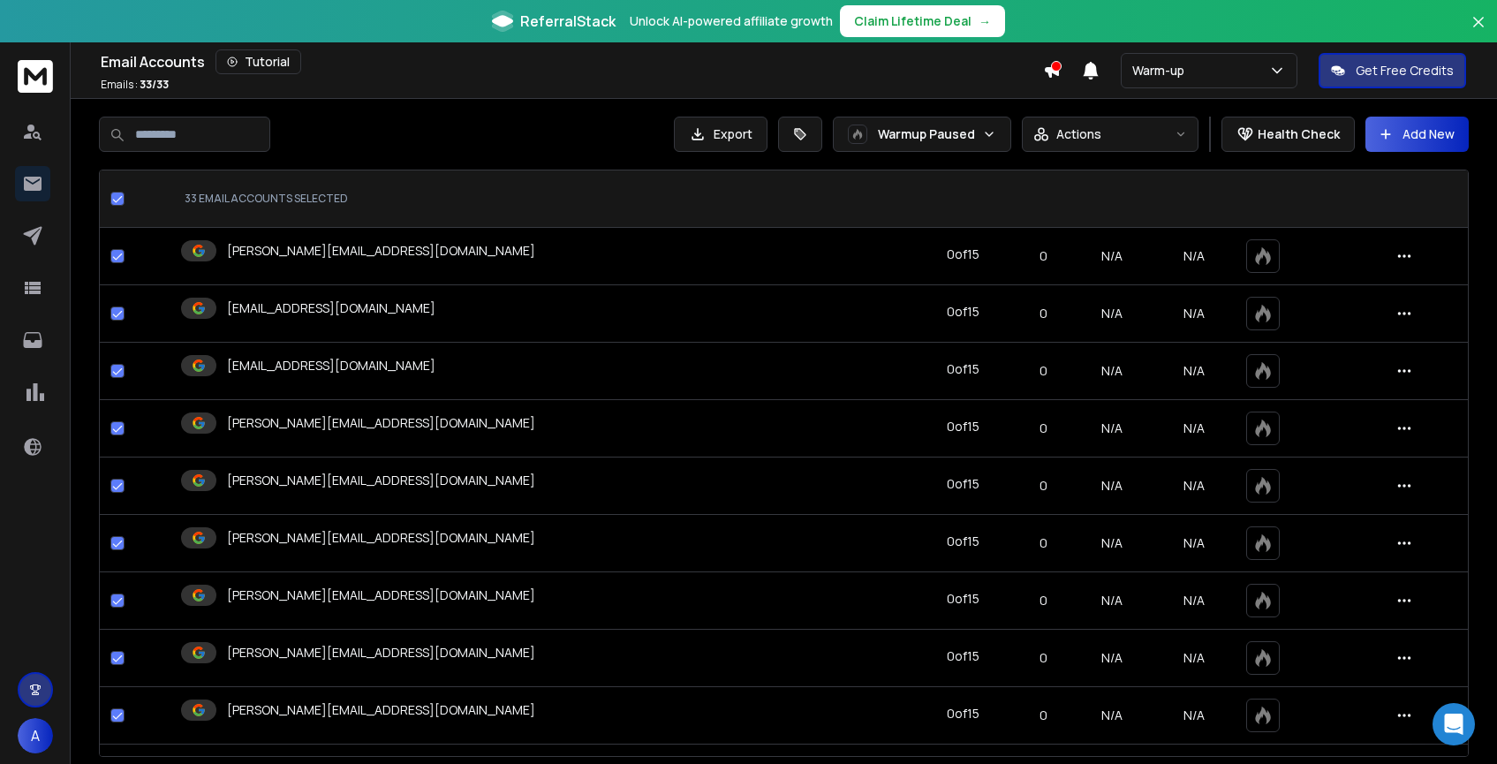
click at [918, 139] on p "Warmup Paused" at bounding box center [926, 134] width 97 height 18
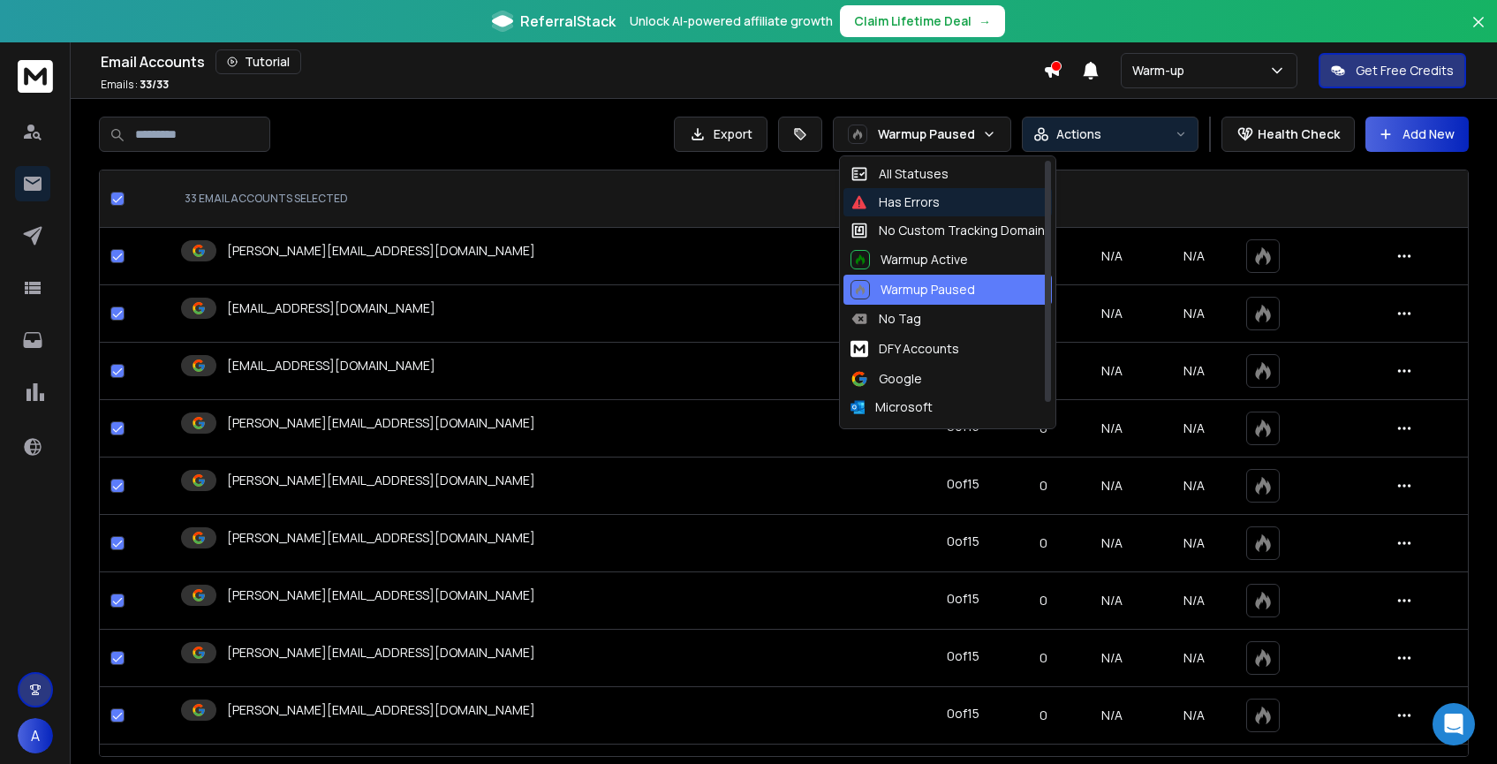
click at [1157, 140] on div "Actions" at bounding box center [1100, 134] width 134 height 18
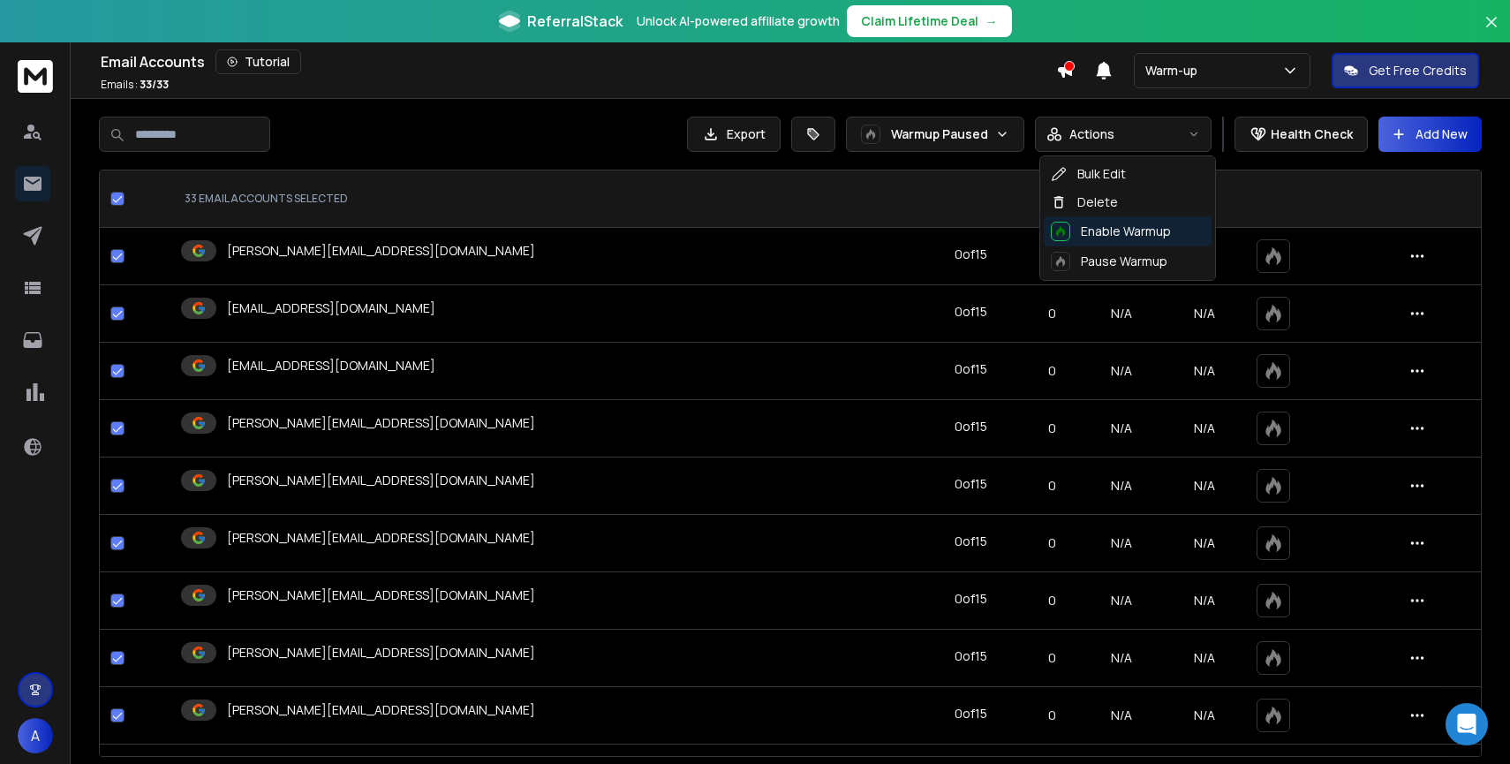
click at [1129, 240] on div "Enable Warmup" at bounding box center [1111, 231] width 120 height 19
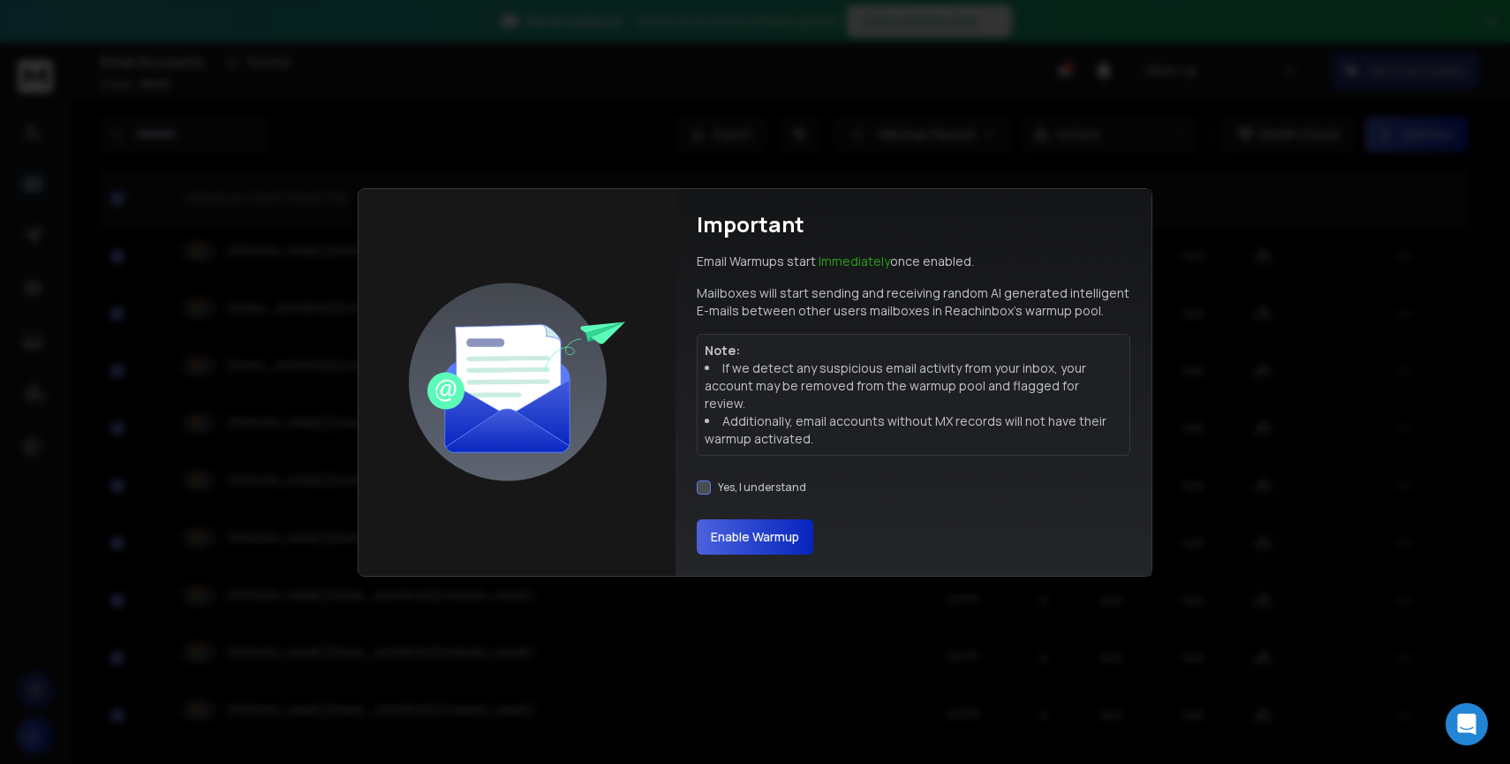
click at [707, 480] on button "Yes, I understand" at bounding box center [704, 487] width 14 height 14
click at [747, 519] on button "Enable Warmup" at bounding box center [755, 536] width 117 height 35
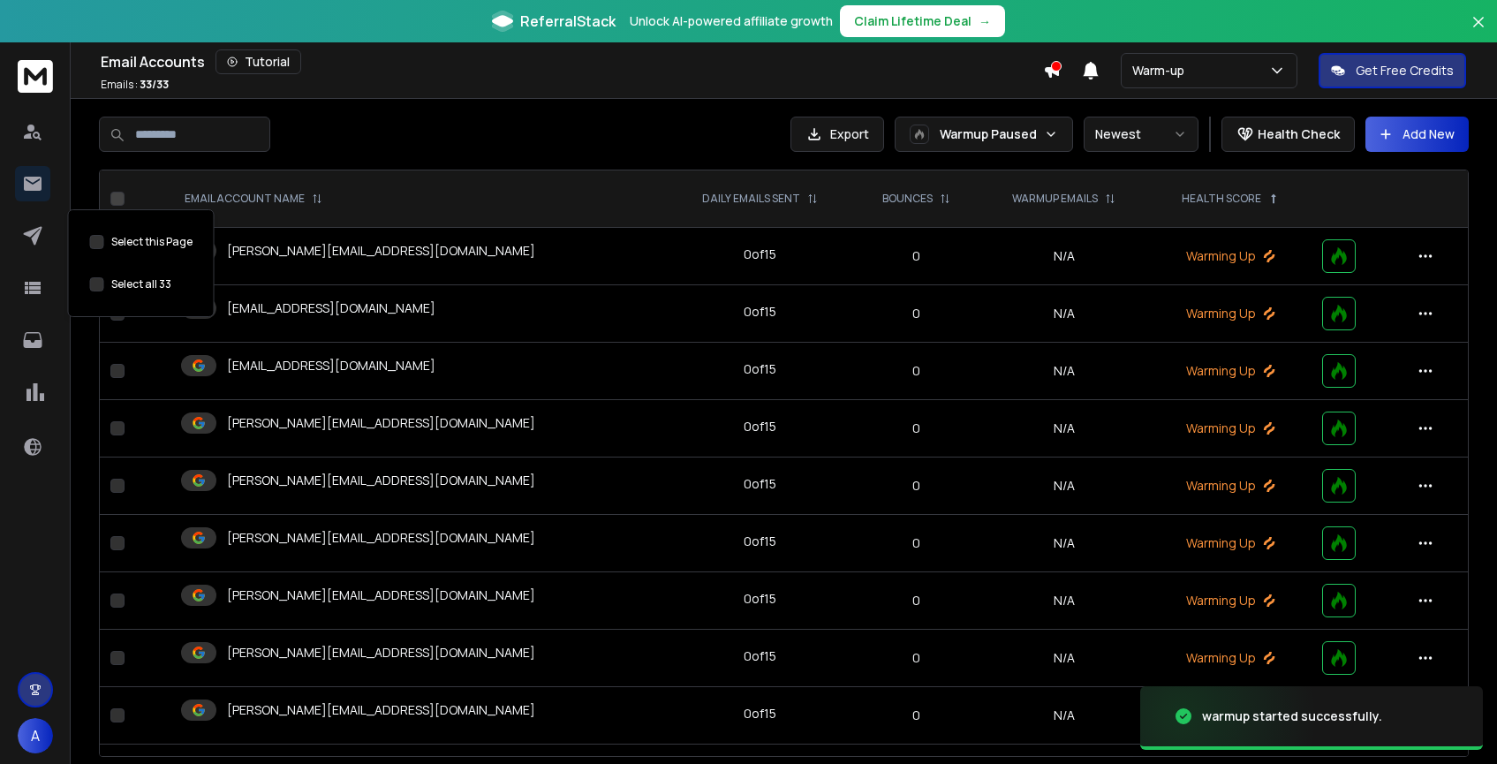
click at [120, 203] on button "Select this Page" at bounding box center [117, 199] width 14 height 14
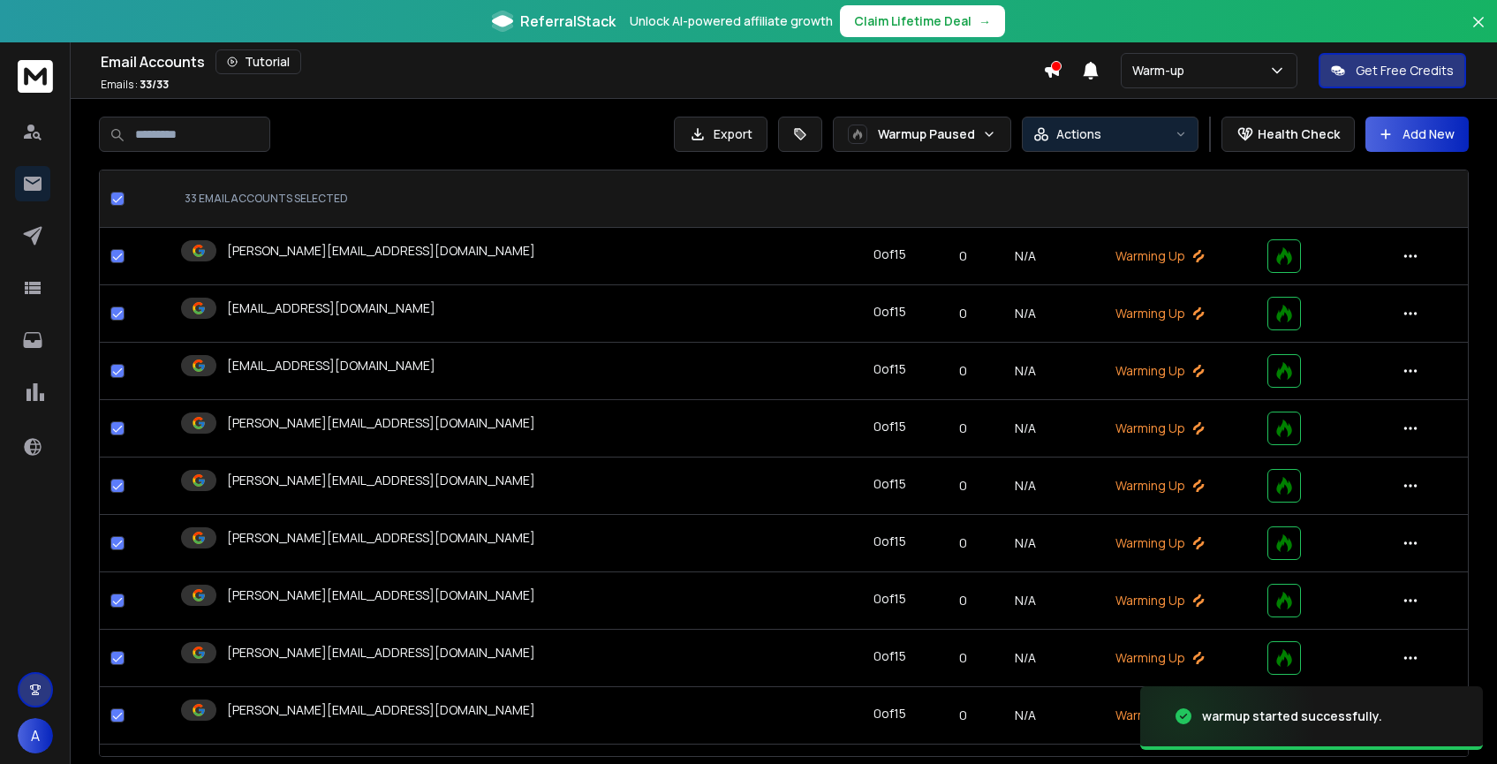
click at [1129, 134] on div "Actions" at bounding box center [1100, 134] width 134 height 18
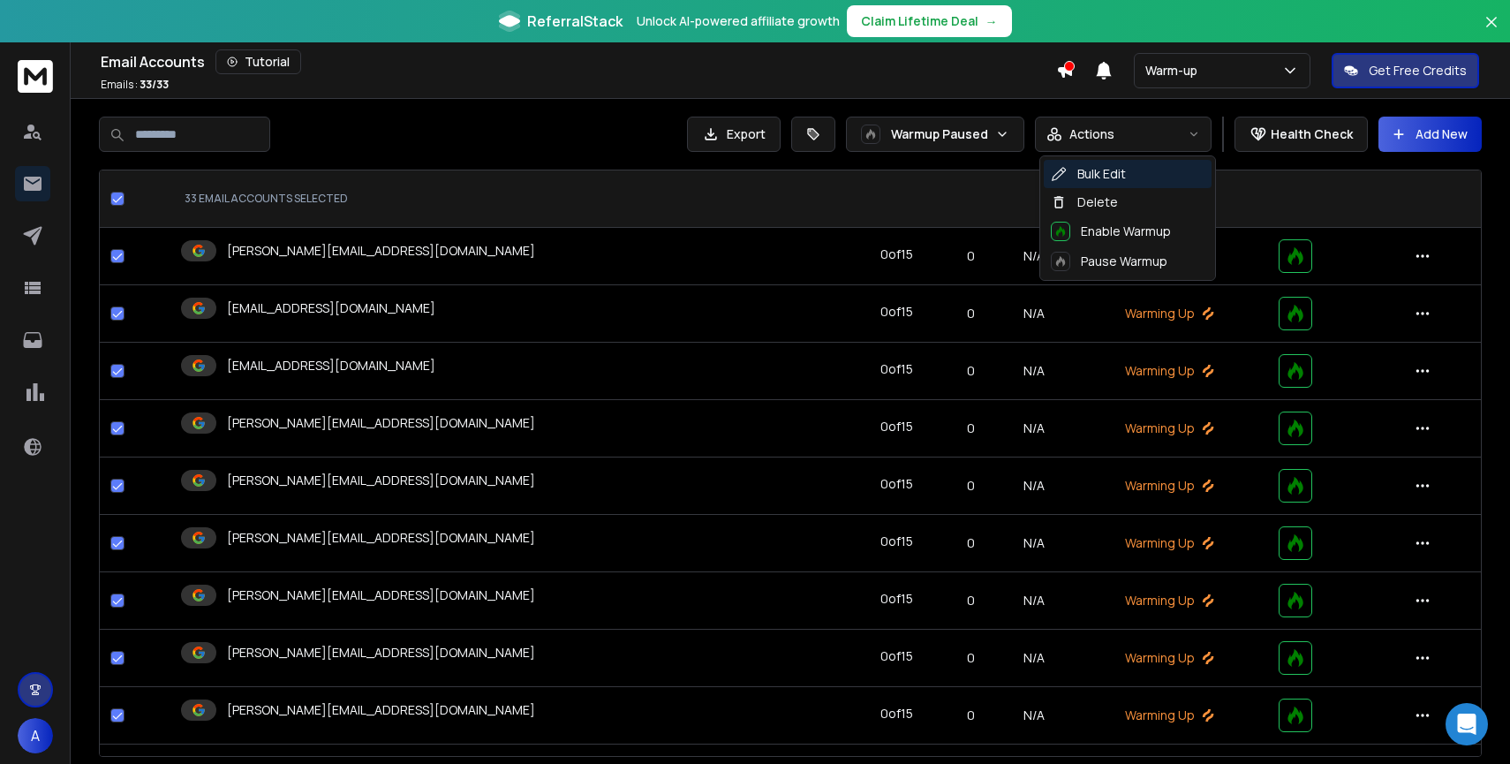
click at [1111, 167] on div "Bulk Edit" at bounding box center [1088, 174] width 75 height 18
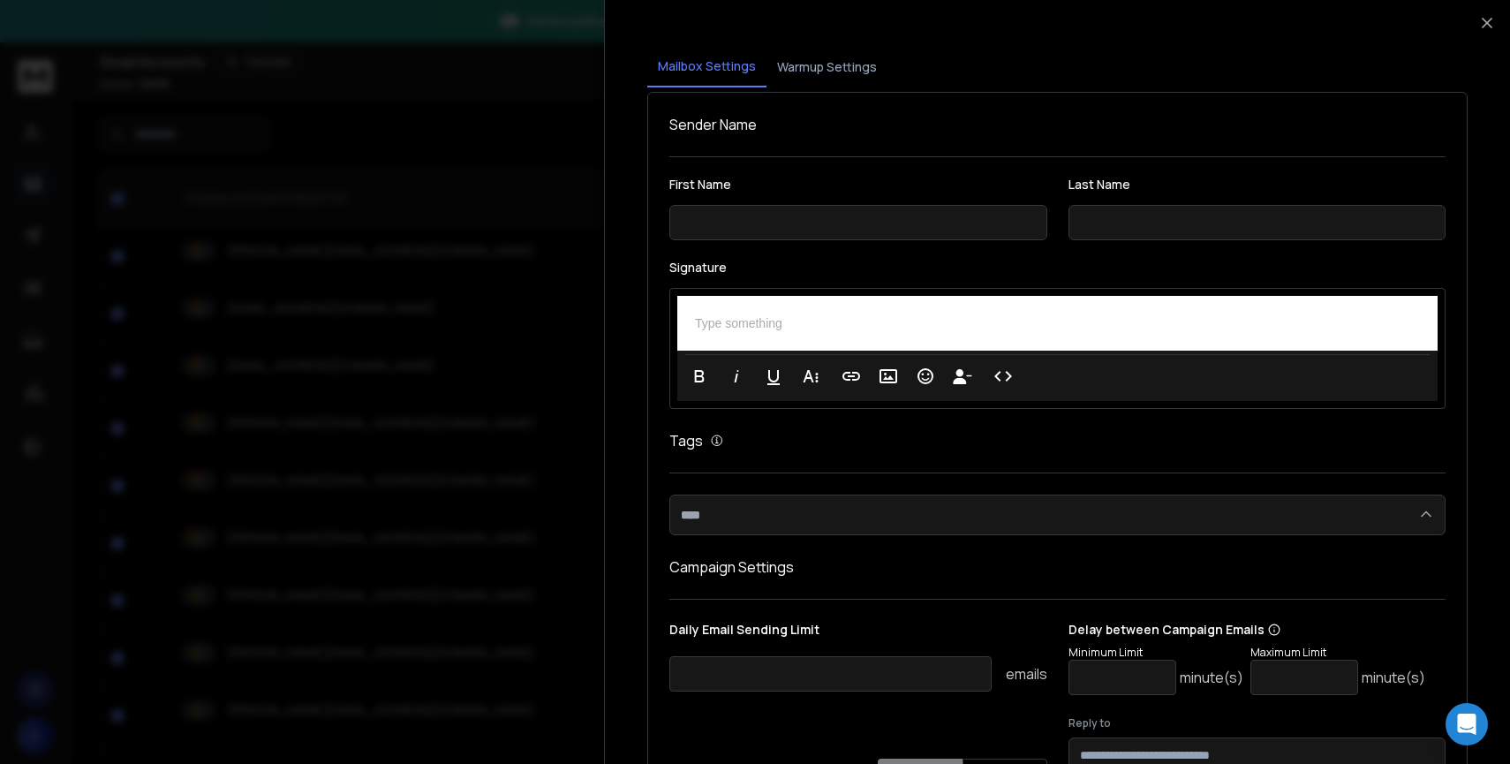
click at [824, 67] on button "Warmup Settings" at bounding box center [827, 67] width 121 height 39
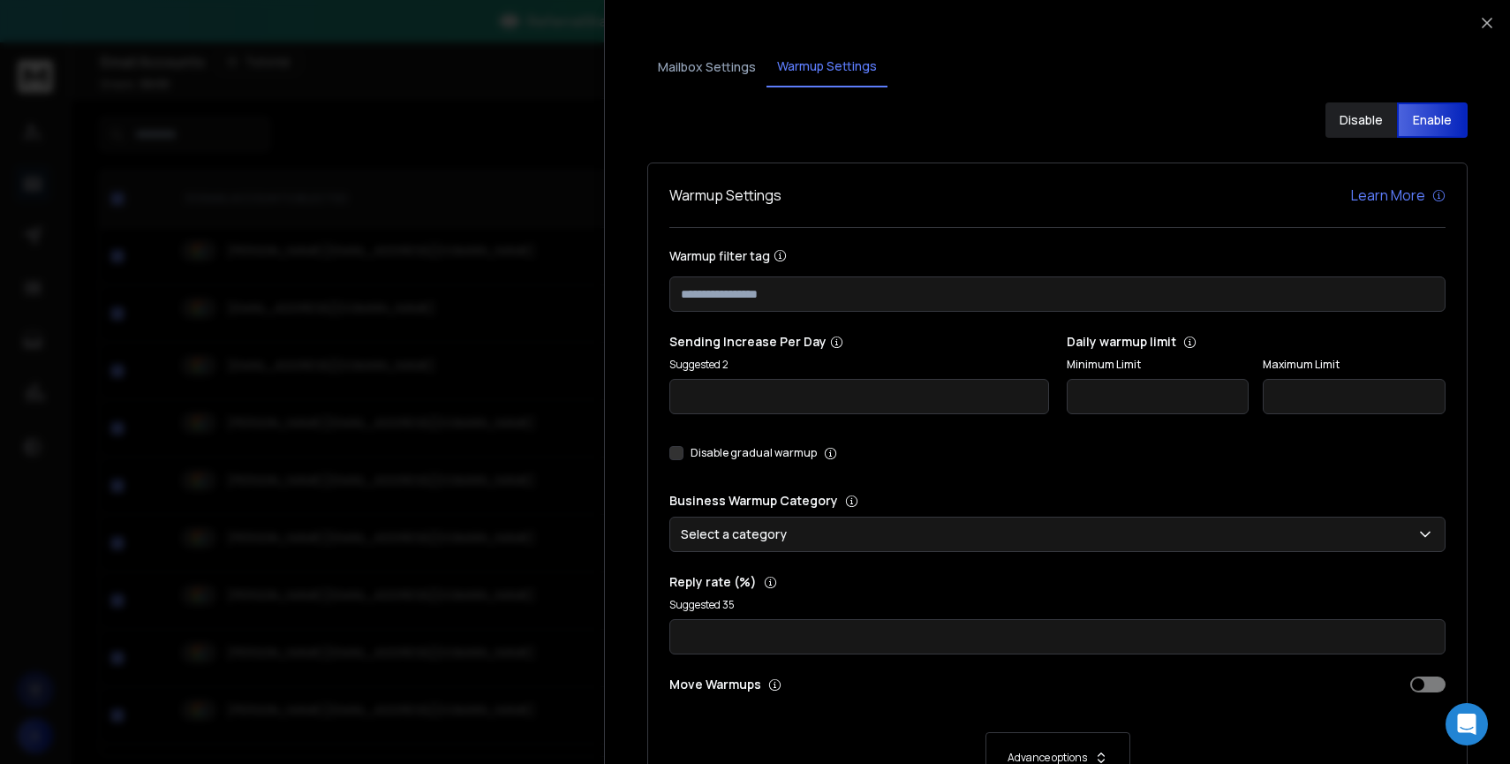
click at [797, 391] on input "number" at bounding box center [859, 396] width 380 height 35
type input "**"
click at [1155, 400] on input "number" at bounding box center [1158, 396] width 183 height 35
type input "**"
click at [1298, 403] on input "number" at bounding box center [1354, 396] width 183 height 35
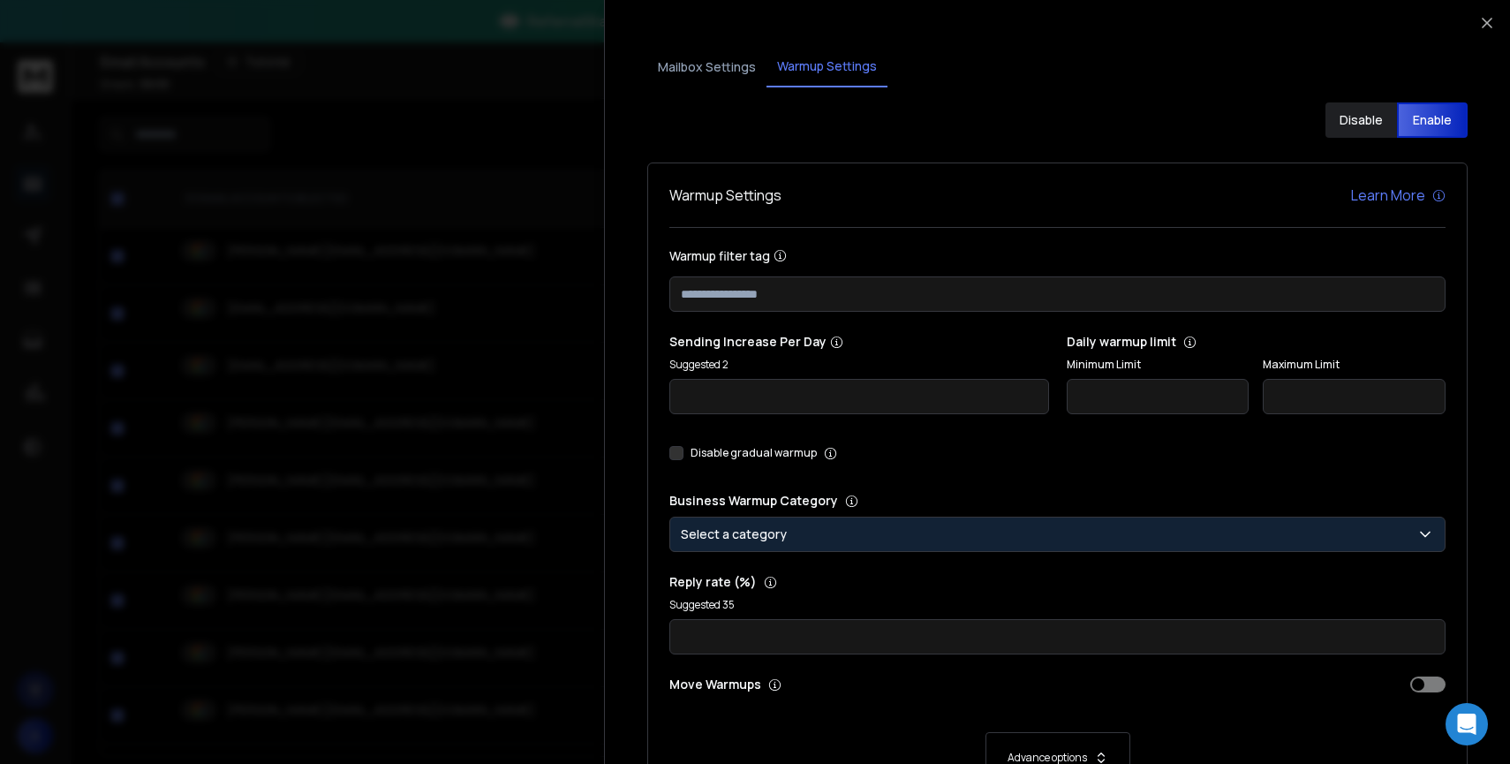
type input "**"
click at [768, 541] on p "Select a category" at bounding box center [737, 535] width 113 height 18
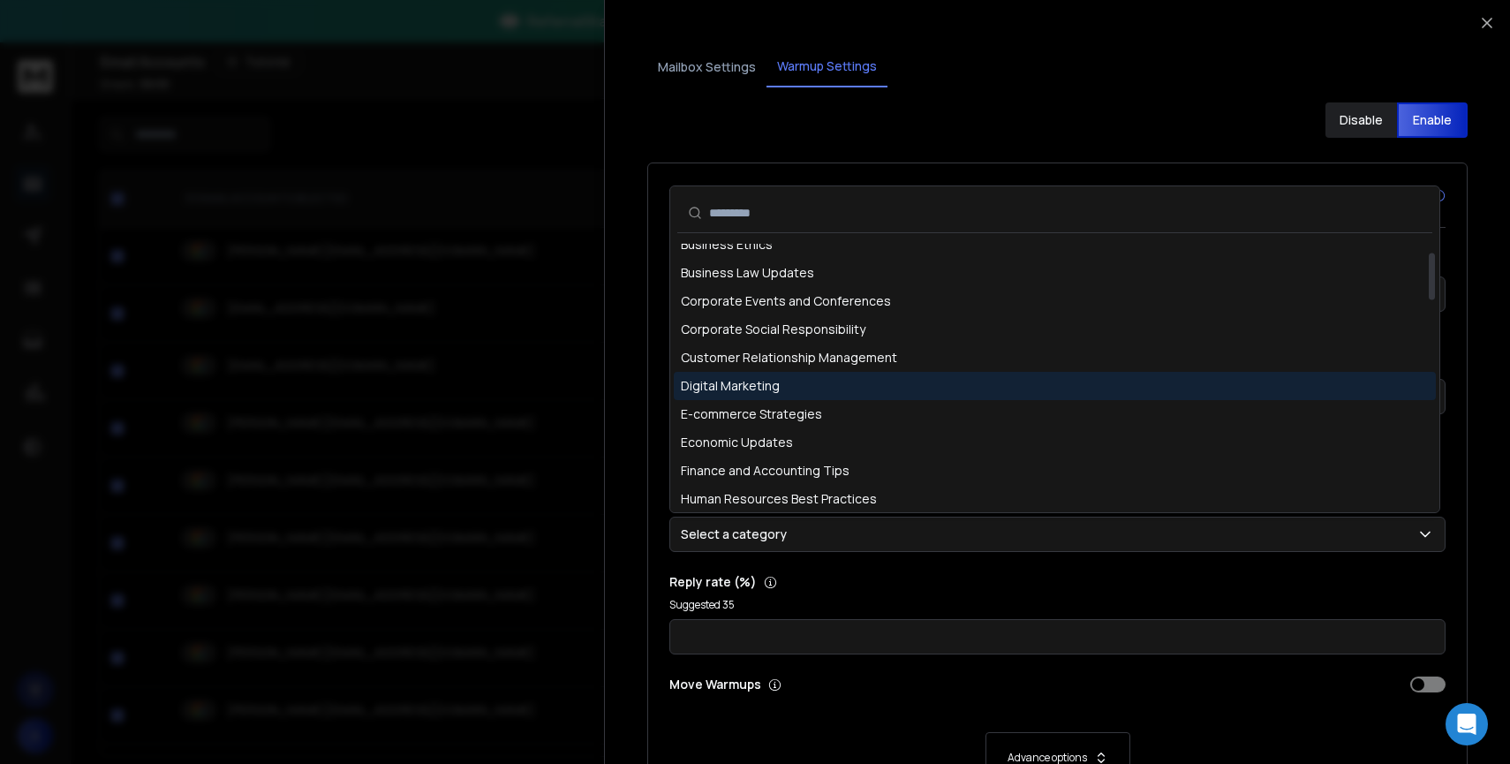
scroll to position [88, 0]
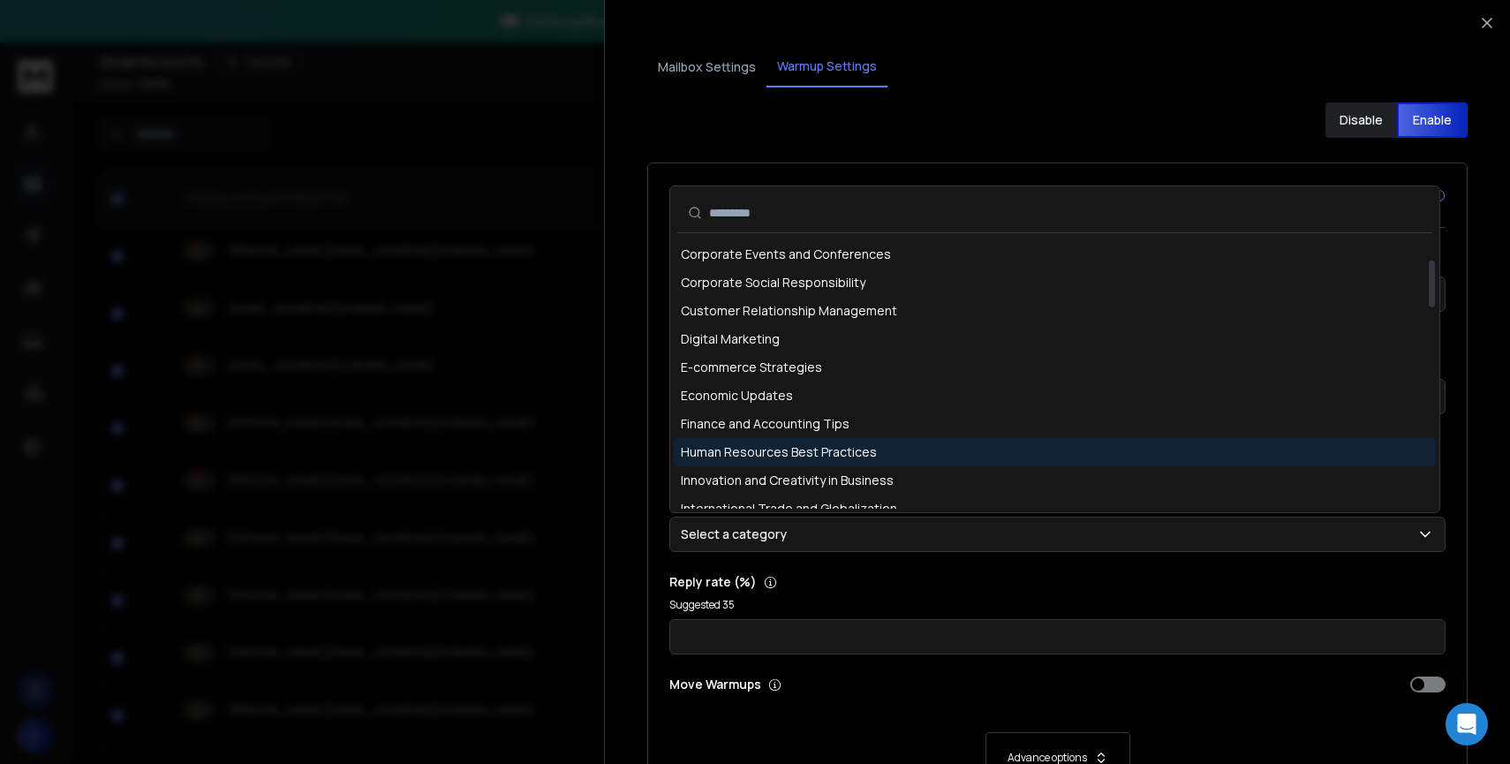
click at [773, 439] on div "Human Resources Best Practices" at bounding box center [1055, 452] width 762 height 28
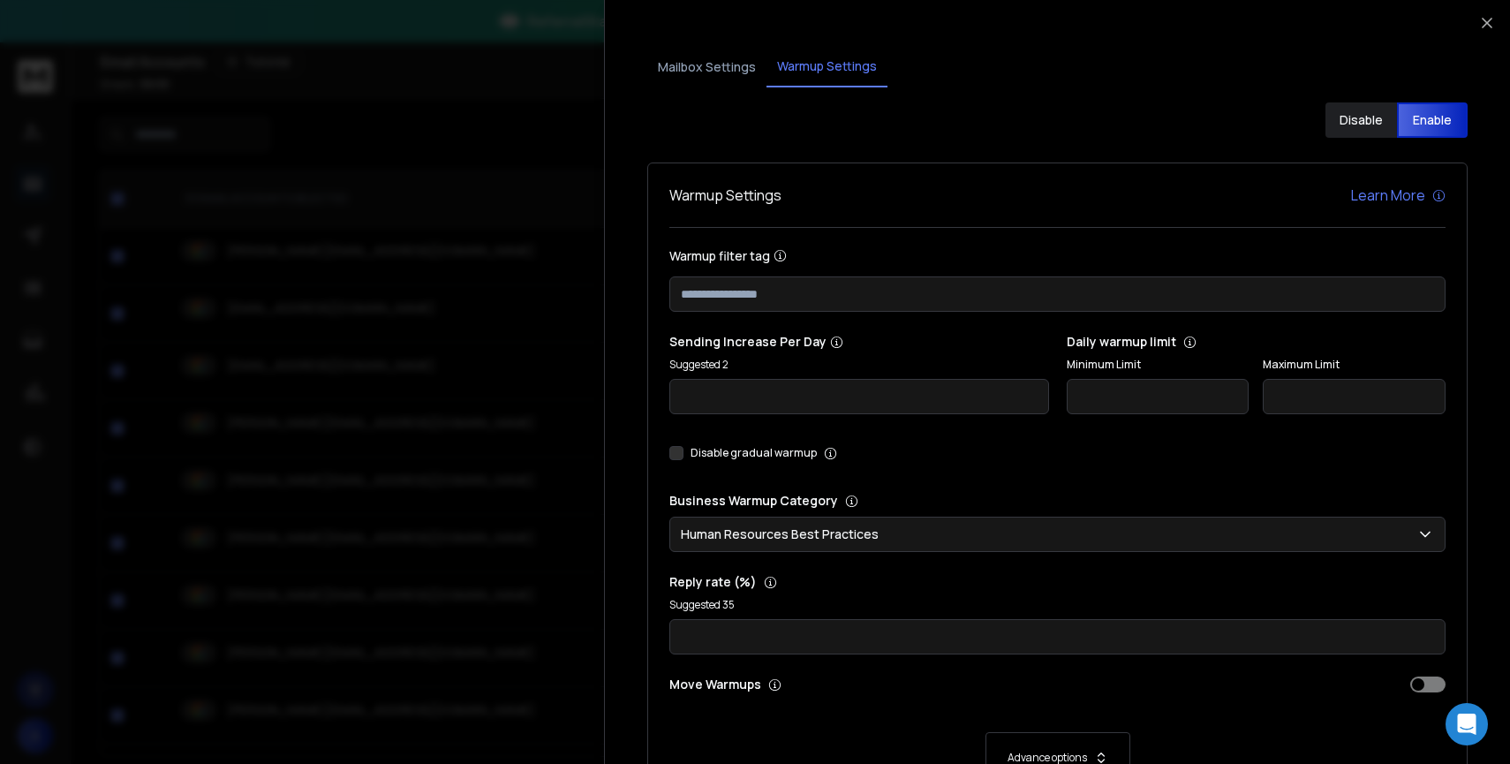
scroll to position [164, 0]
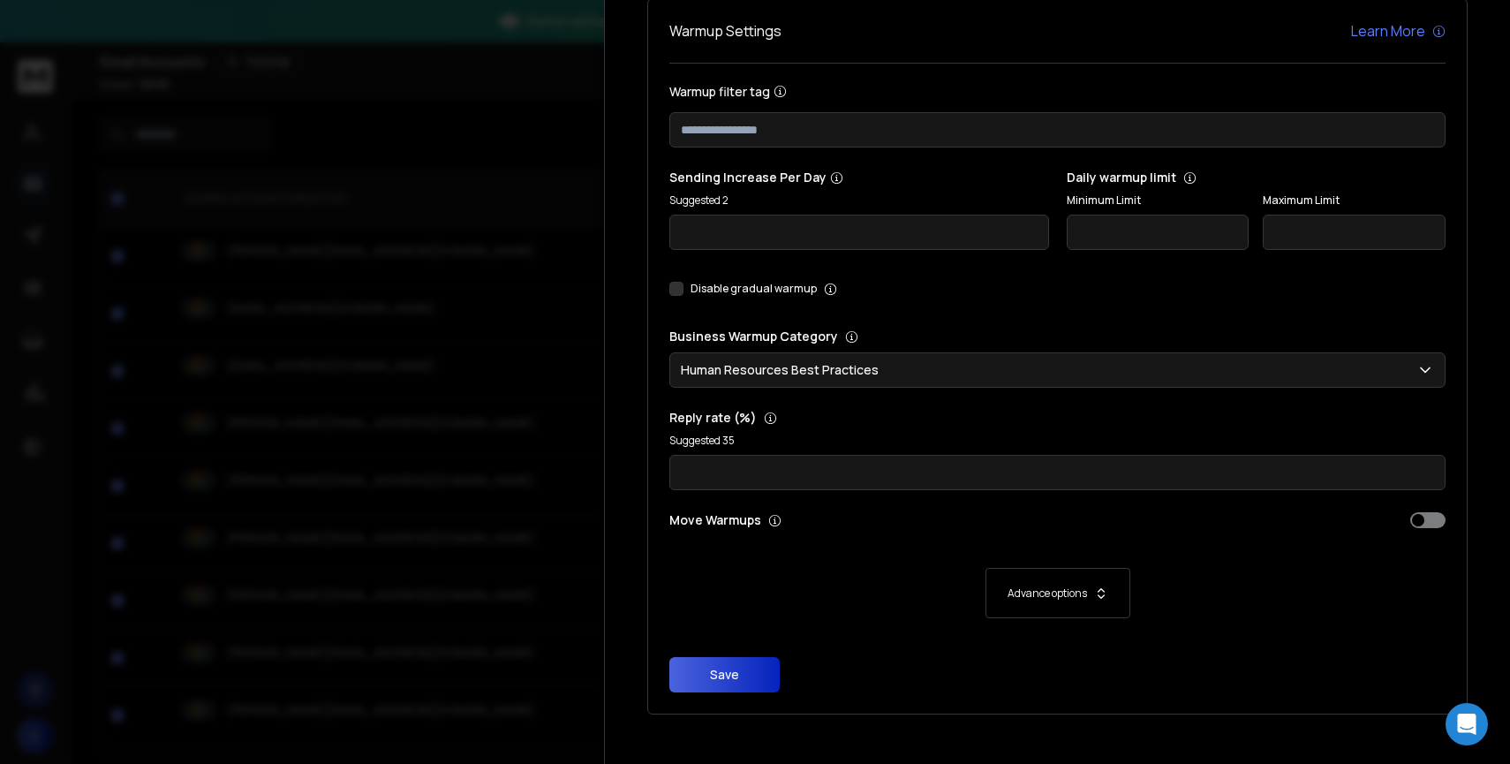
click at [851, 477] on input "number" at bounding box center [1057, 472] width 776 height 35
type input "**"
click at [1085, 613] on div "Advance options" at bounding box center [1058, 593] width 145 height 50
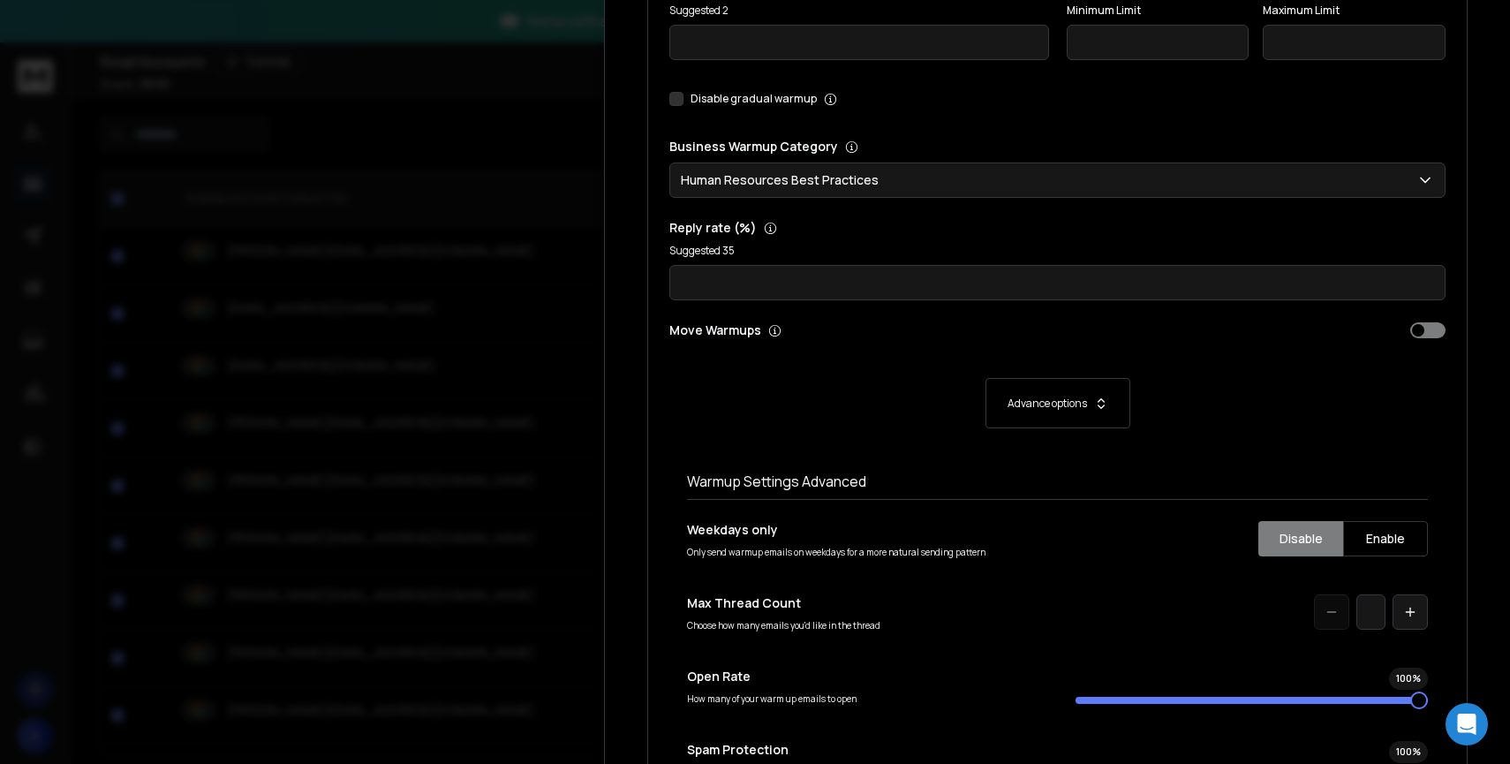
scroll to position [441, 0]
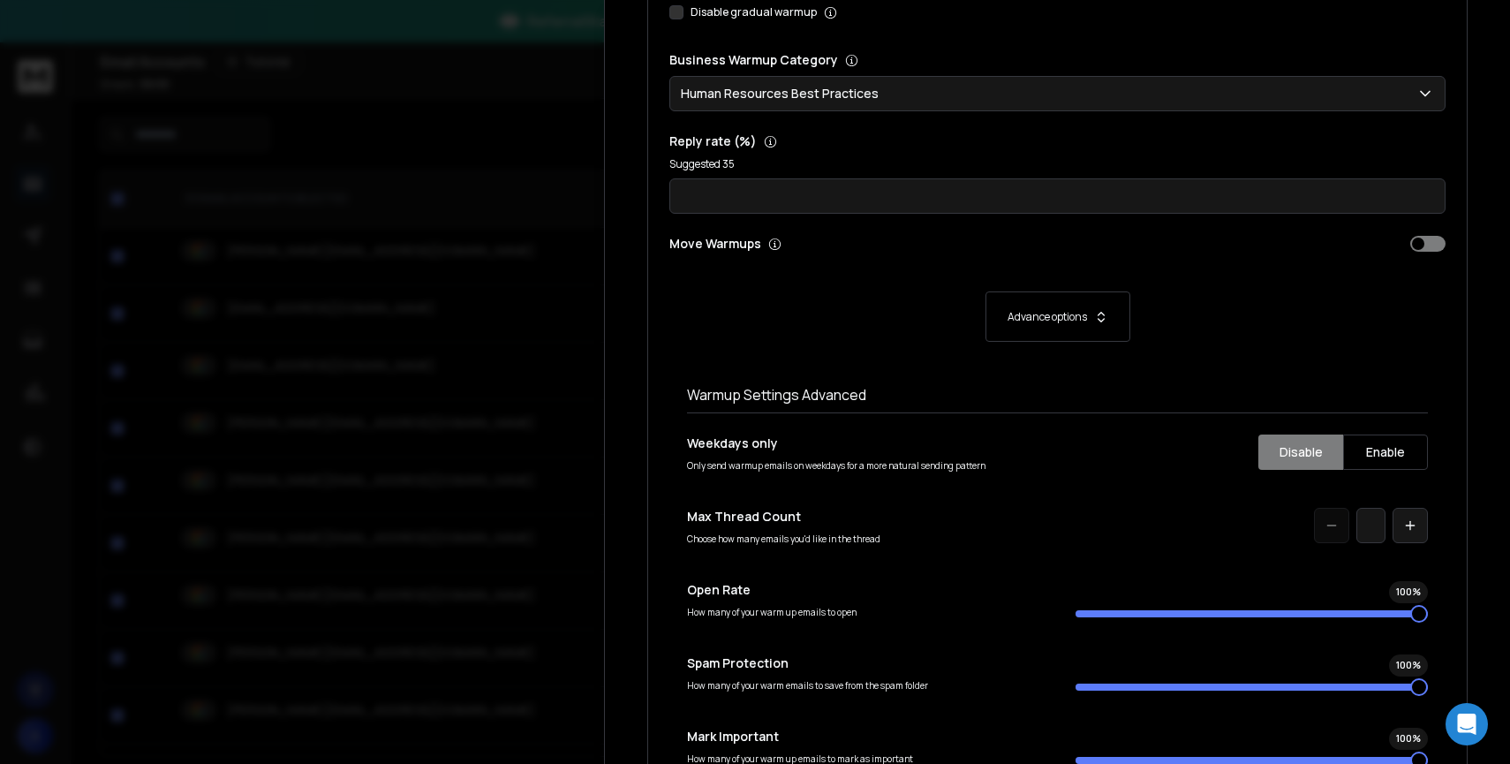
click at [1439, 242] on button "button" at bounding box center [1427, 244] width 35 height 16
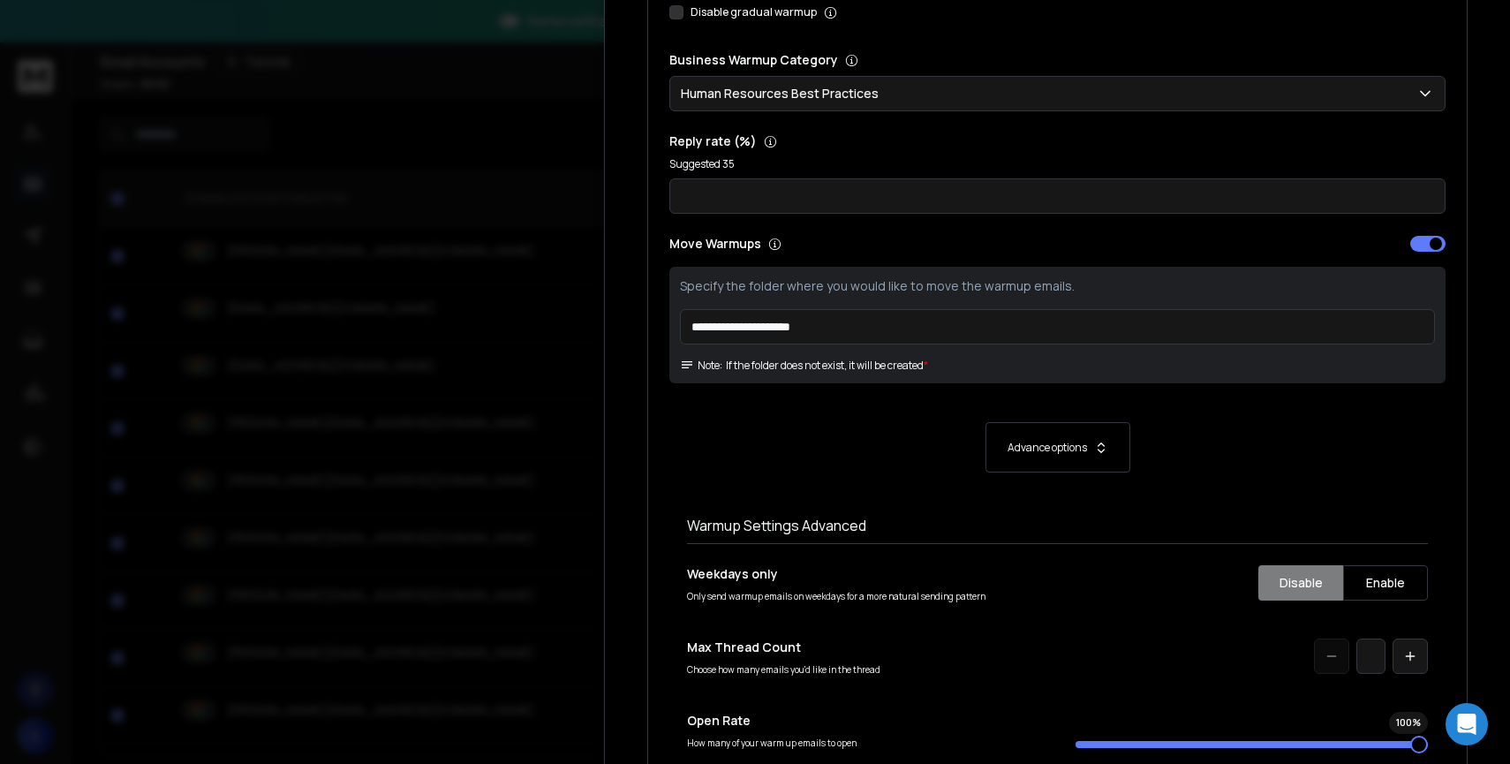
click at [1430, 242] on button "button" at bounding box center [1427, 244] width 35 height 16
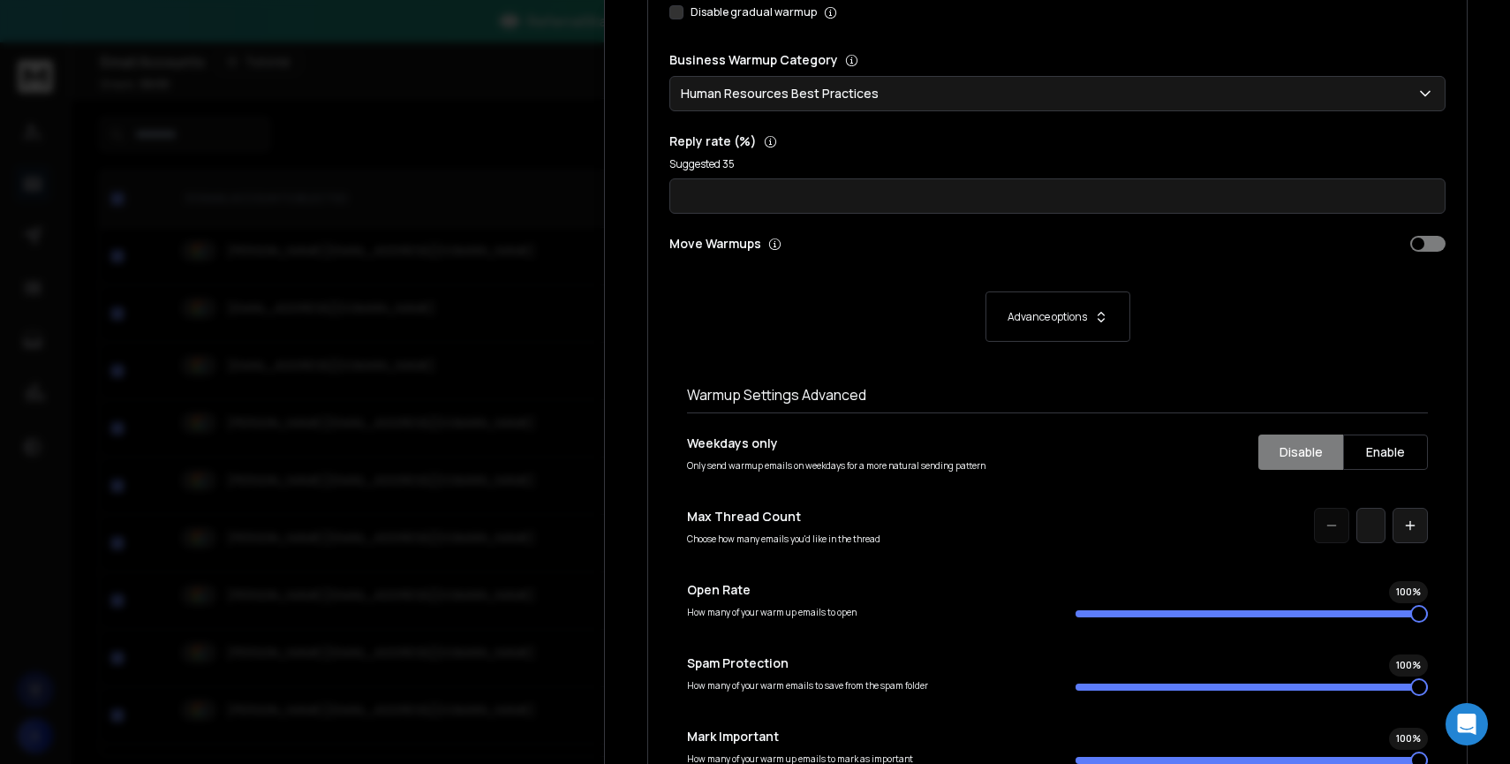
click at [1430, 242] on button "button" at bounding box center [1427, 244] width 35 height 16
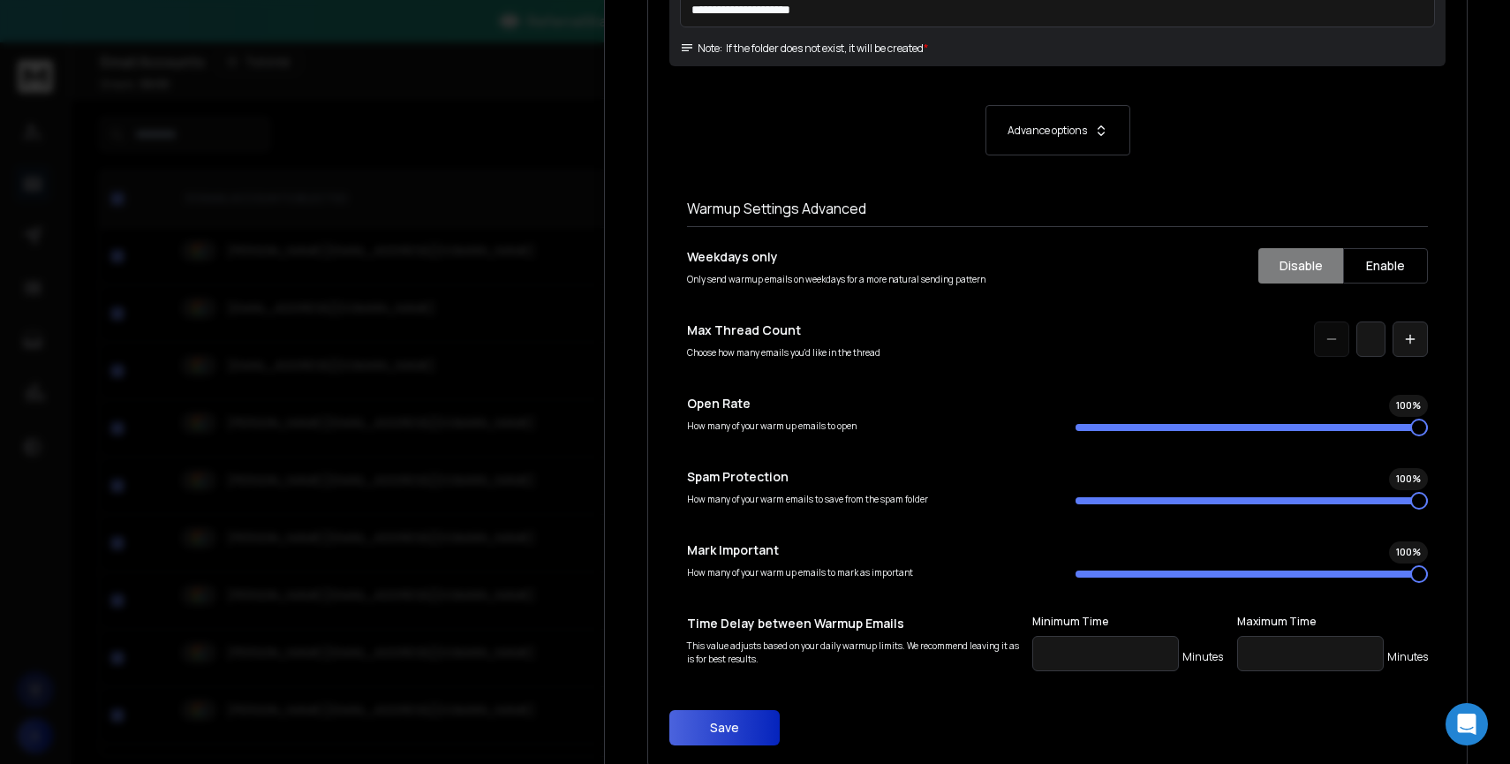
scroll to position [481, 0]
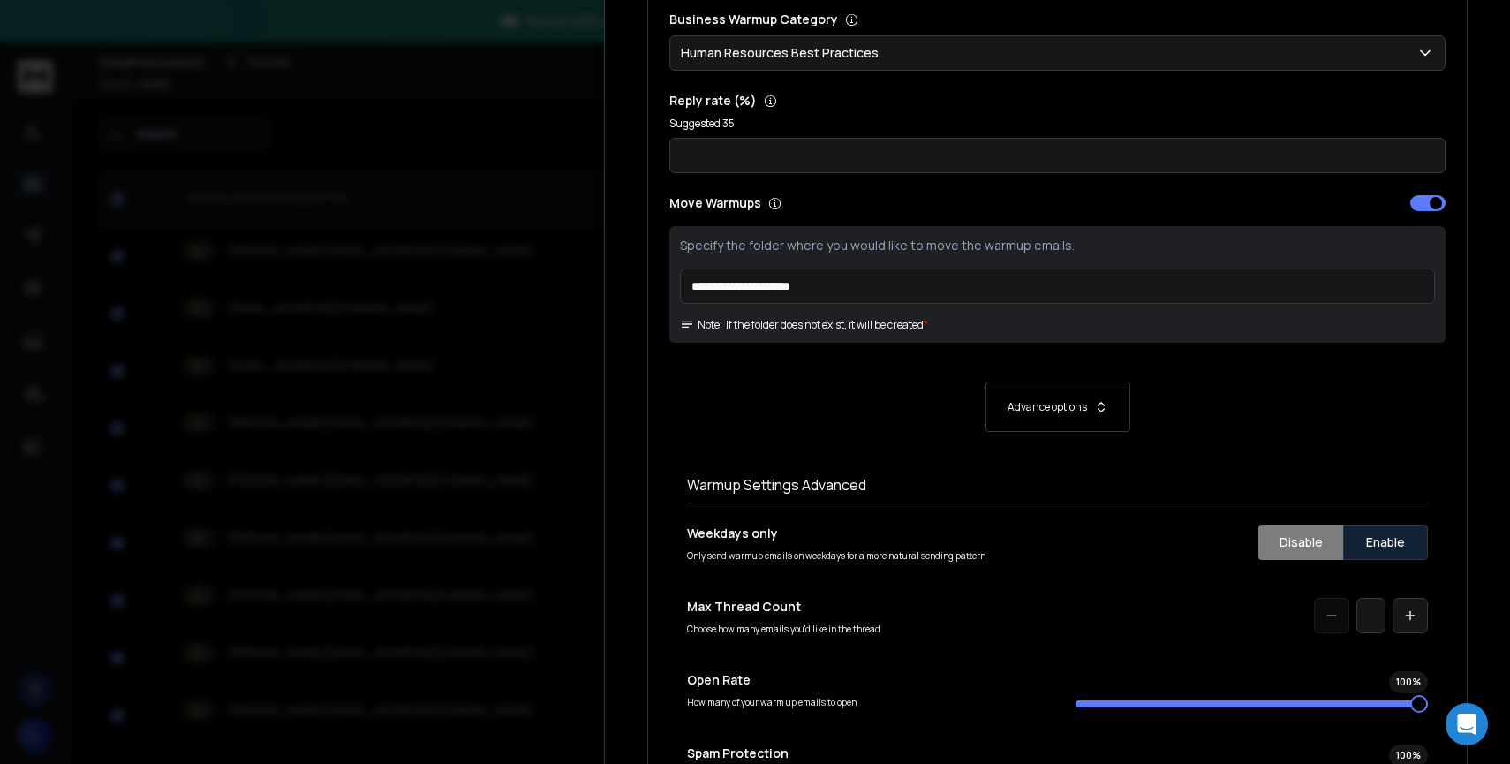
click at [1375, 533] on button "Enable" at bounding box center [1385, 542] width 85 height 35
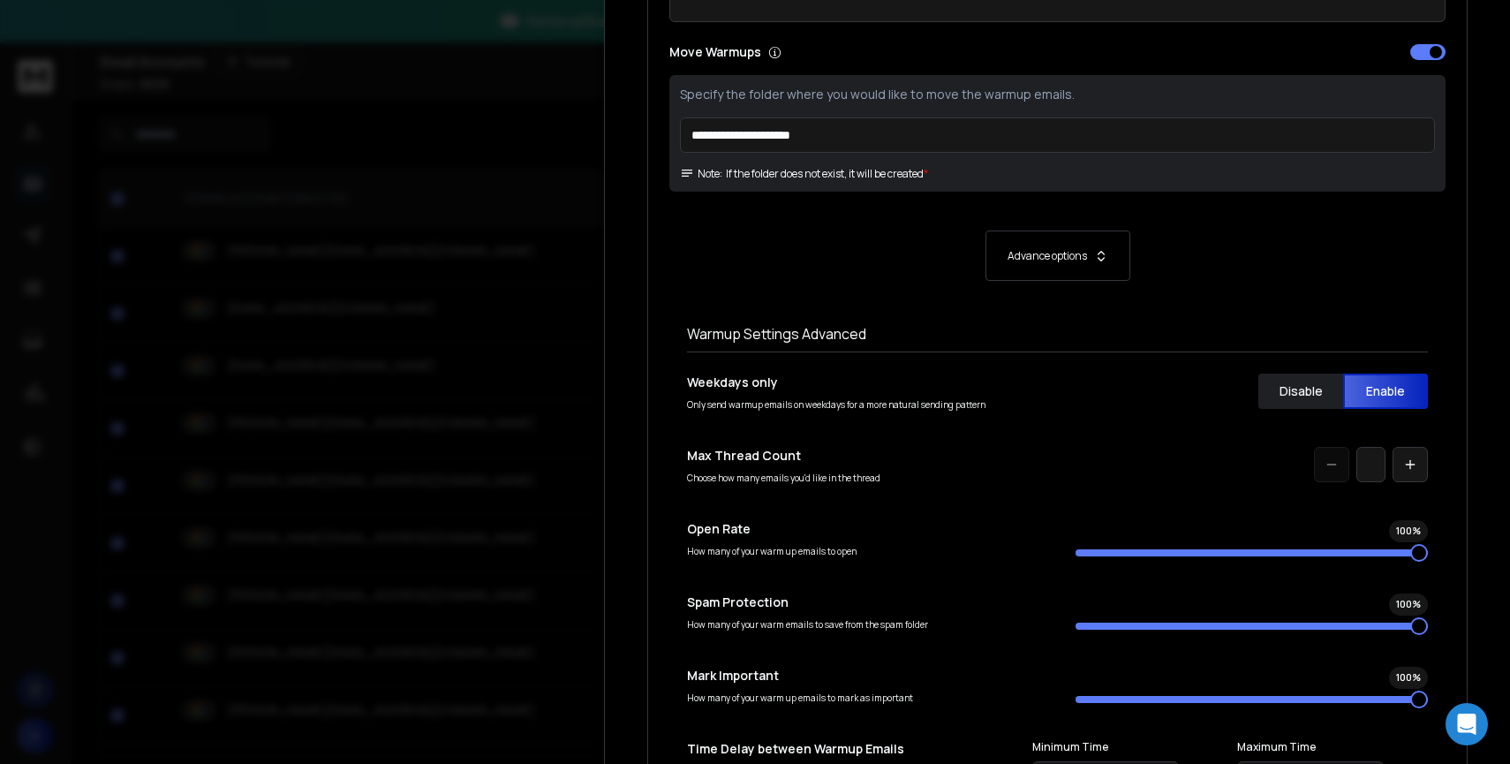
scroll to position [758, 0]
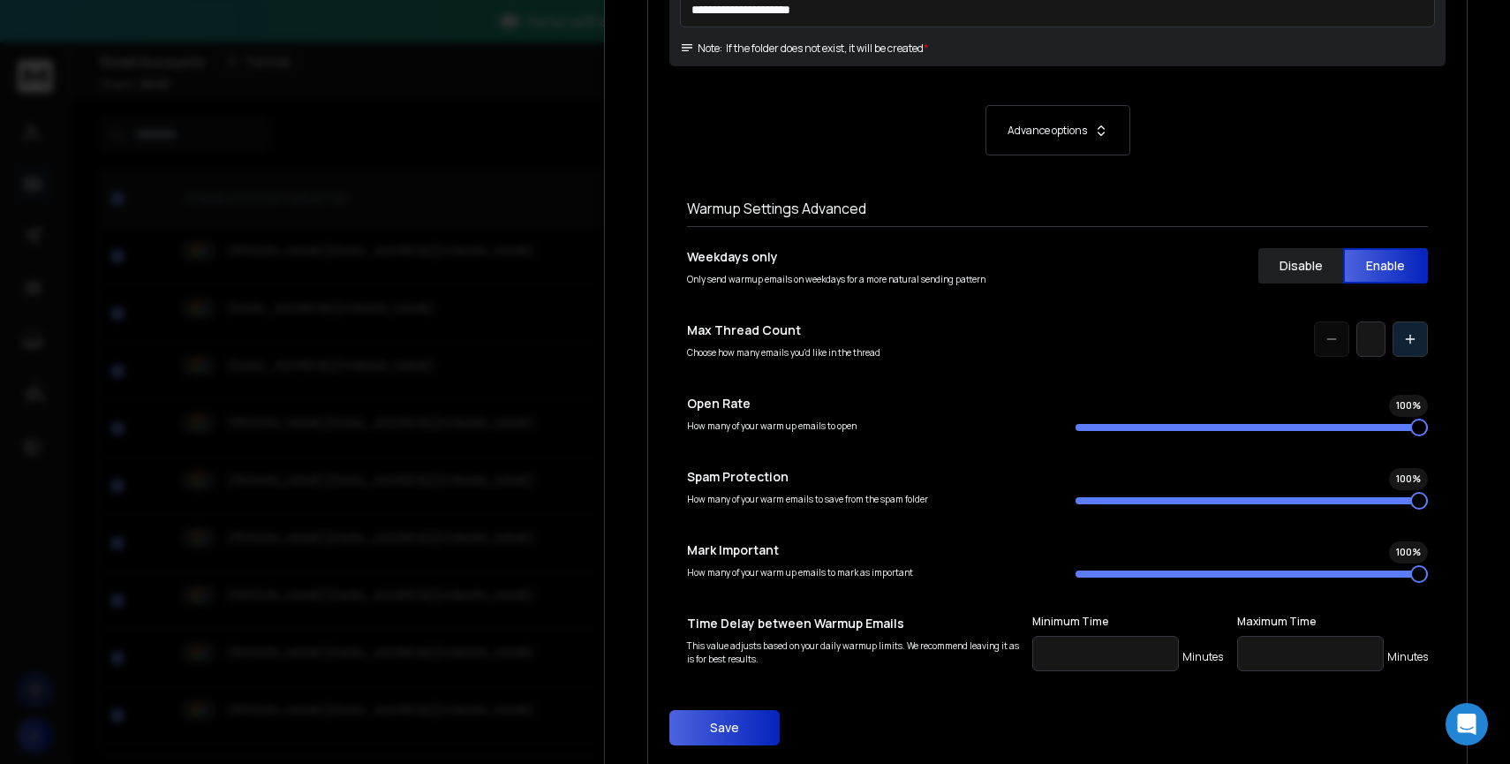
click at [1406, 339] on icon "button" at bounding box center [1410, 339] width 8 height 0
type input "*"
click at [1300, 265] on button "Disable" at bounding box center [1301, 265] width 85 height 35
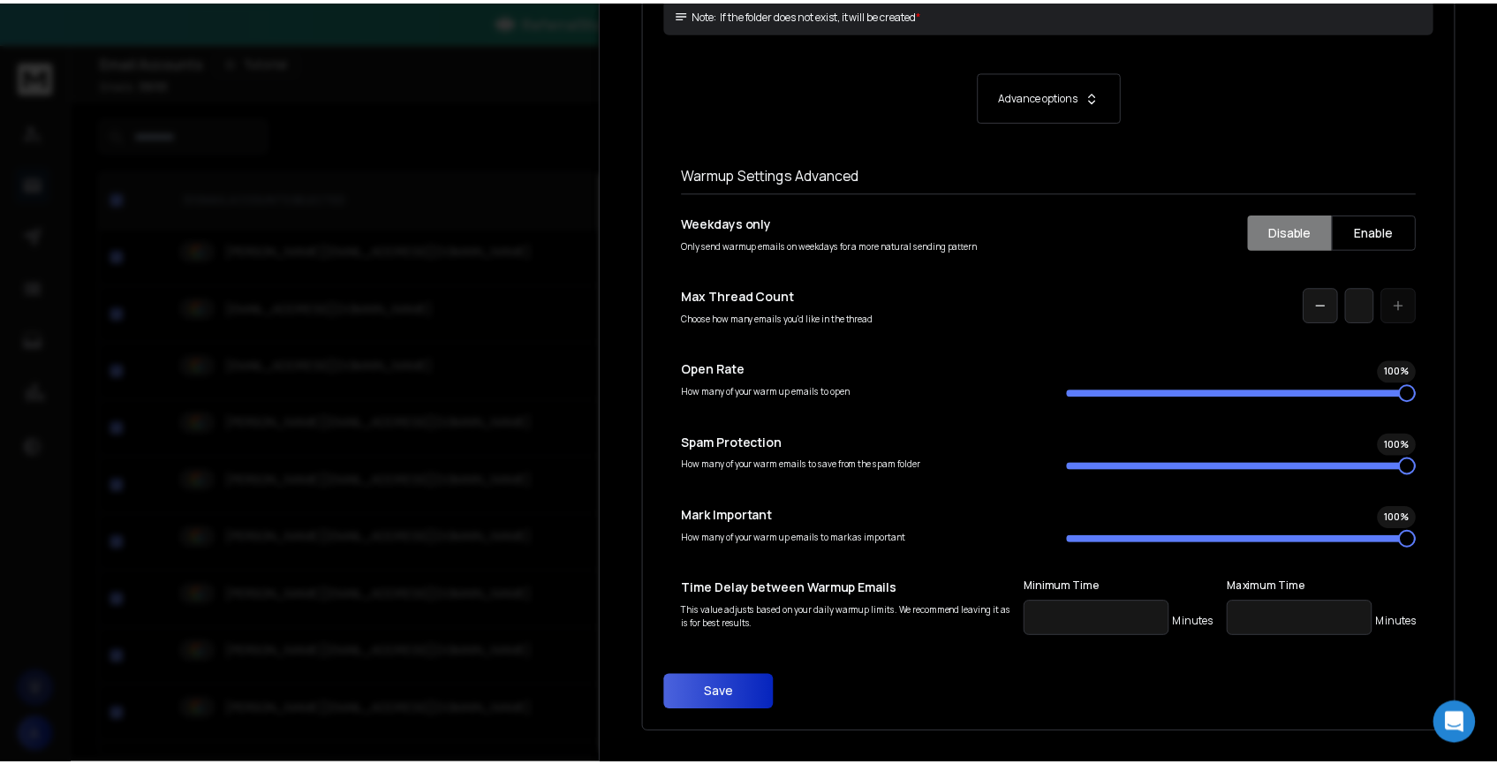
scroll to position [811, 0]
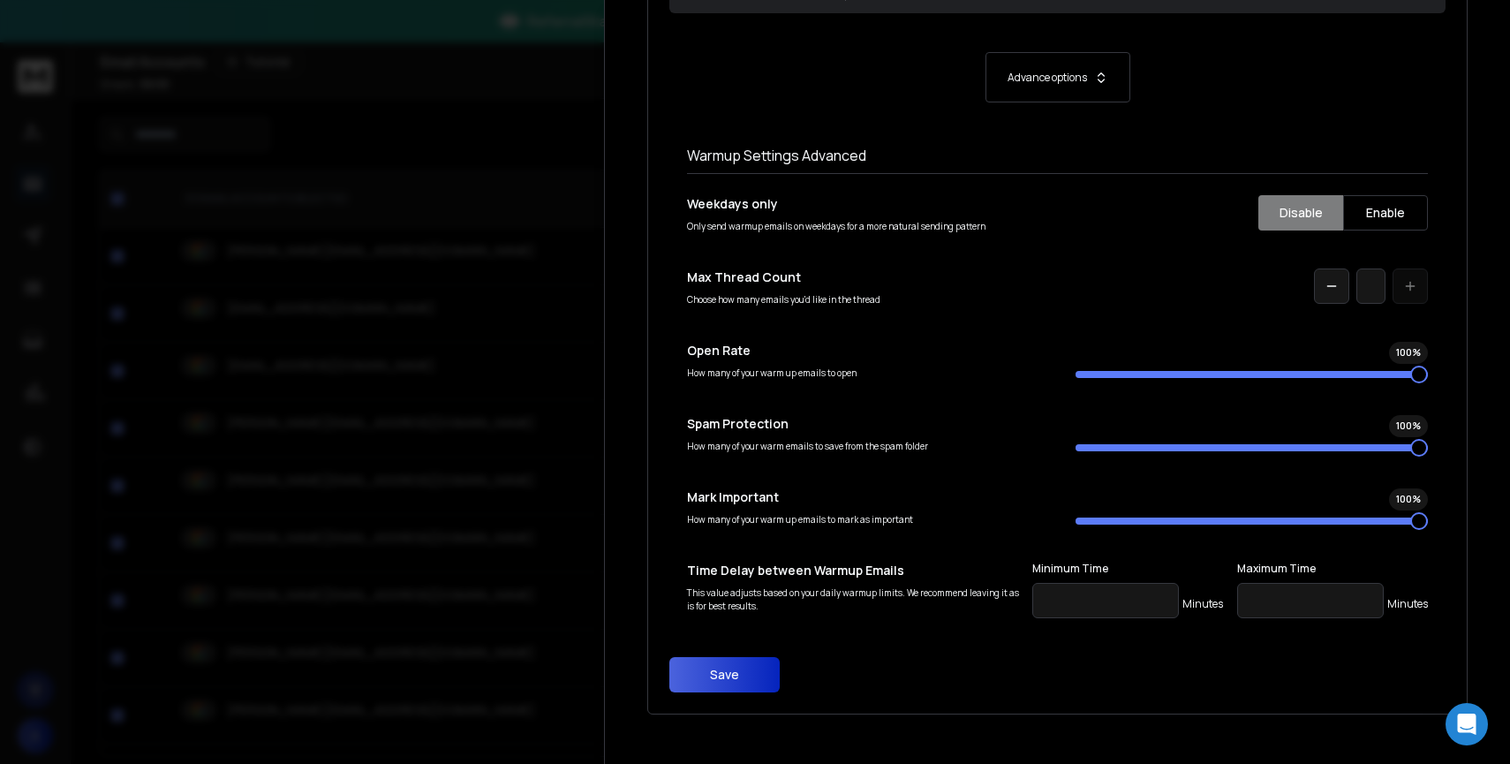
drag, startPoint x: 1070, startPoint y: 598, endPoint x: 1071, endPoint y: 588, distance: 9.8
click at [1070, 598] on input "number" at bounding box center [1105, 600] width 147 height 35
type input "**"
click at [1244, 596] on input "number" at bounding box center [1310, 600] width 147 height 35
type input "*"
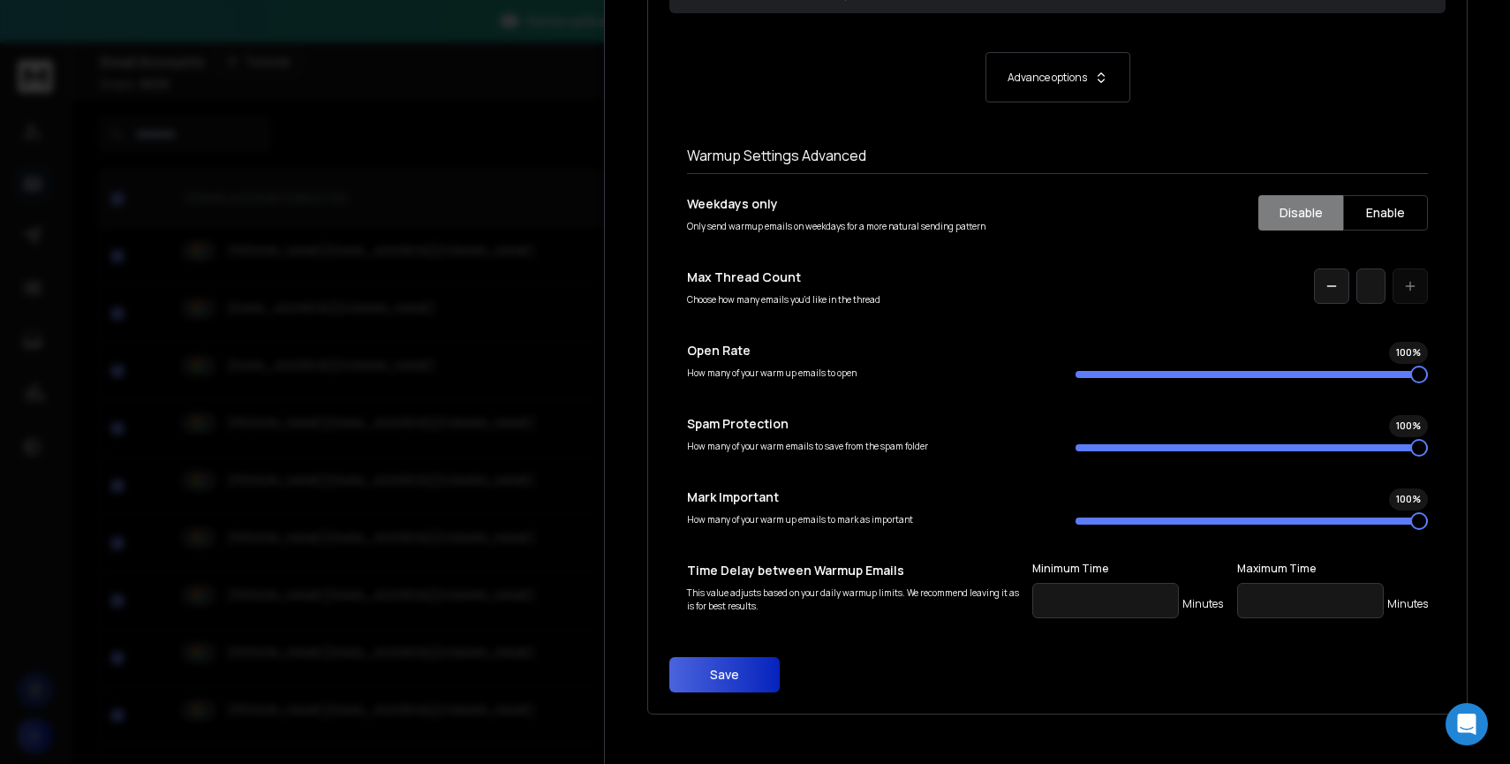
click at [730, 682] on button "Save" at bounding box center [724, 674] width 110 height 35
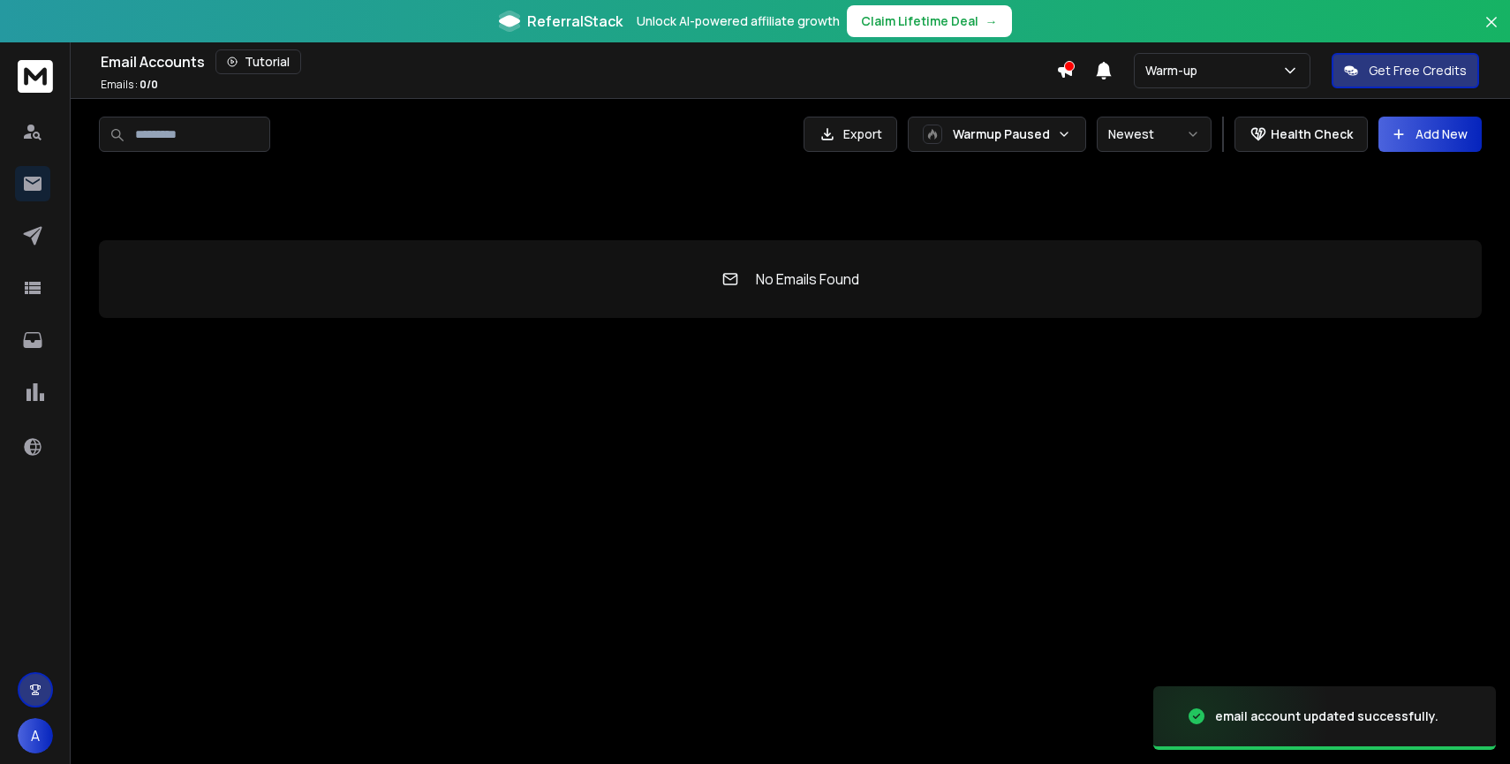
click at [1004, 131] on p "Warmup Paused" at bounding box center [1001, 134] width 97 height 18
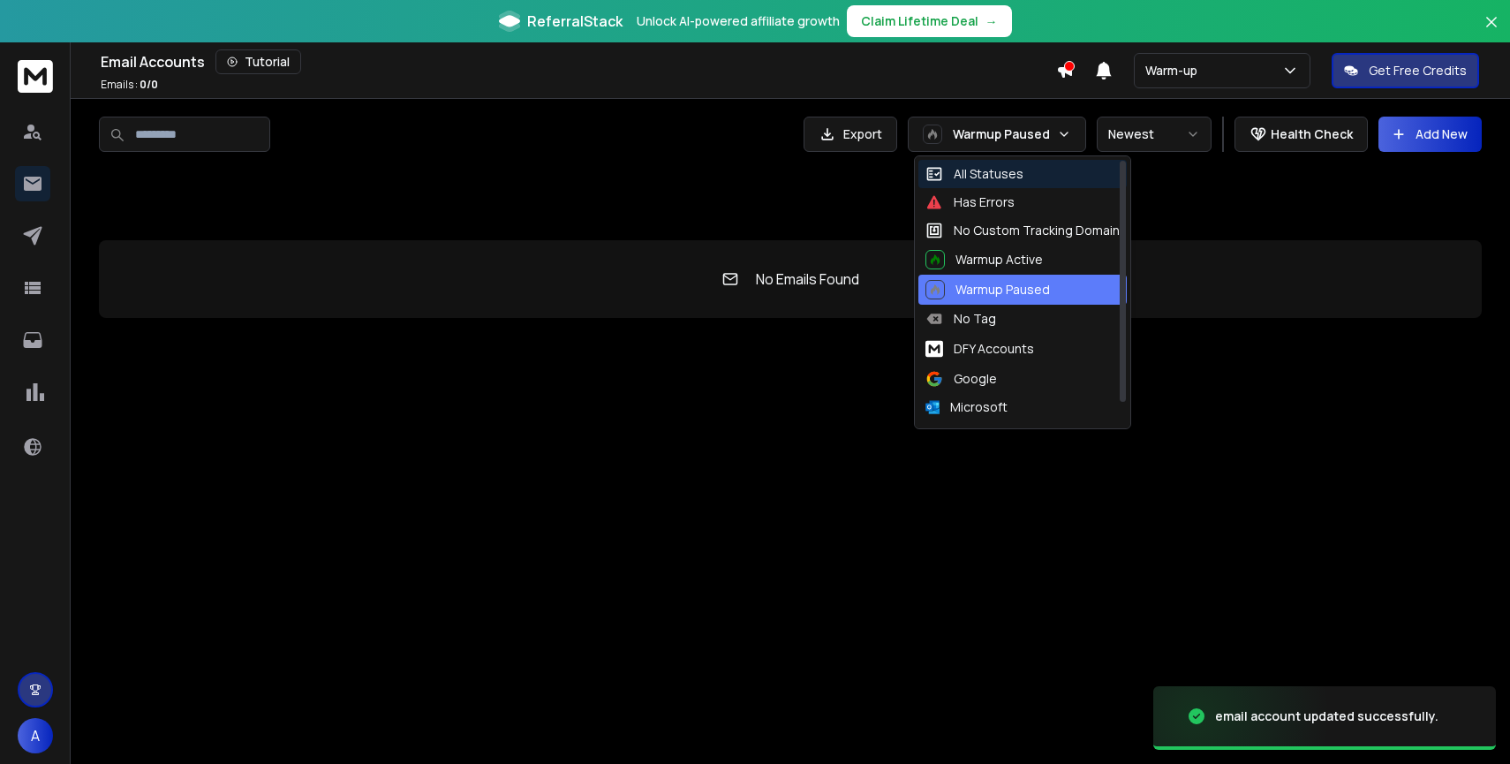
click at [1002, 186] on div "All Statuses" at bounding box center [1023, 174] width 208 height 28
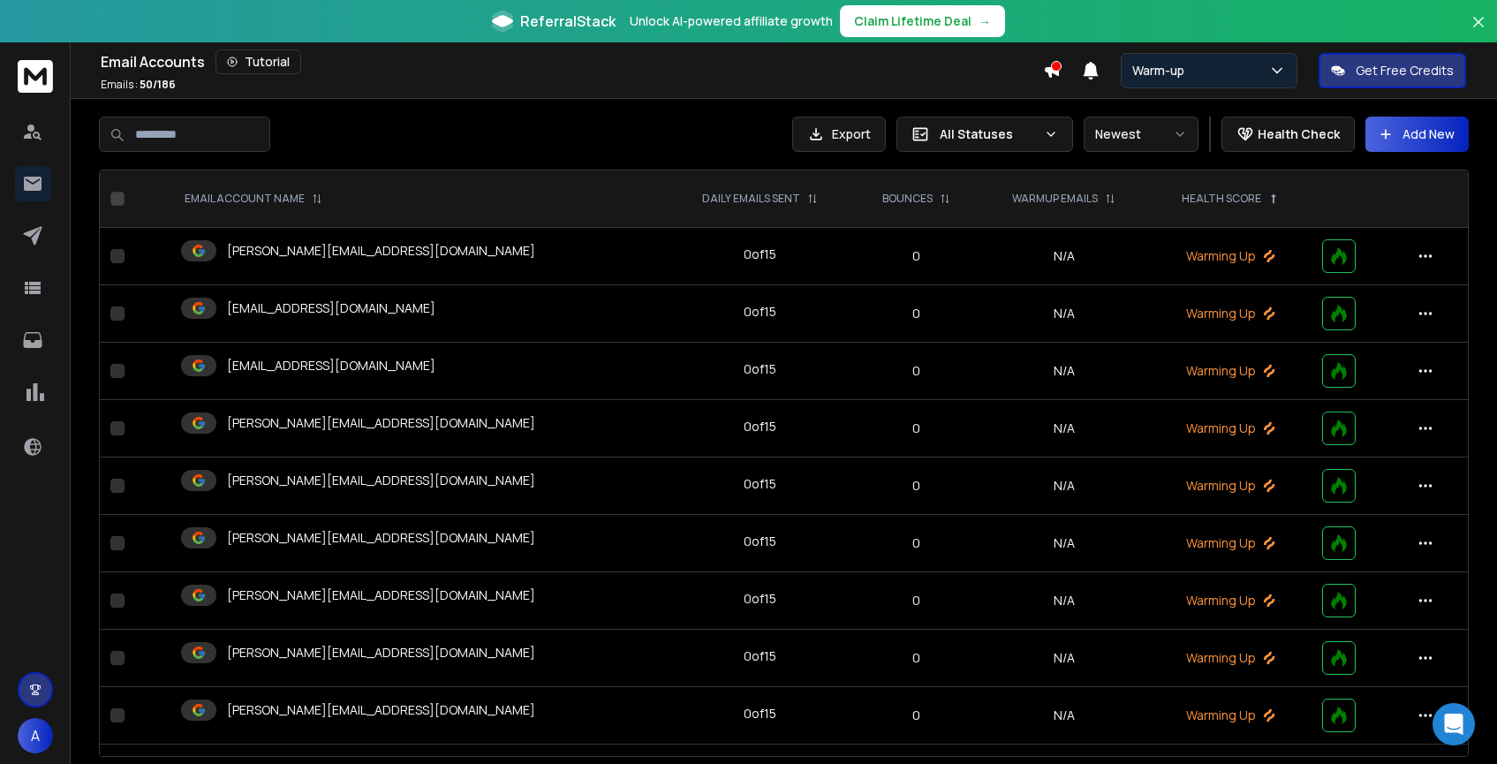
click at [1163, 79] on button "Warm-up" at bounding box center [1209, 70] width 177 height 35
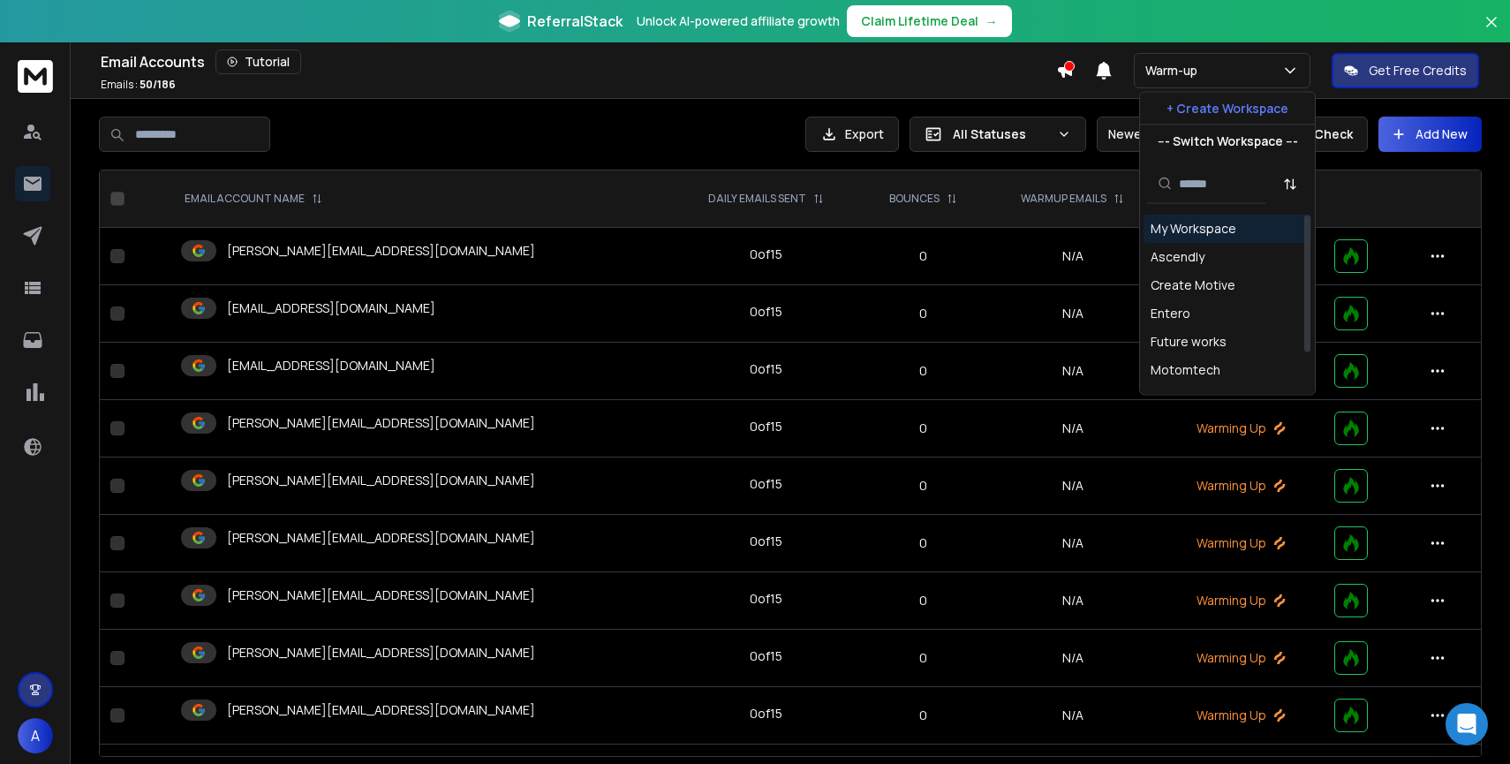
click at [1202, 226] on div "My Workspace" at bounding box center [1194, 229] width 86 height 18
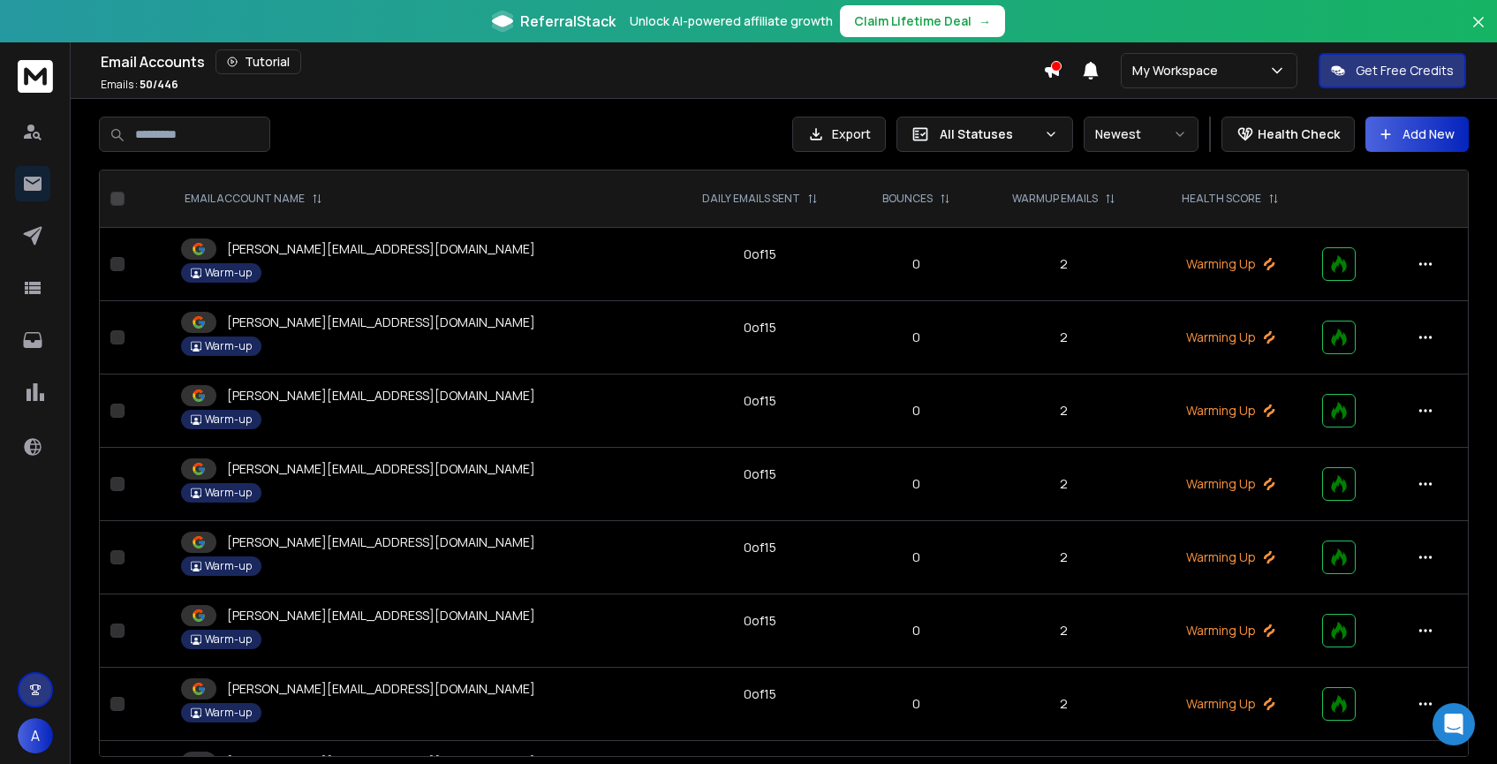
click at [992, 128] on p "All Statuses" at bounding box center [988, 134] width 97 height 18
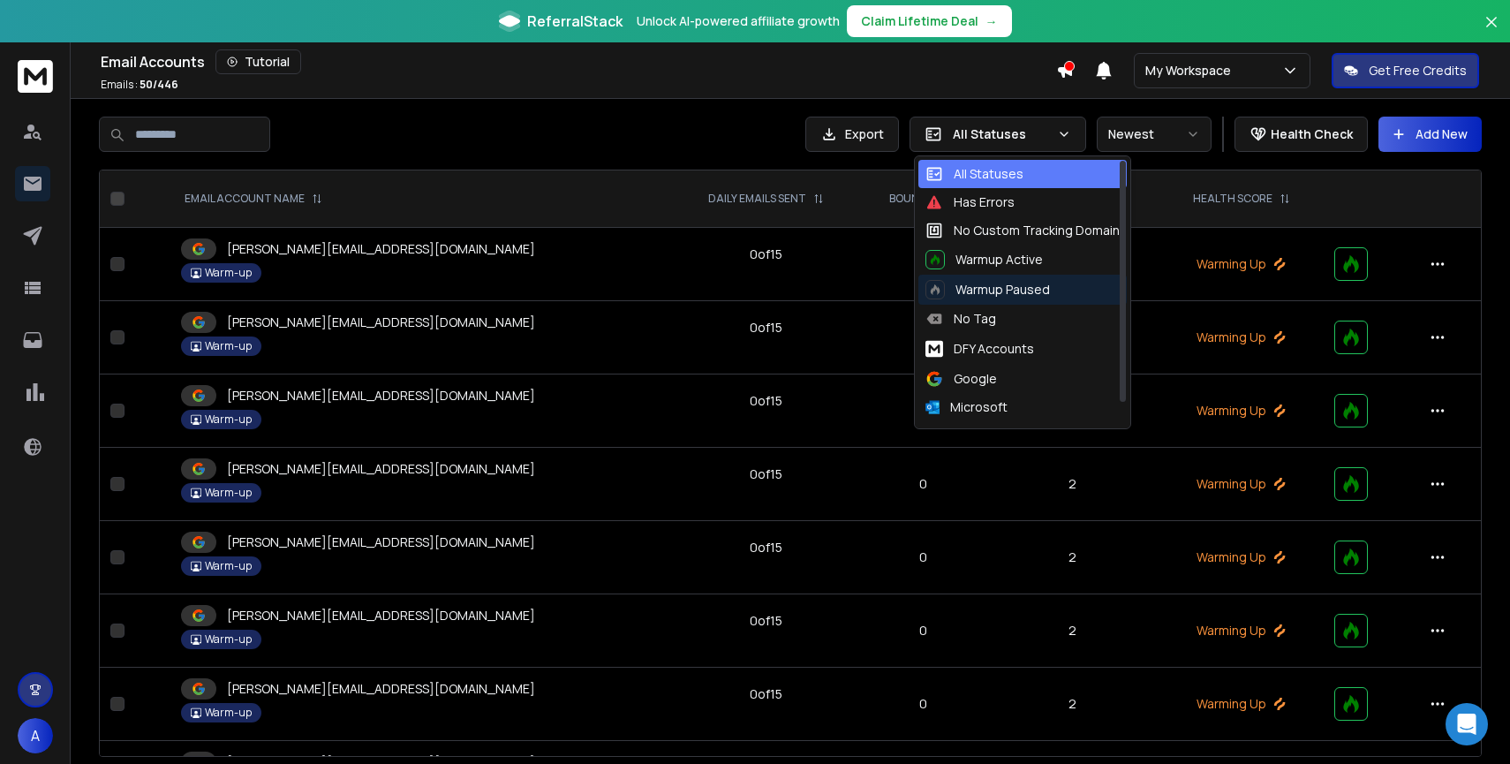
click at [987, 284] on div "Warmup Paused" at bounding box center [988, 289] width 125 height 19
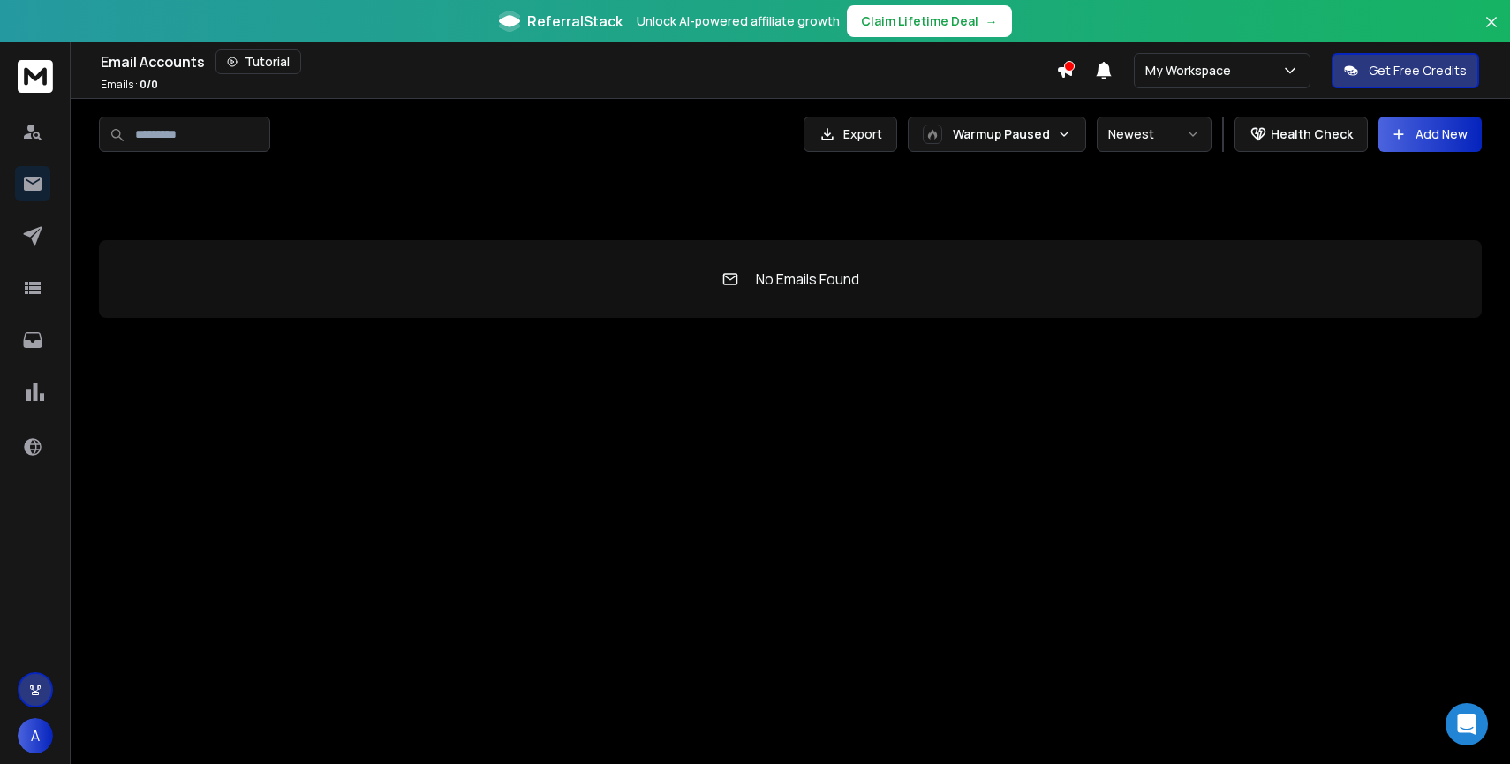
click at [1000, 140] on p "Warmup Paused" at bounding box center [1001, 134] width 97 height 18
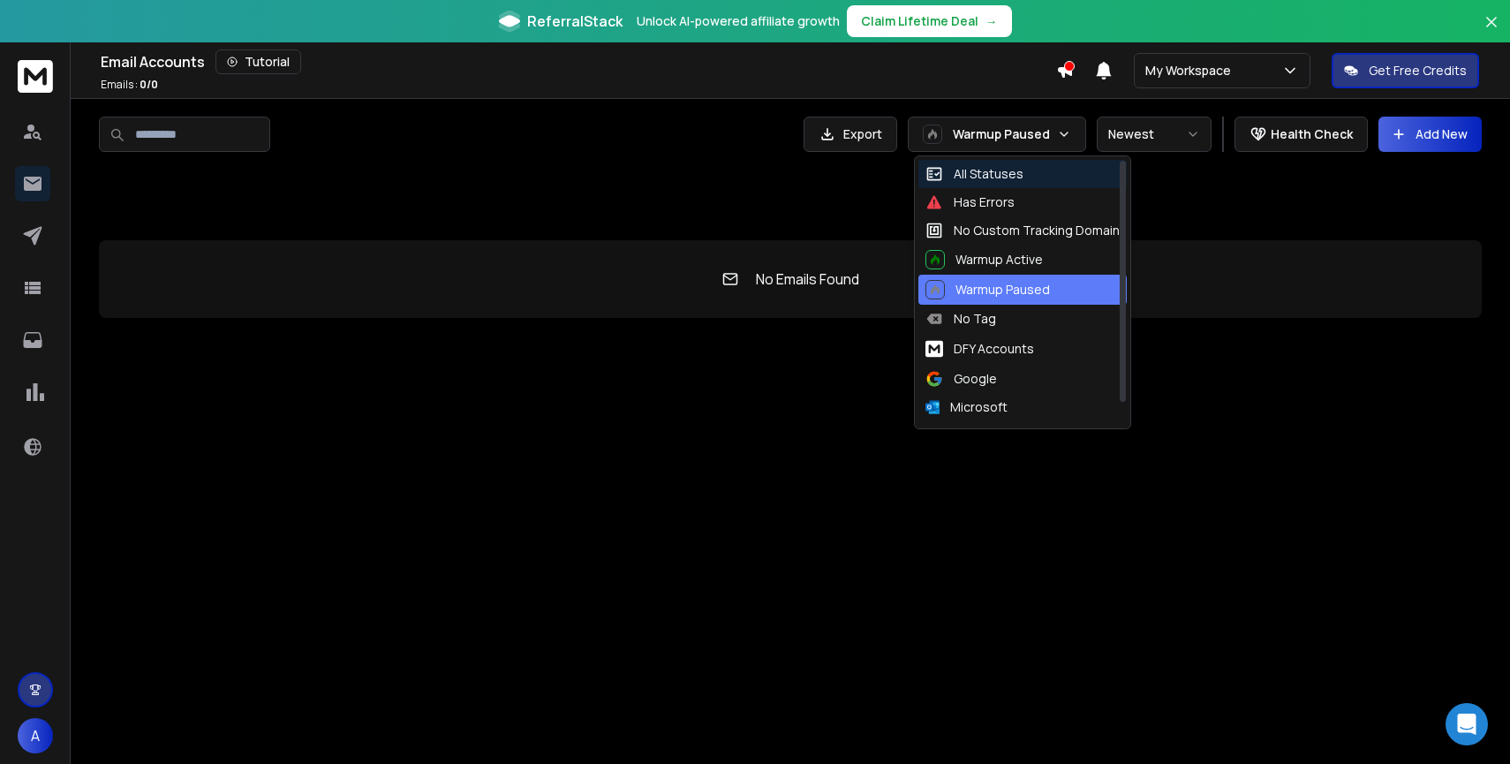
click at [1000, 181] on div "All Statuses" at bounding box center [975, 174] width 98 height 18
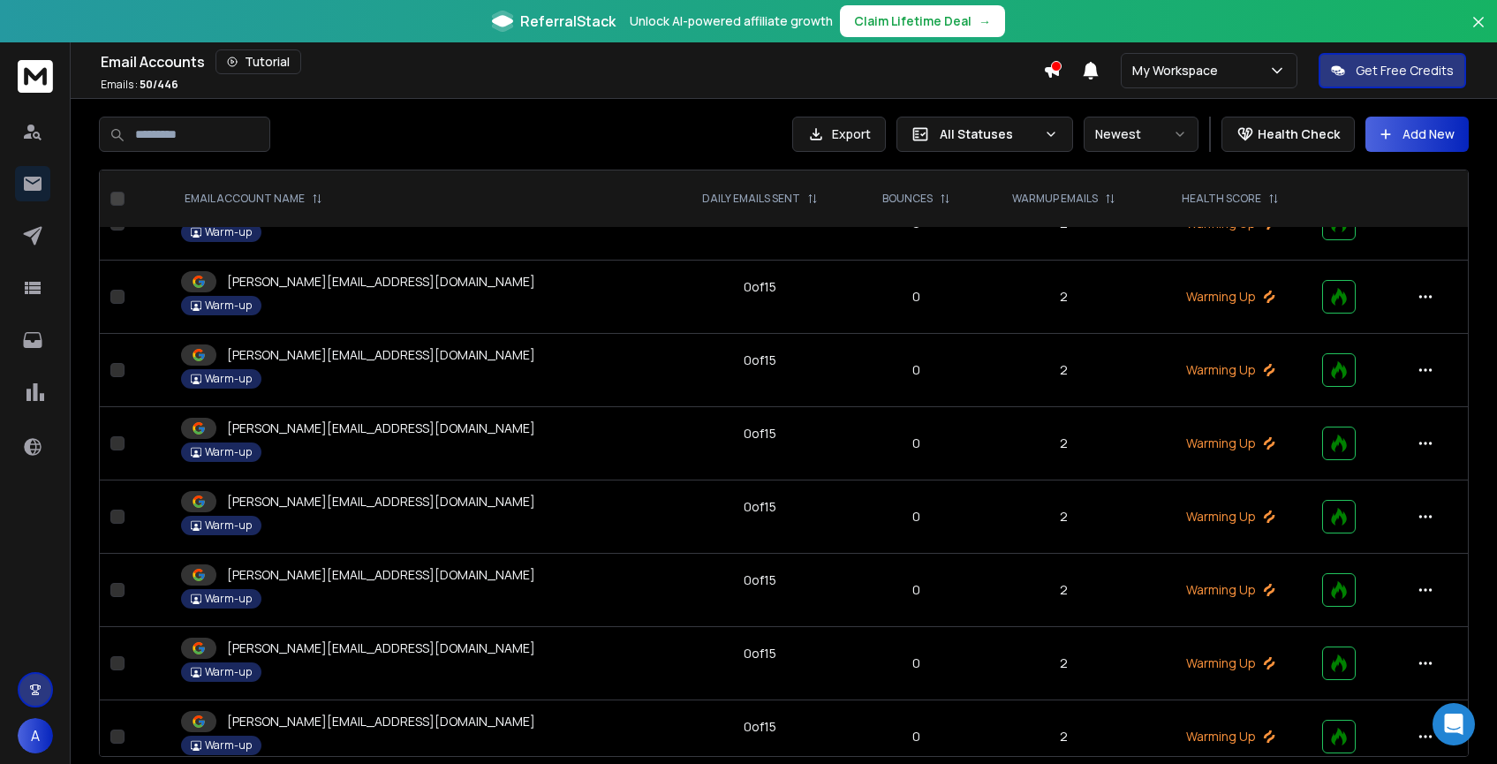
scroll to position [3179, 0]
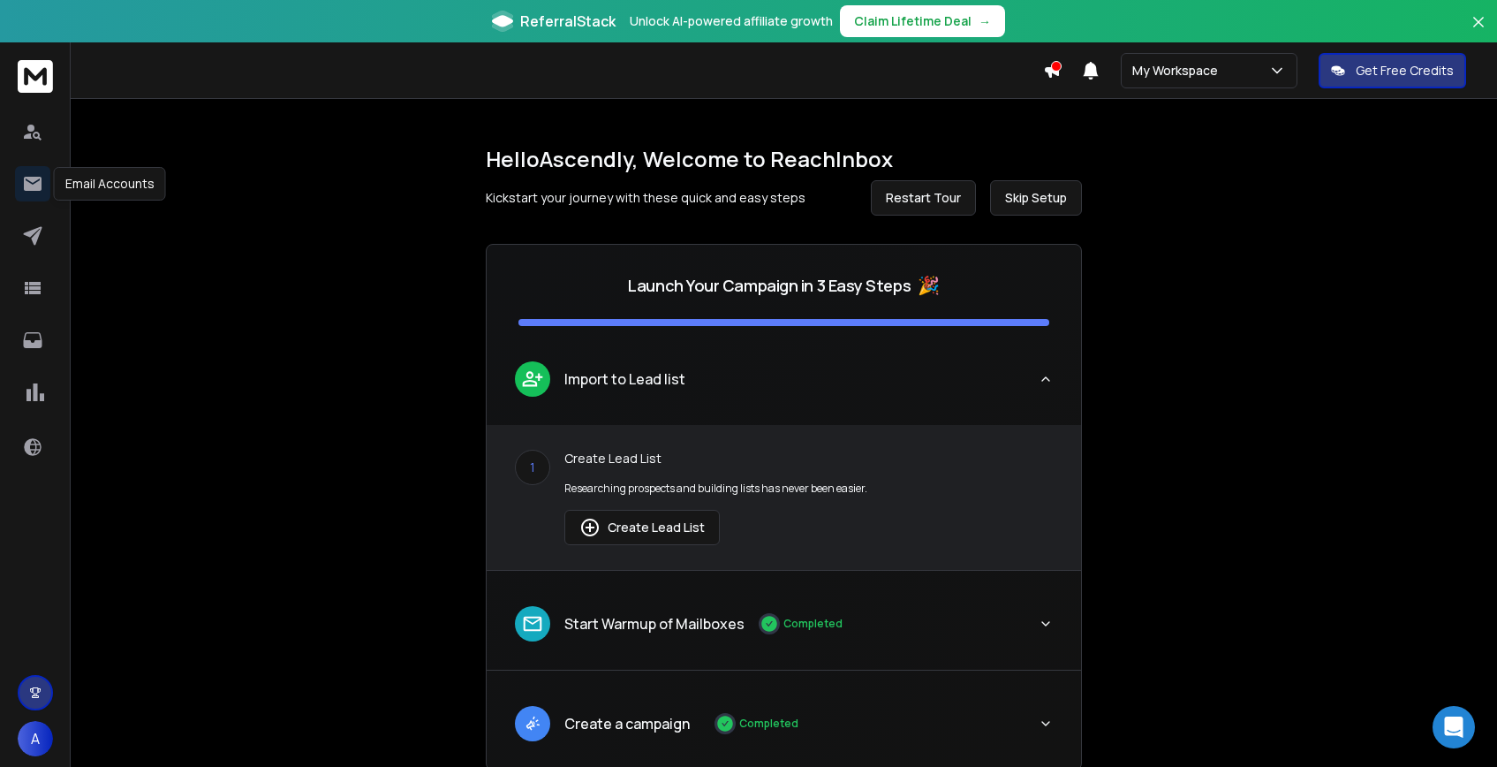
click at [33, 181] on icon at bounding box center [33, 184] width 18 height 14
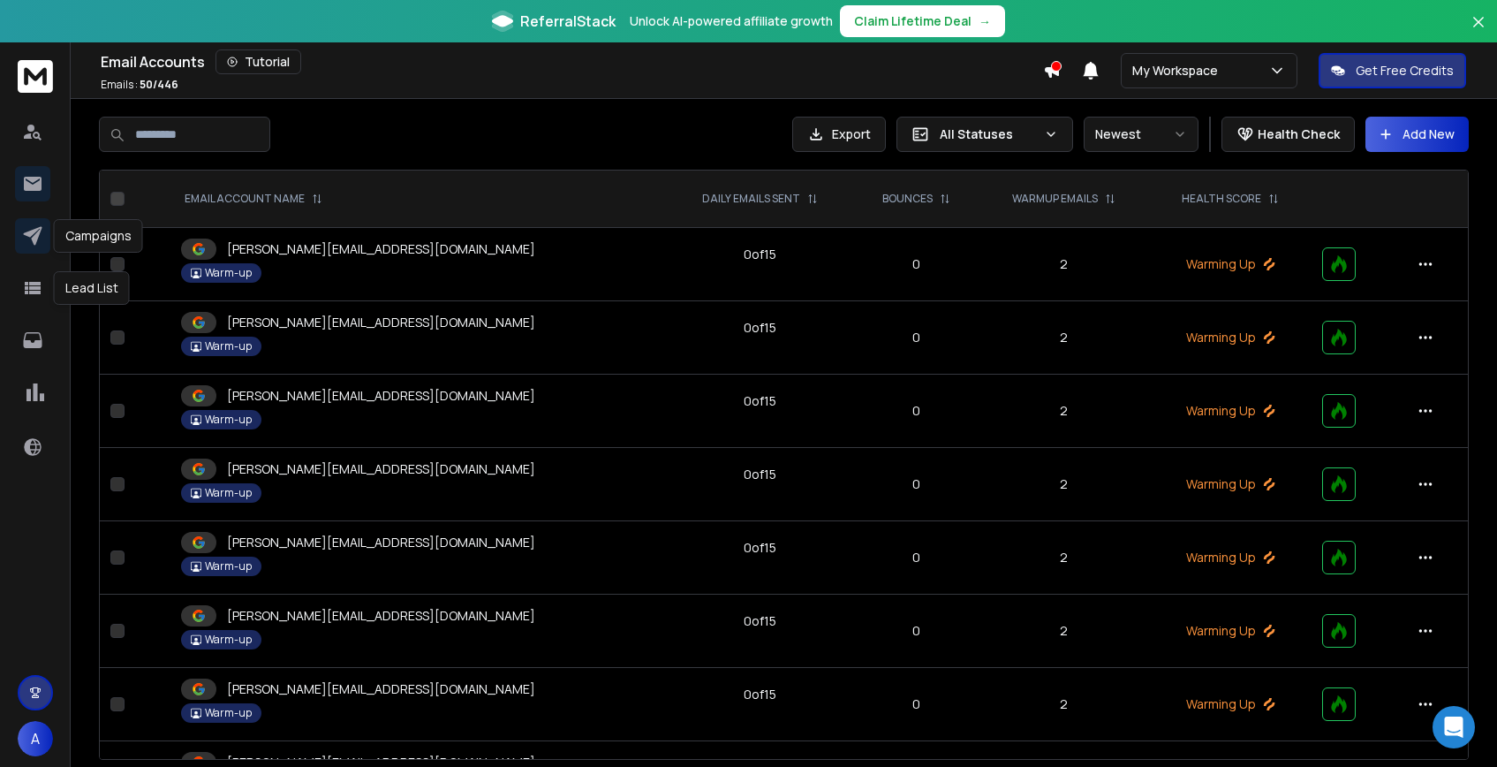
click at [26, 252] on link at bounding box center [32, 235] width 35 height 35
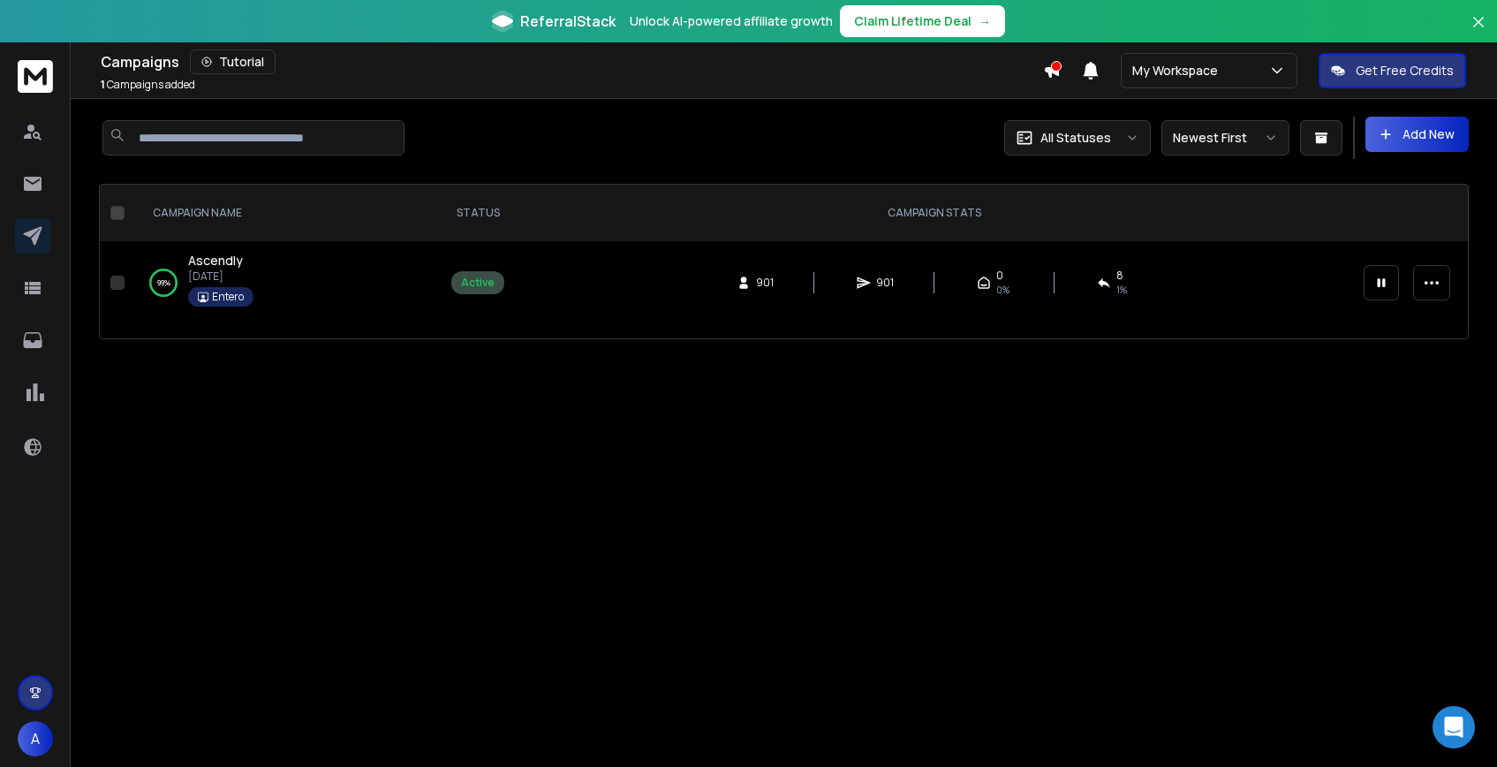
click at [366, 279] on div "99 % Ascendly [DATE] Entero" at bounding box center [286, 283] width 274 height 62
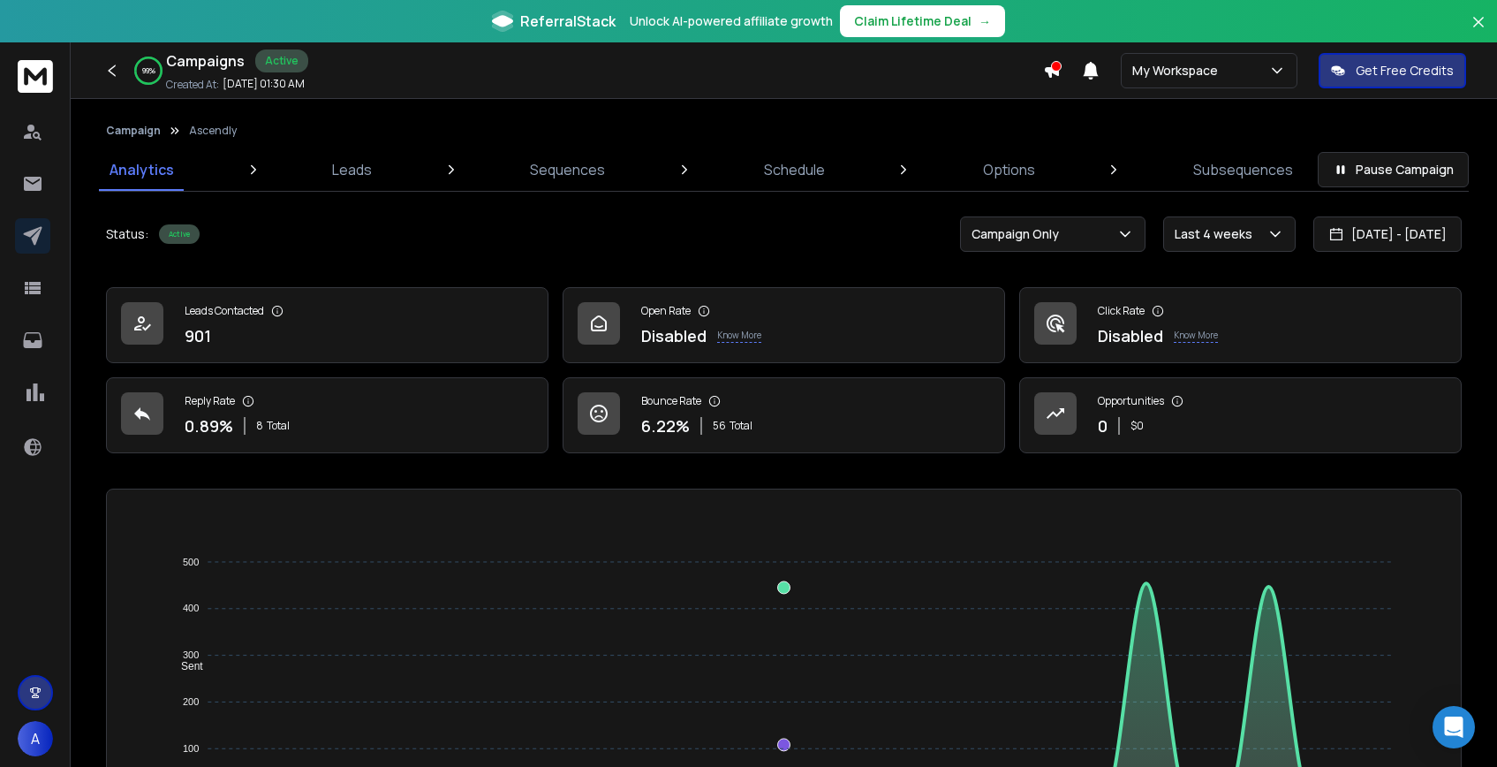
click at [673, 440] on link "Bounce Rate 6.22 % 56 Total" at bounding box center [784, 415] width 442 height 76
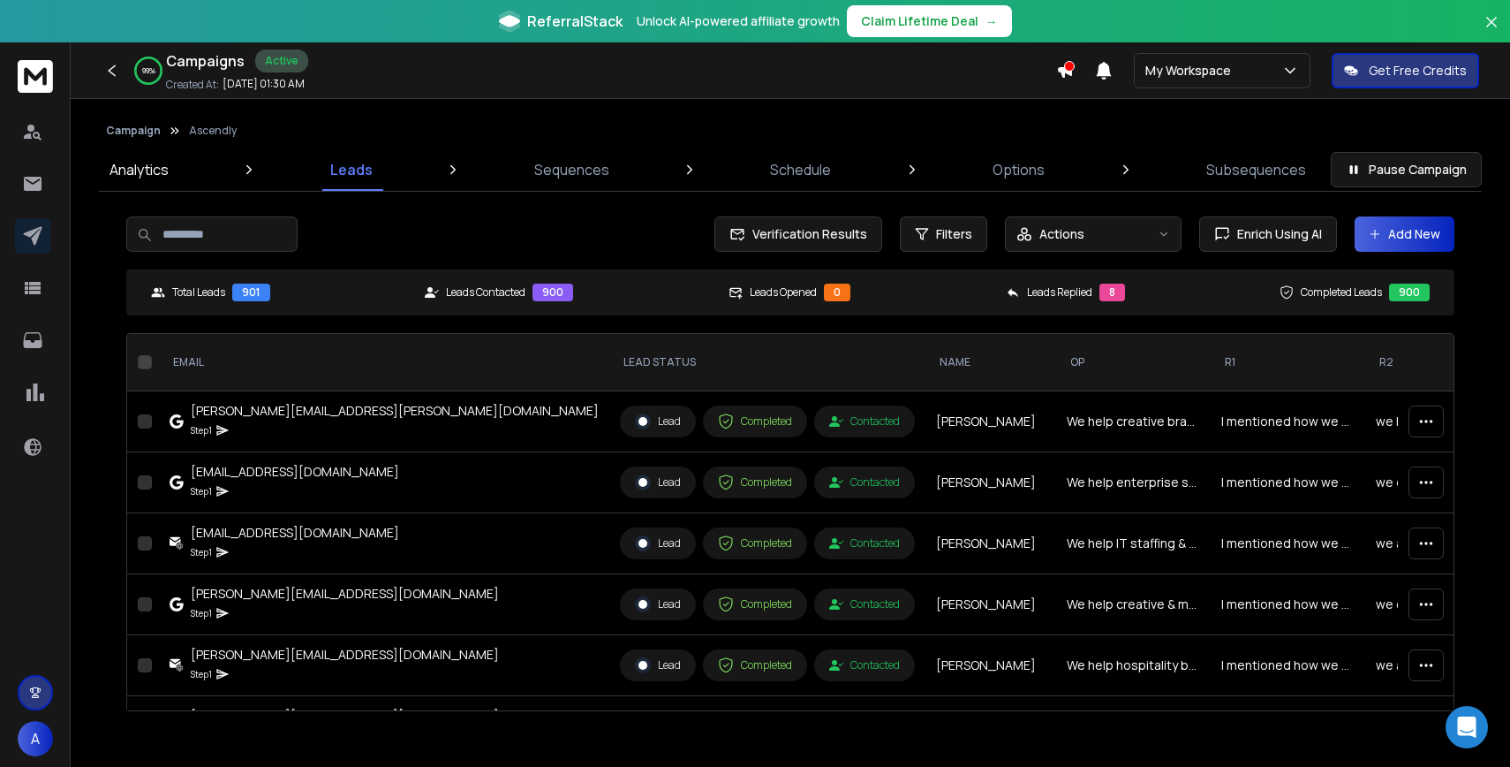
click at [122, 165] on p "Analytics" at bounding box center [139, 169] width 59 height 21
